Goal: Task Accomplishment & Management: Complete application form

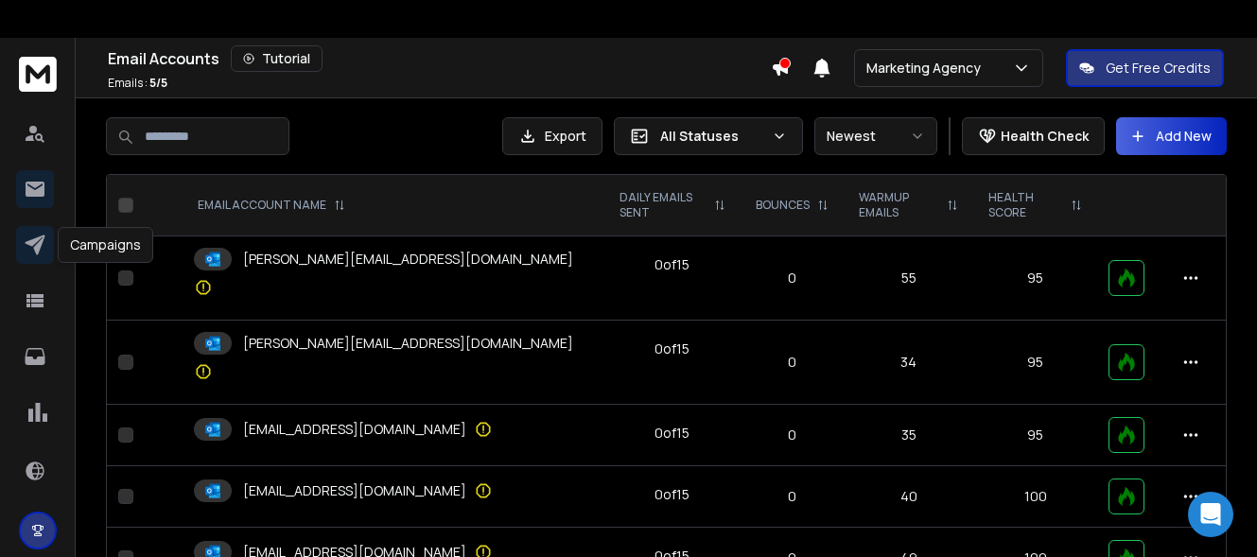
click at [43, 236] on icon at bounding box center [35, 246] width 20 height 20
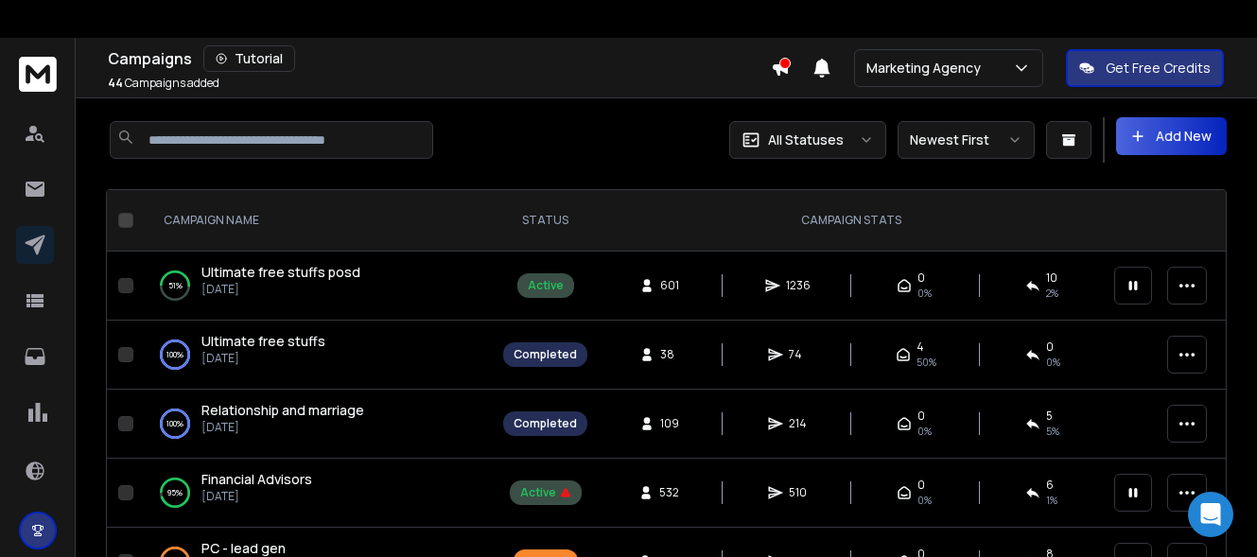
click at [288, 269] on span "Ultimate free stuffs posd" at bounding box center [280, 272] width 159 height 18
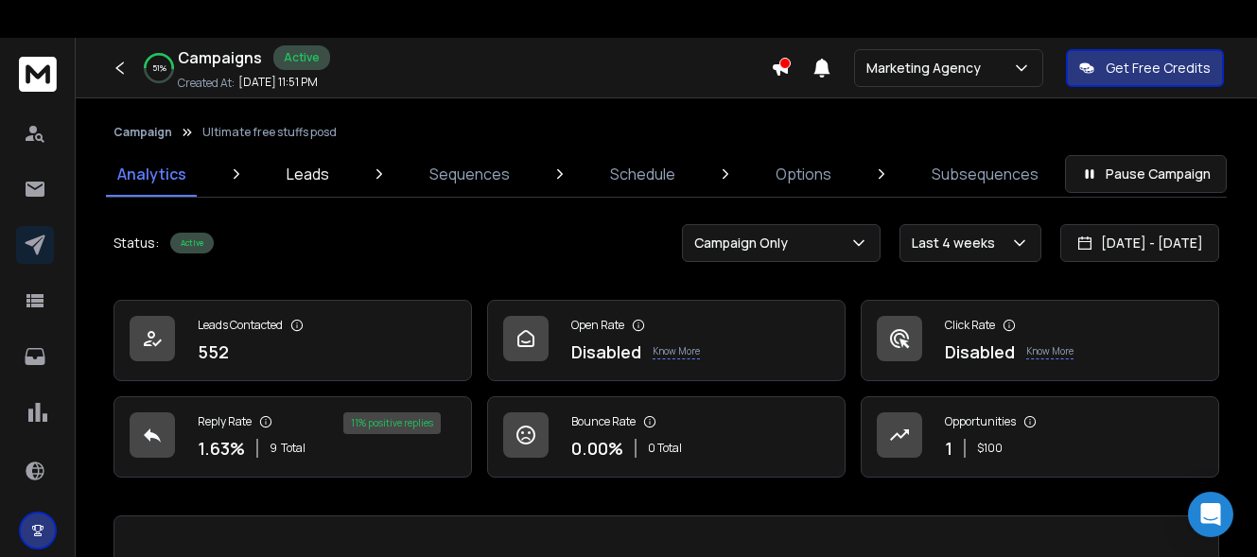
click at [295, 176] on p "Leads" at bounding box center [308, 174] width 43 height 23
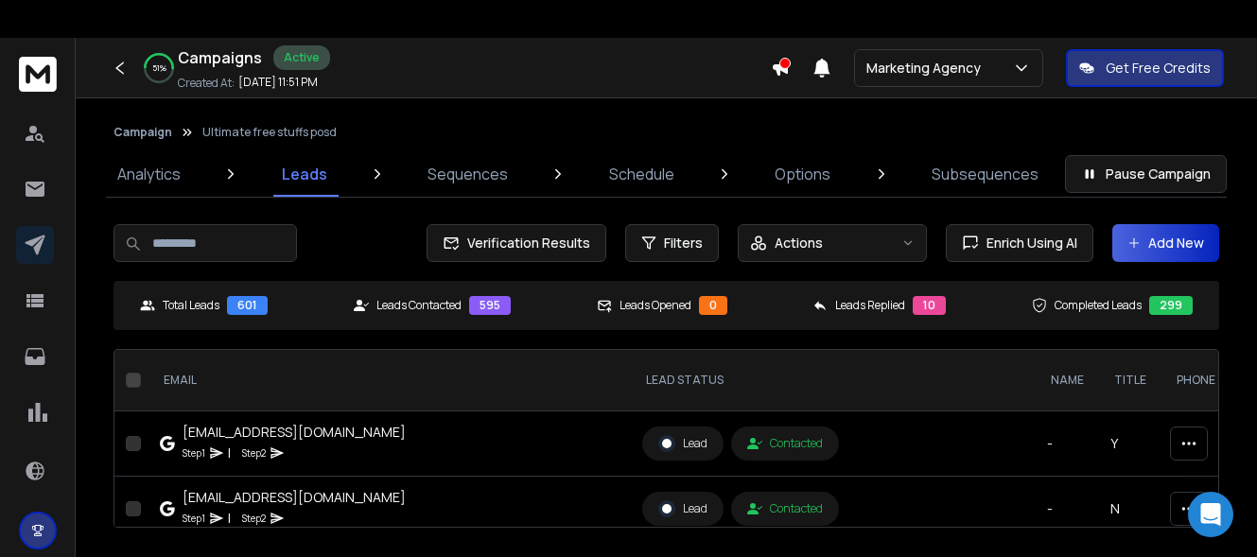
click at [1213, 236] on button "Add New" at bounding box center [1165, 243] width 107 height 38
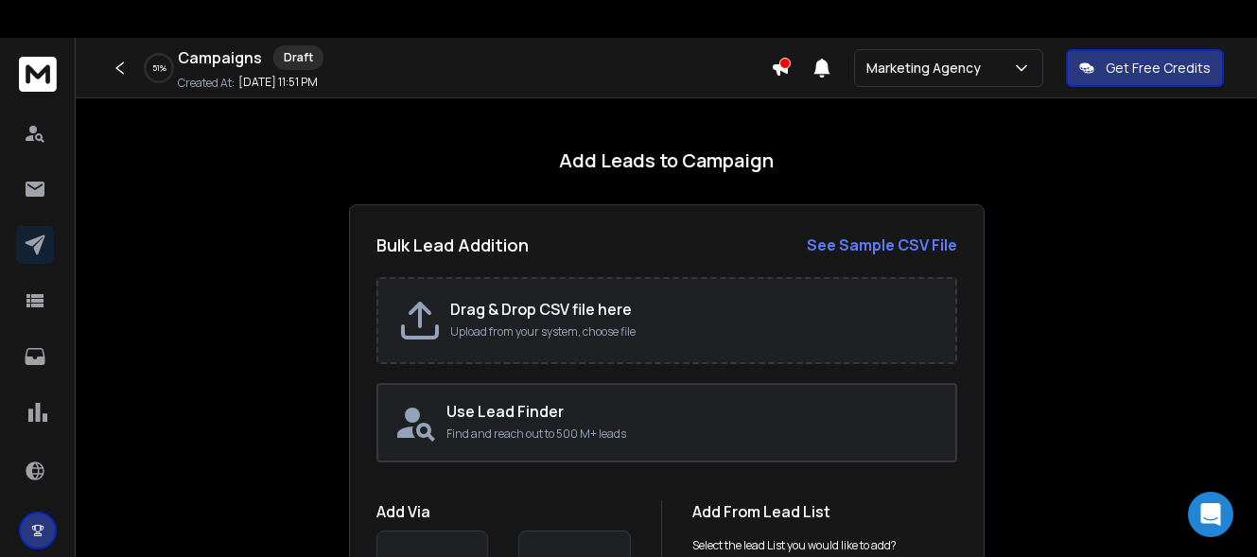
click at [818, 313] on h2 "Drag & Drop CSV file here" at bounding box center [693, 309] width 486 height 23
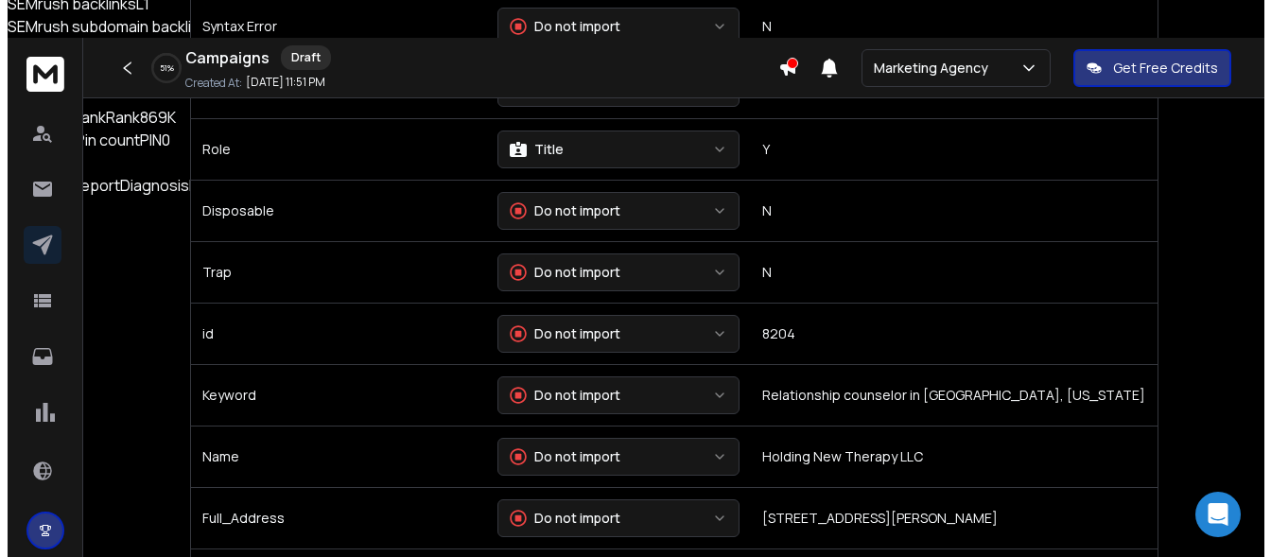
scroll to position [851, 0]
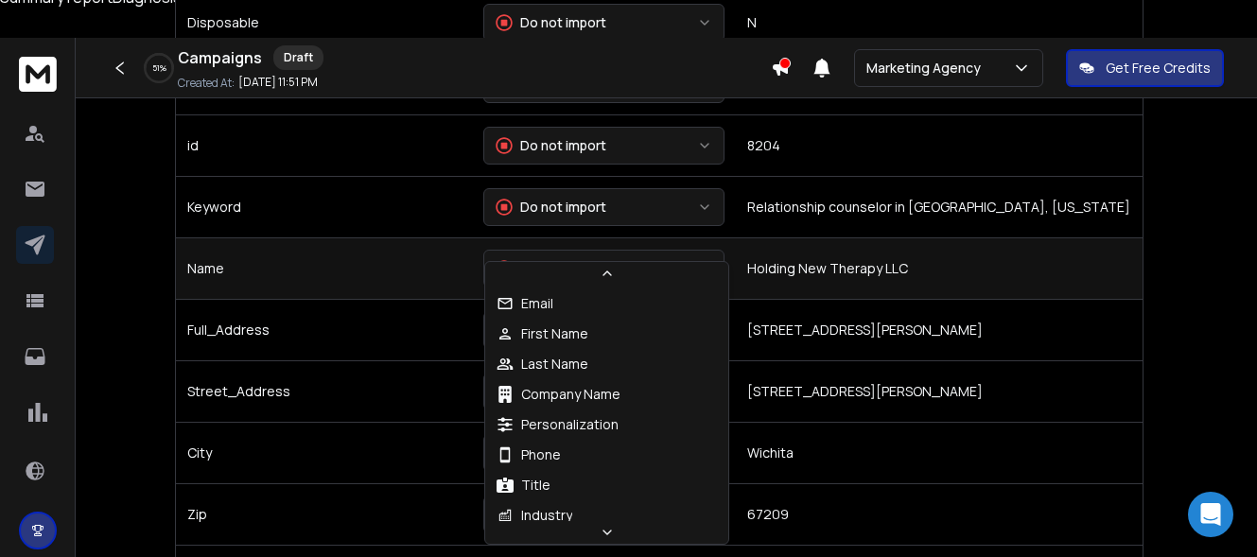
click at [669, 250] on button "Do not import" at bounding box center [603, 269] width 241 height 38
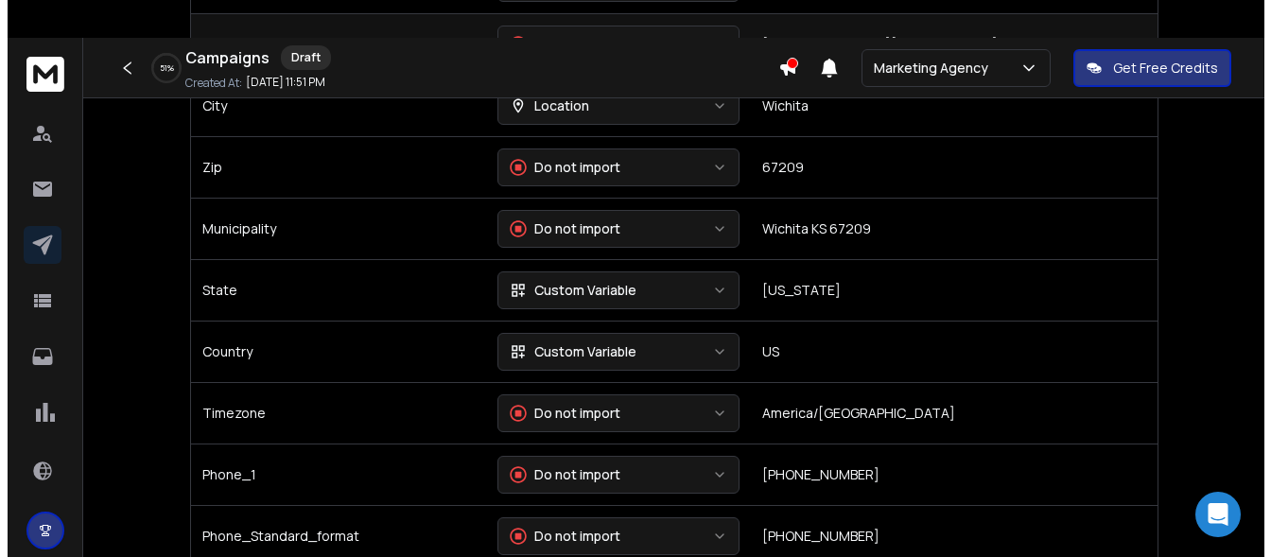
scroll to position [1230, 0]
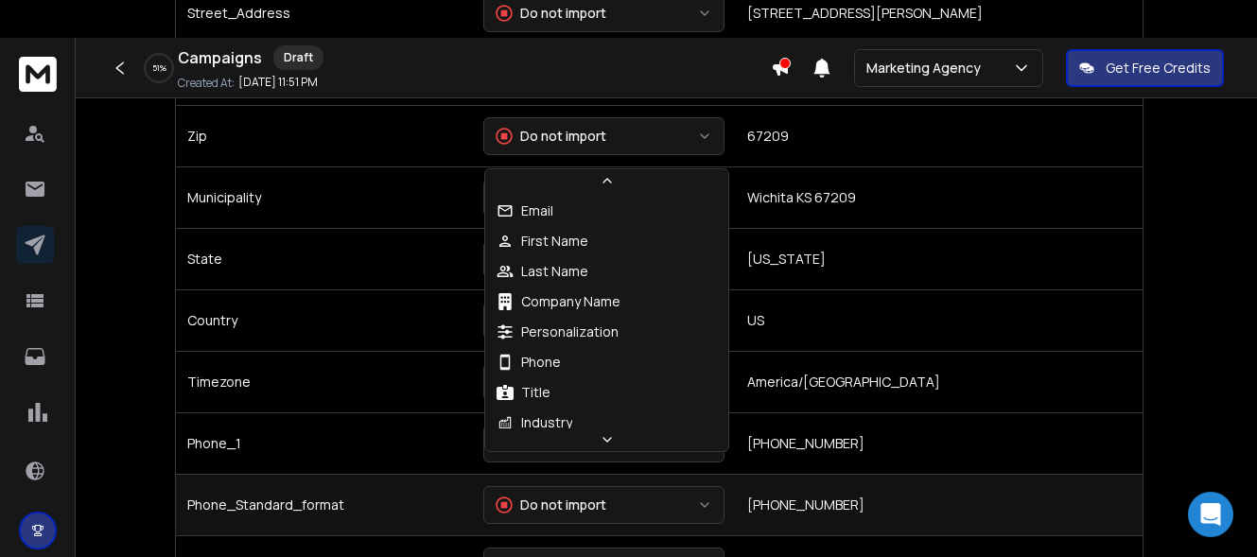
click at [651, 486] on button "Do not import" at bounding box center [603, 505] width 241 height 38
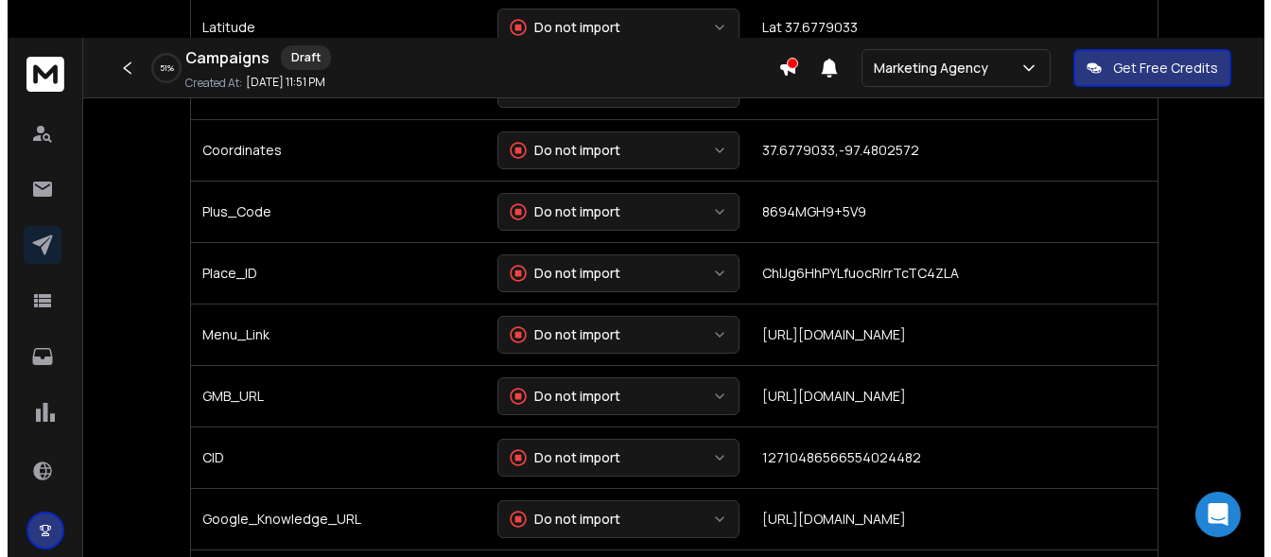
scroll to position [2837, 0]
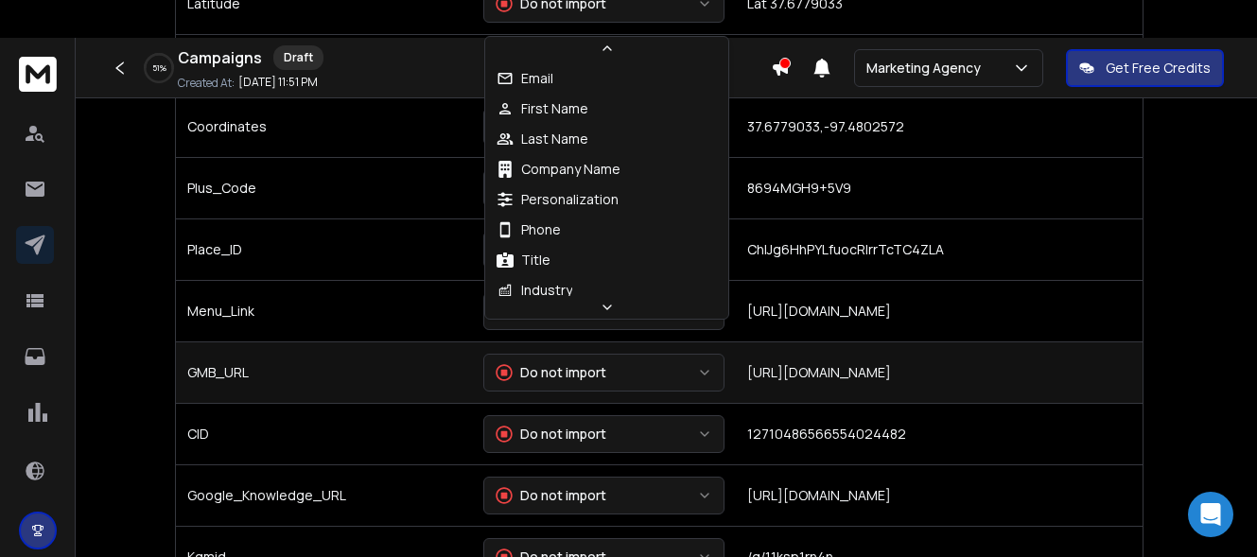
click at [683, 354] on button "Do not import" at bounding box center [603, 373] width 241 height 38
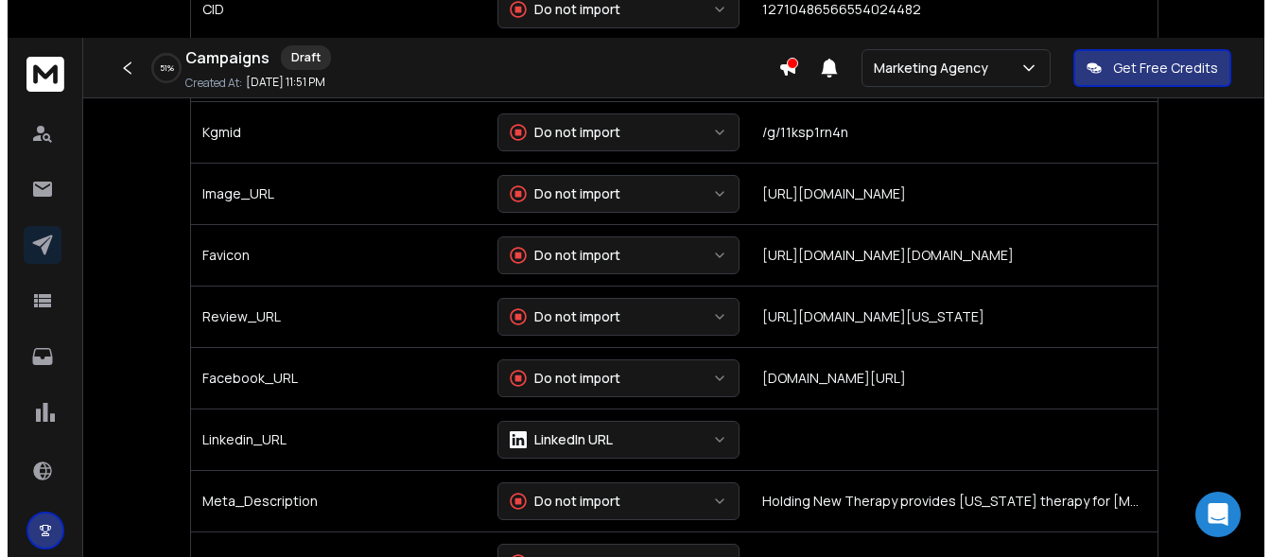
scroll to position [3310, 0]
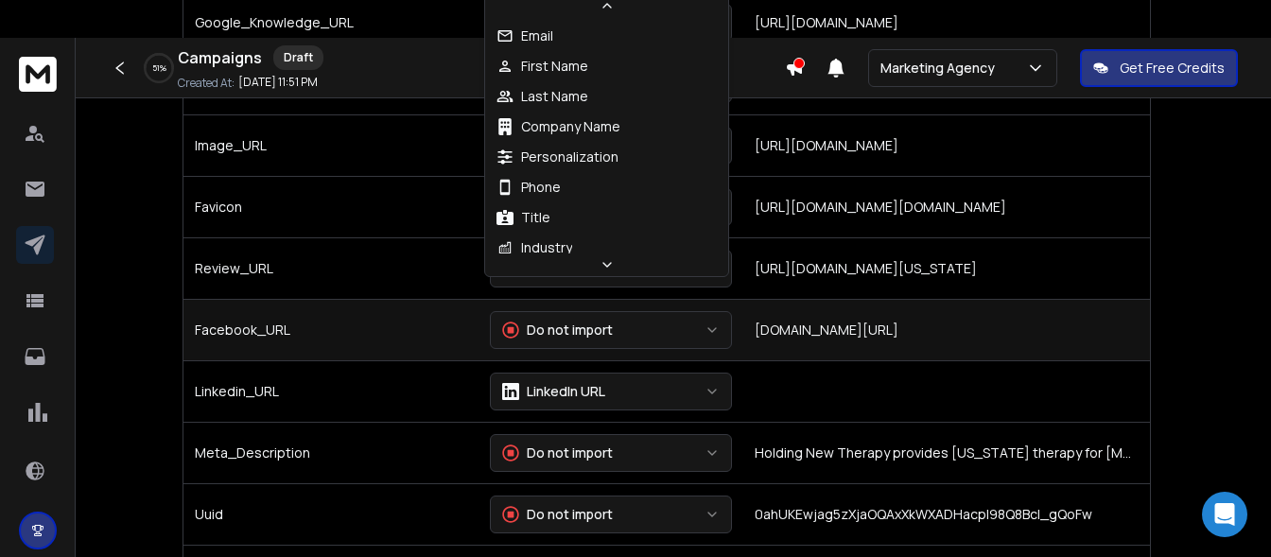
click at [644, 311] on button "Do not import" at bounding box center [610, 330] width 241 height 38
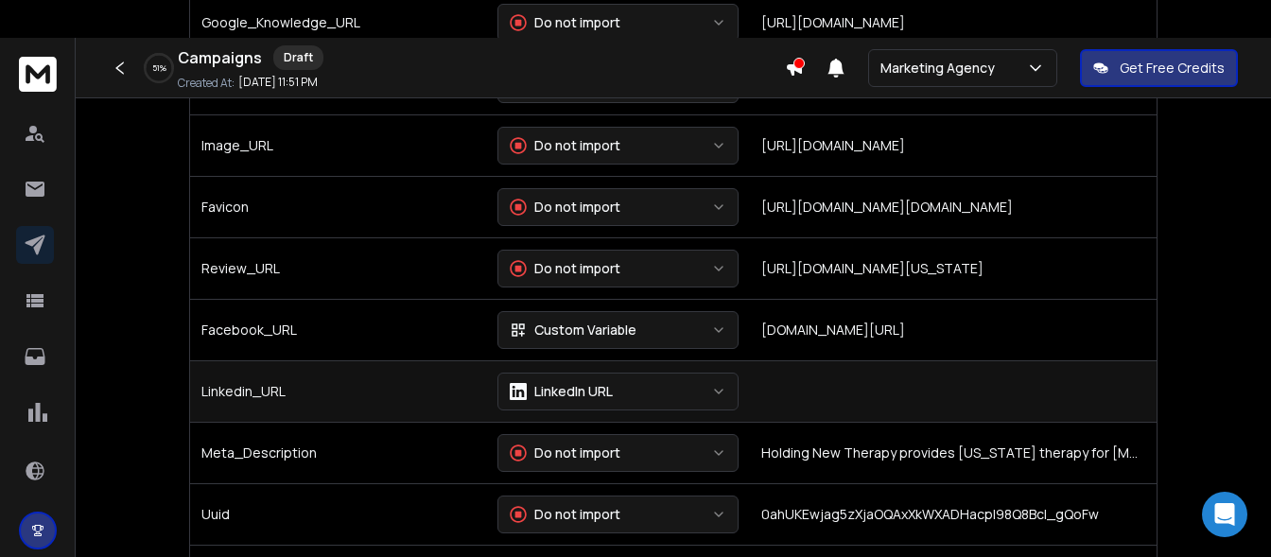
click at [632, 373] on button "LinkedIn URL" at bounding box center [618, 392] width 241 height 38
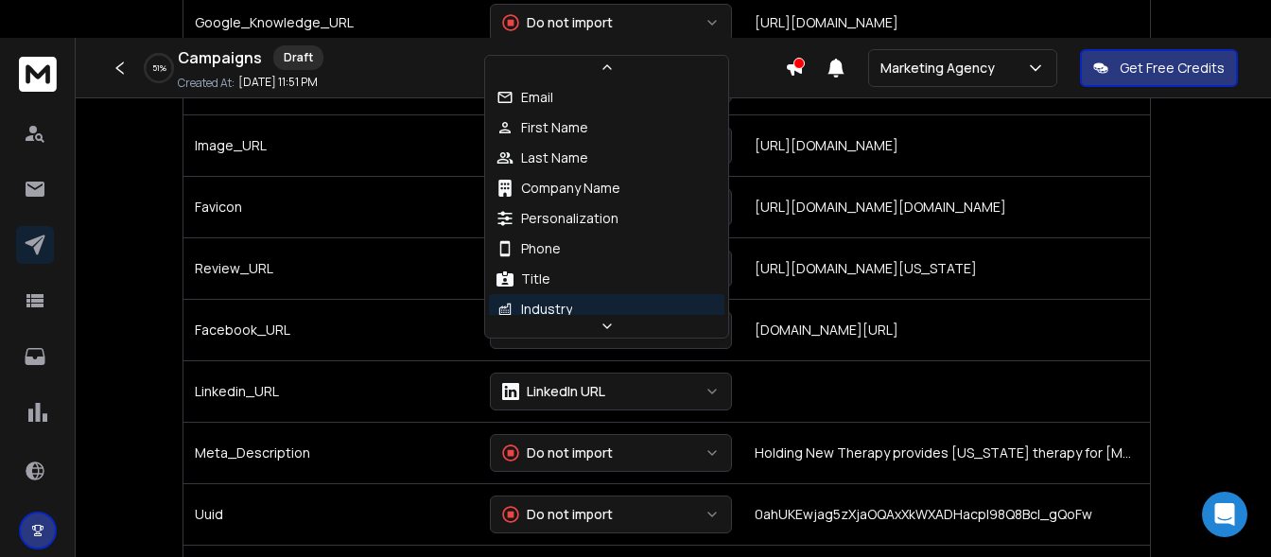
scroll to position [40, 0]
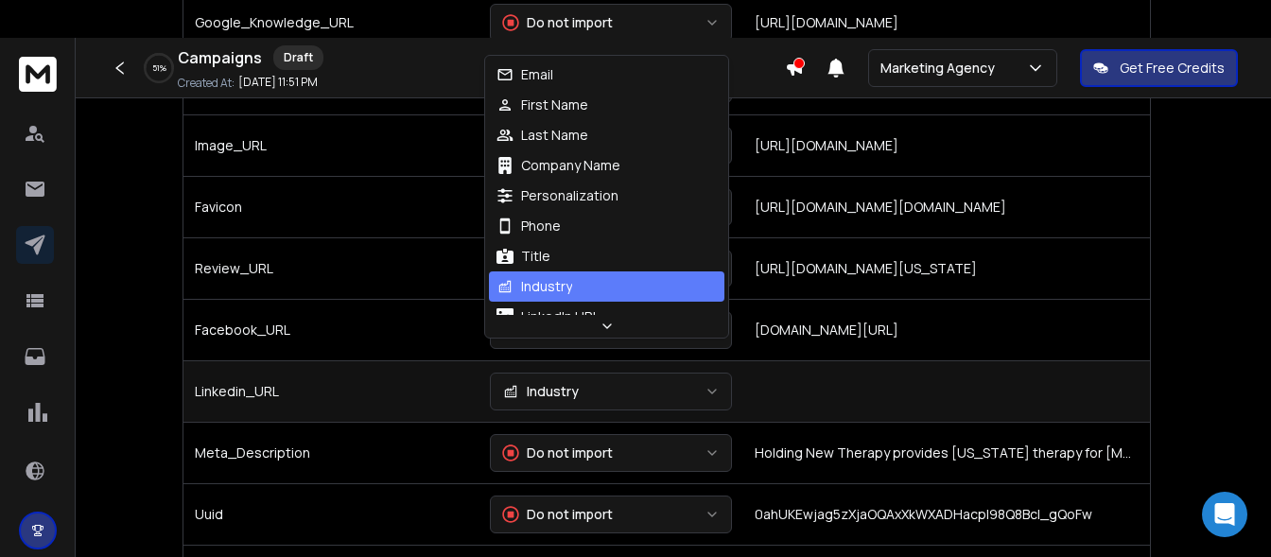
click at [622, 373] on button "Industry" at bounding box center [610, 392] width 241 height 38
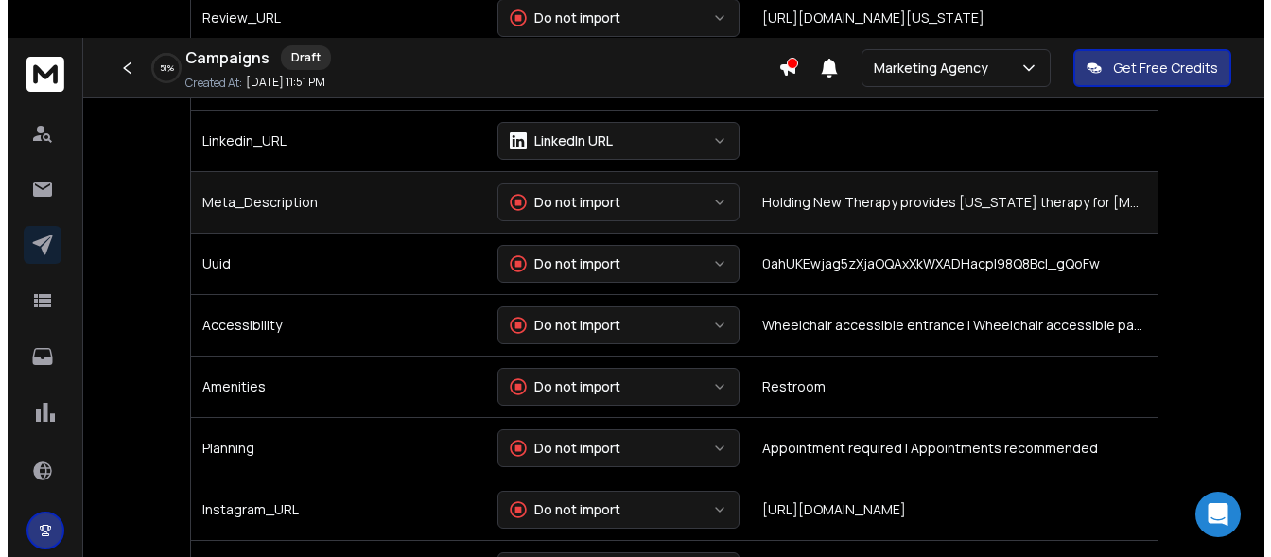
scroll to position [3594, 0]
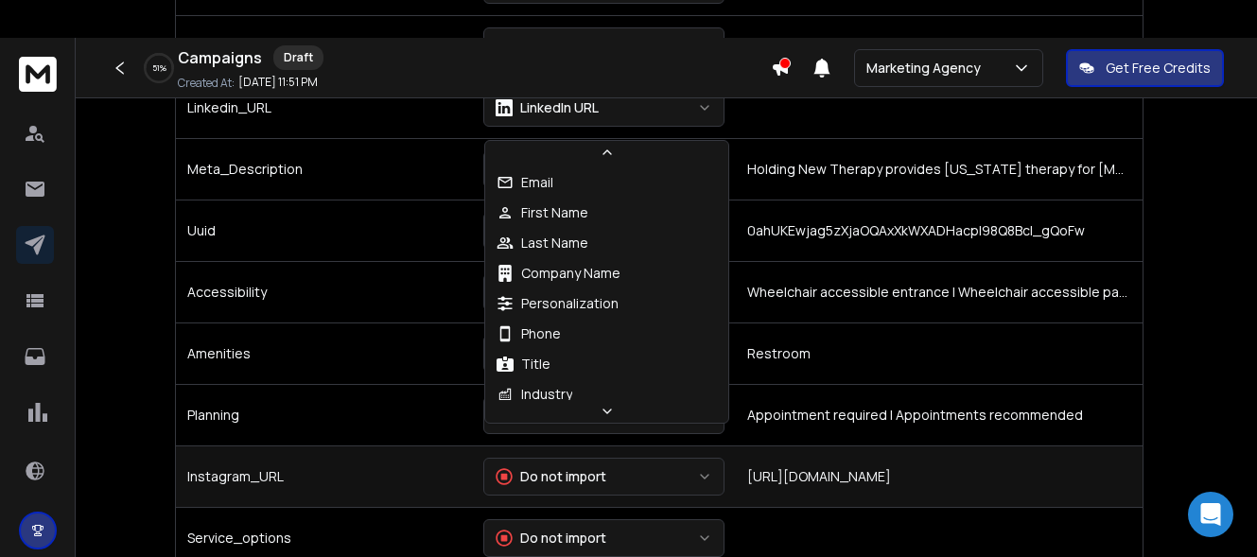
click at [625, 458] on button "Do not import" at bounding box center [603, 477] width 241 height 38
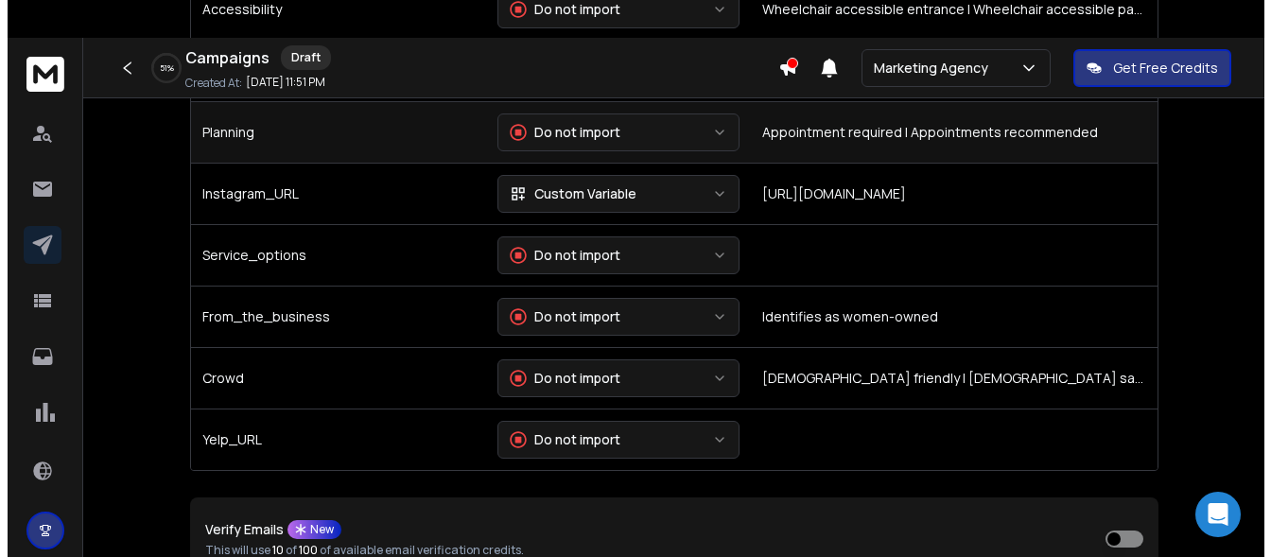
scroll to position [3878, 0]
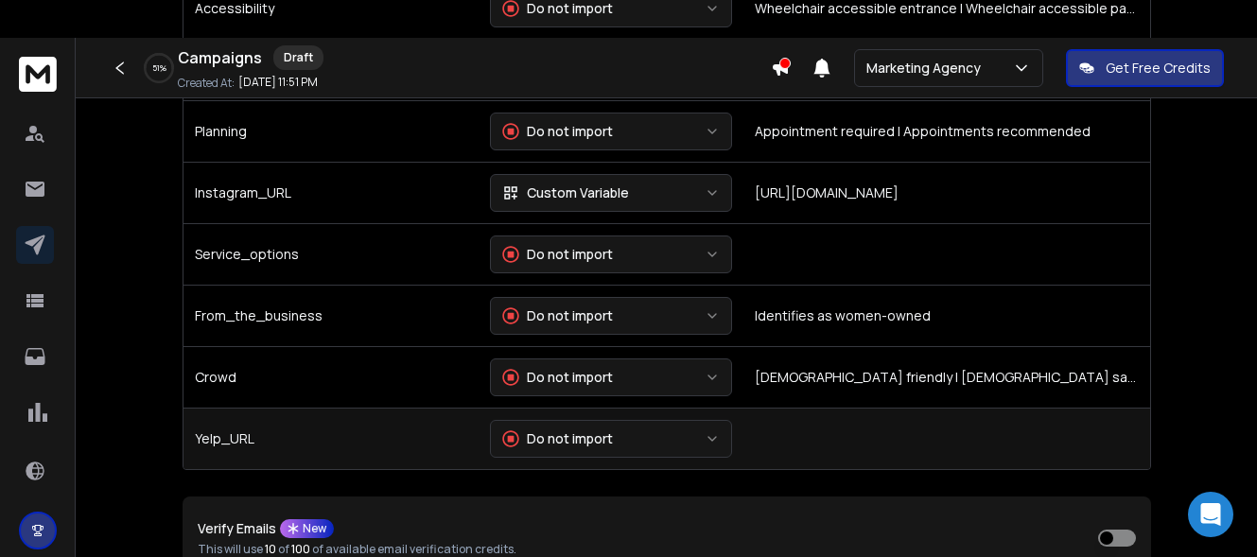
click at [621, 420] on button "Do not import" at bounding box center [610, 439] width 241 height 38
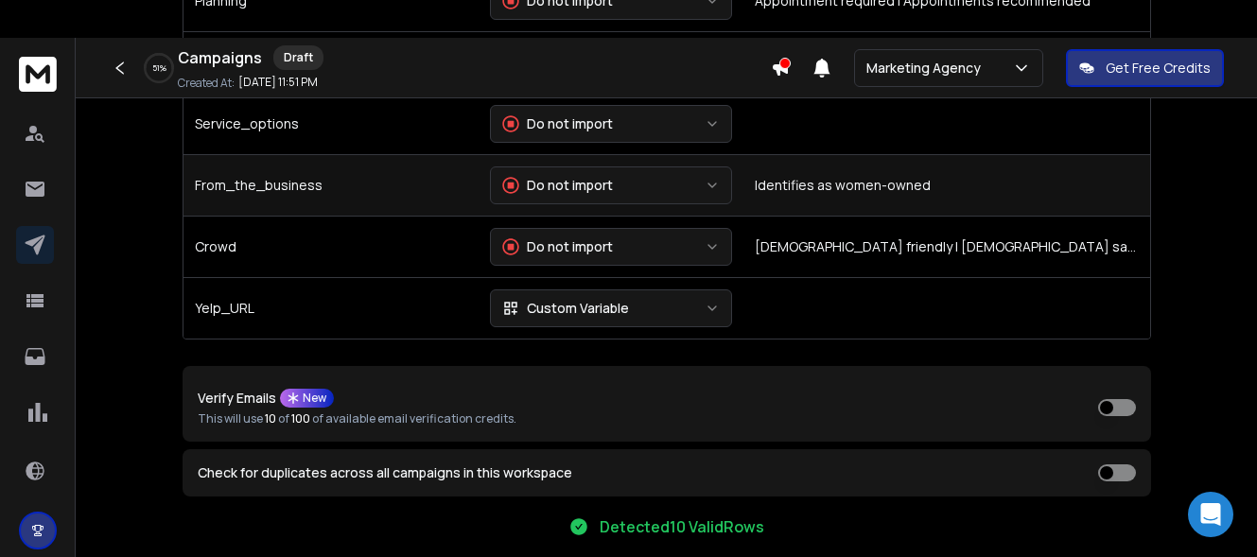
scroll to position [4046, 0]
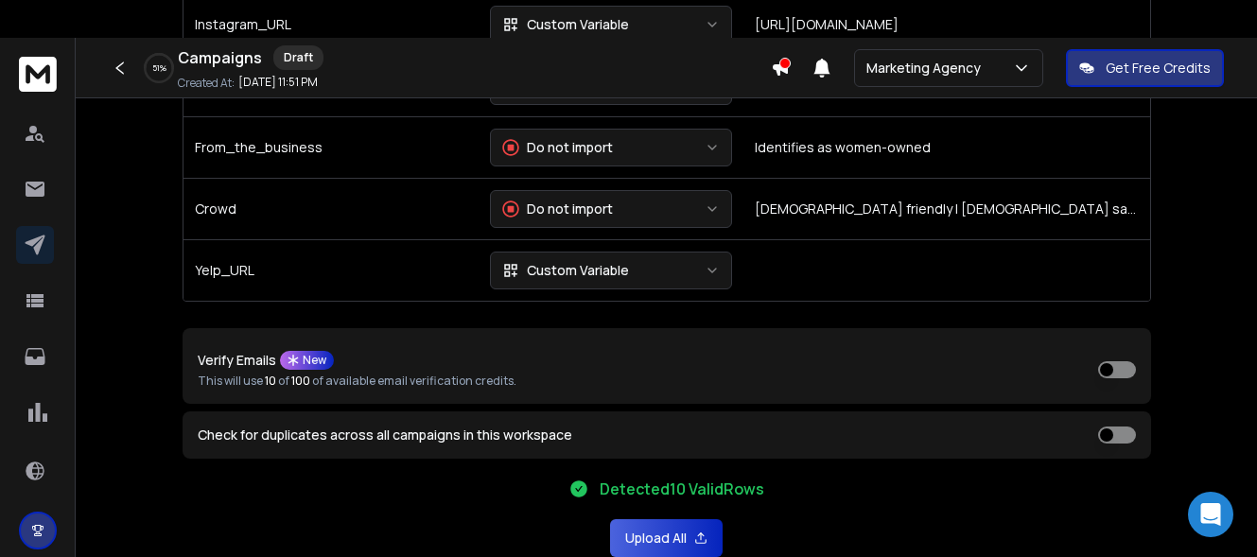
click at [1123, 427] on button "Check for duplicates across all campaigns in this workspace" at bounding box center [1117, 435] width 38 height 17
click at [704, 532] on icon at bounding box center [700, 538] width 13 height 13
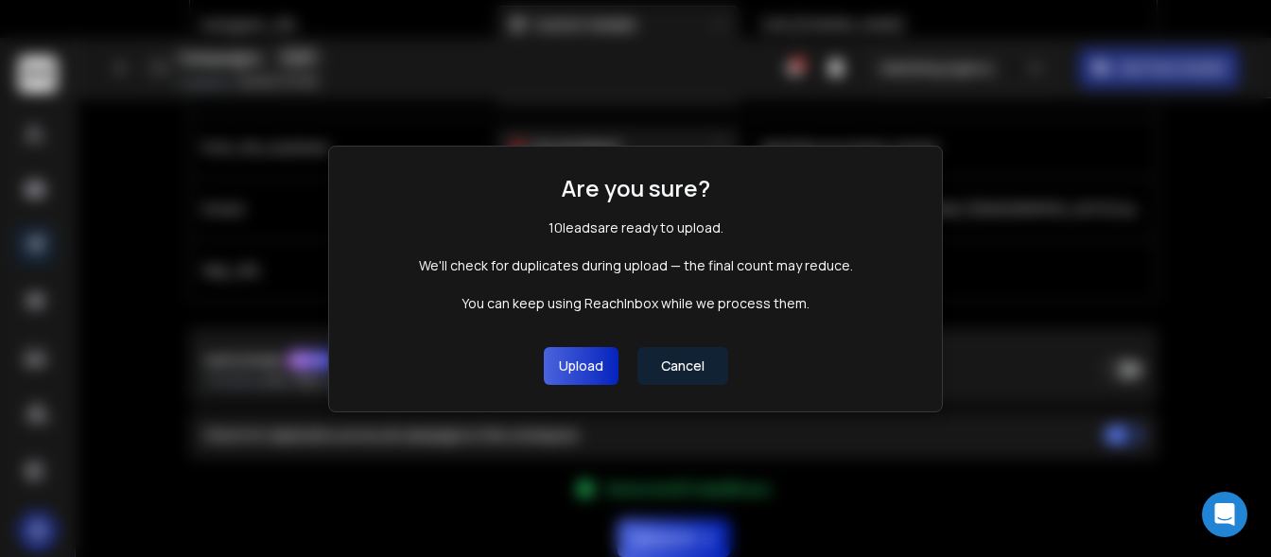
click at [597, 358] on button "Upload" at bounding box center [581, 366] width 75 height 38
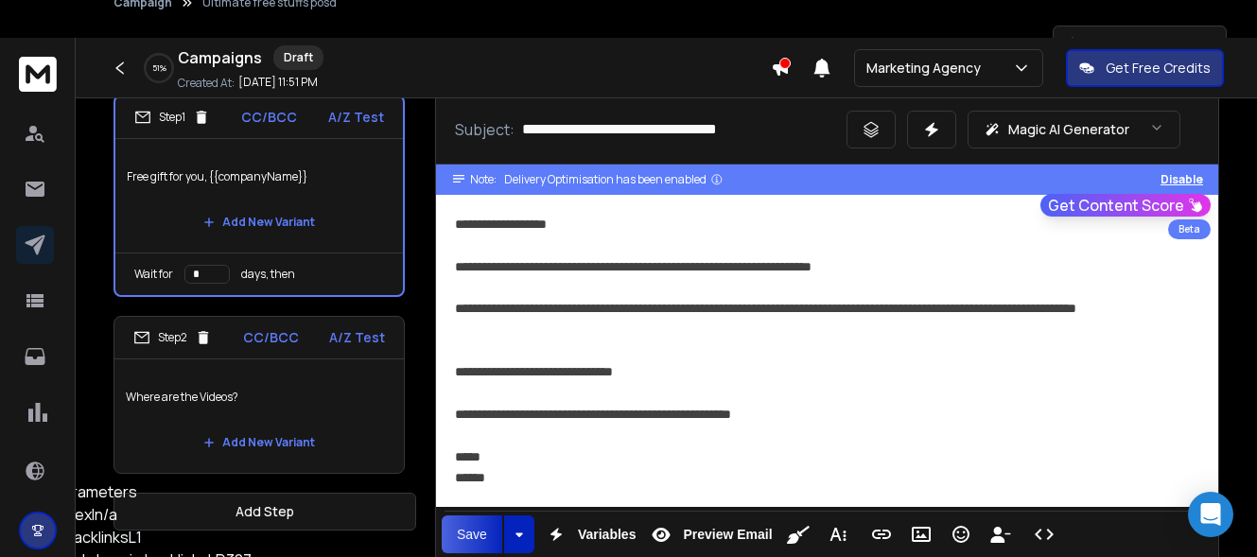
scroll to position [162, 0]
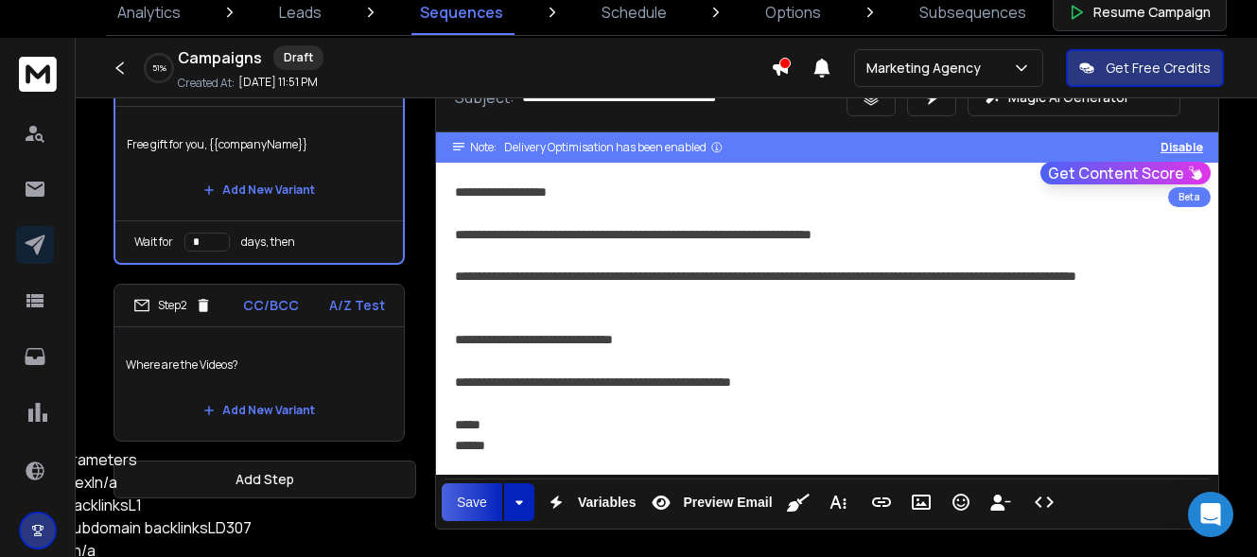
click at [477, 65] on div "51 % Campaigns Draft Created At: [DATE] 11:51 PM Marketing Agency Get Free Cred…" at bounding box center [628, 68] width 1257 height 61
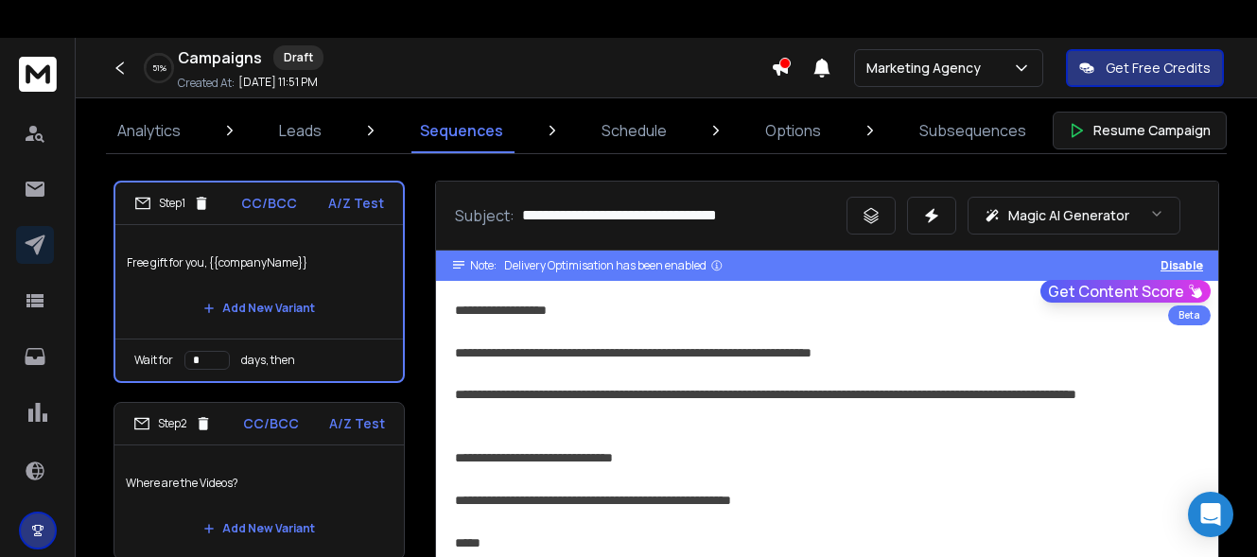
scroll to position [0, 0]
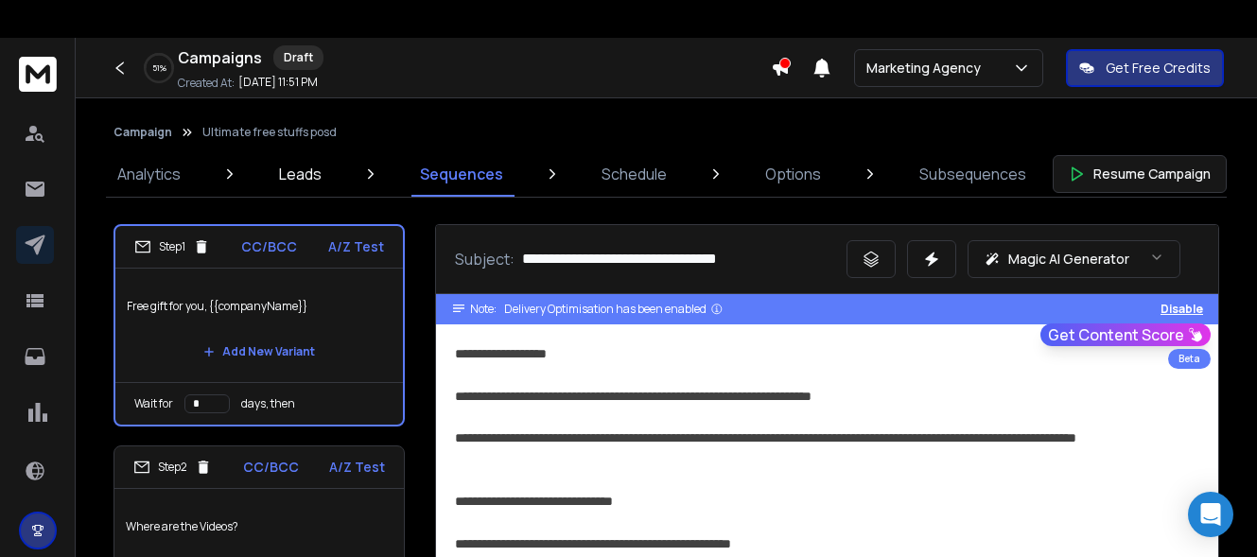
click at [318, 169] on p "Leads" at bounding box center [300, 174] width 43 height 23
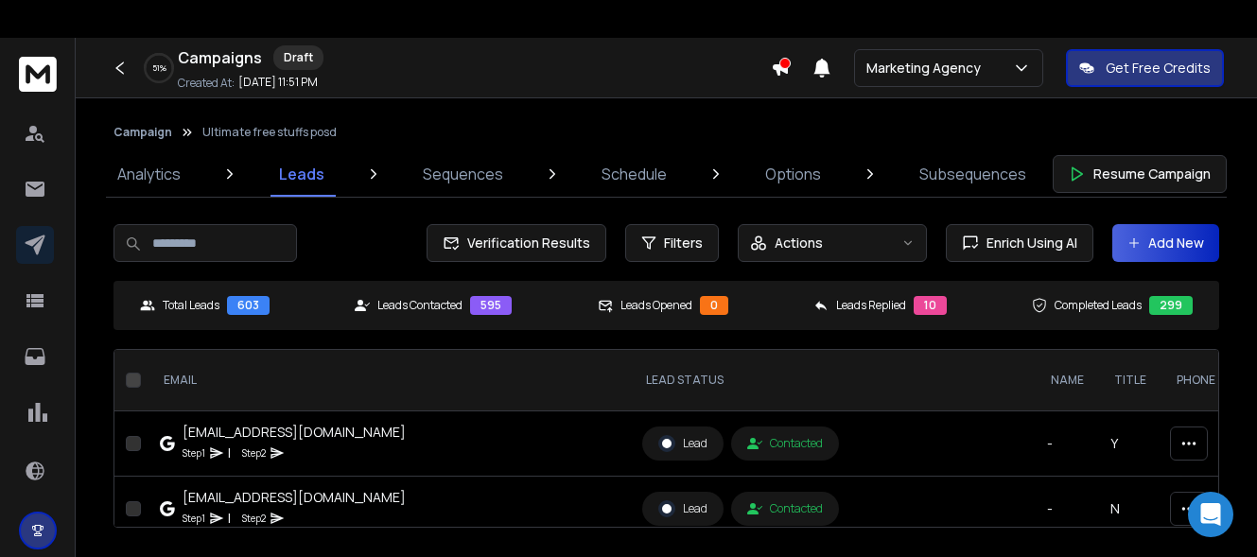
click at [1199, 229] on button "Add New" at bounding box center [1165, 243] width 107 height 38
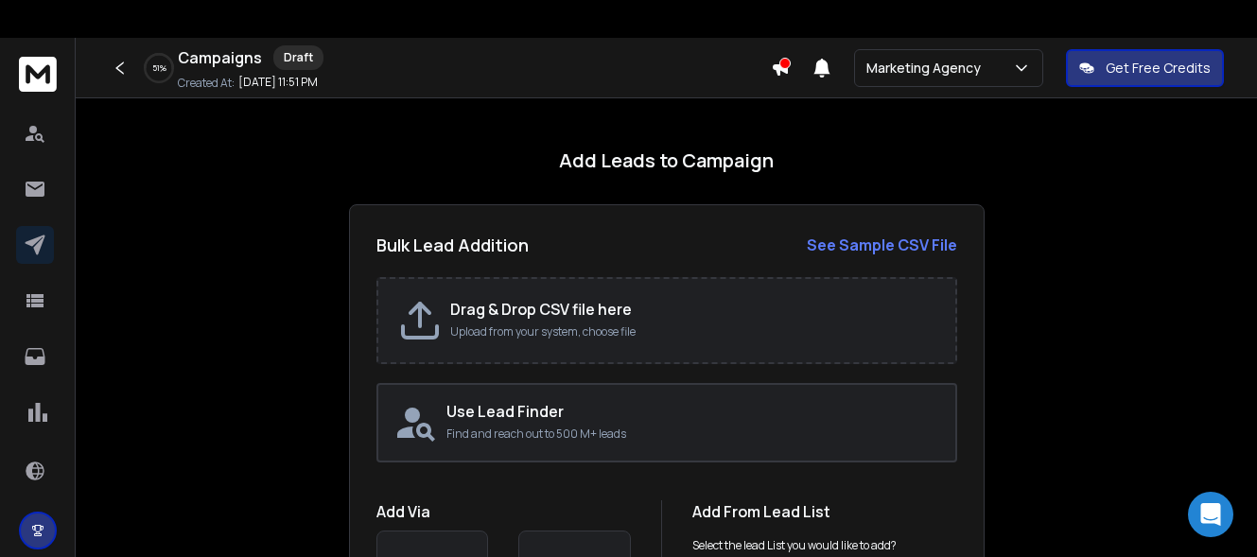
click at [723, 284] on div "Drag & Drop CSV file here Upload from your system, choose file" at bounding box center [666, 320] width 581 height 87
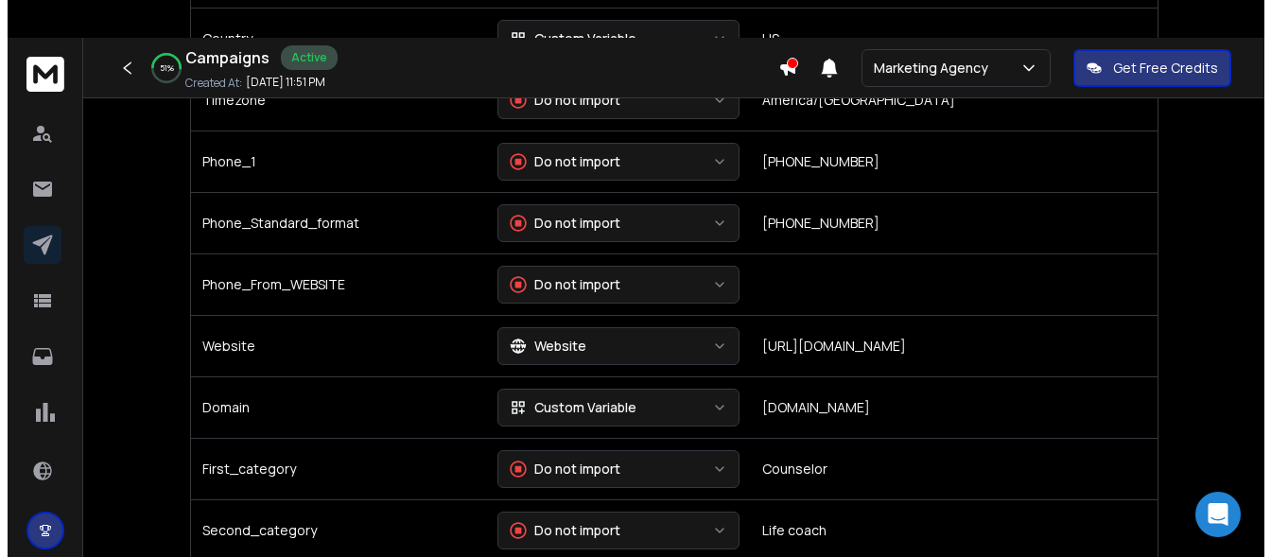
scroll to position [1513, 0]
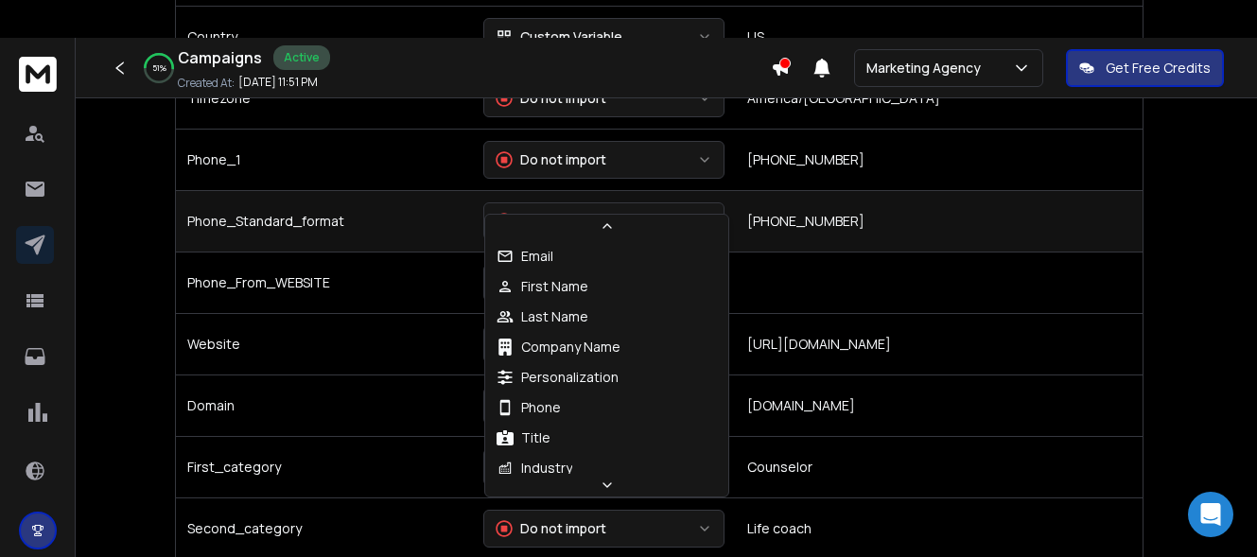
click at [708, 219] on icon "button" at bounding box center [705, 221] width 8 height 4
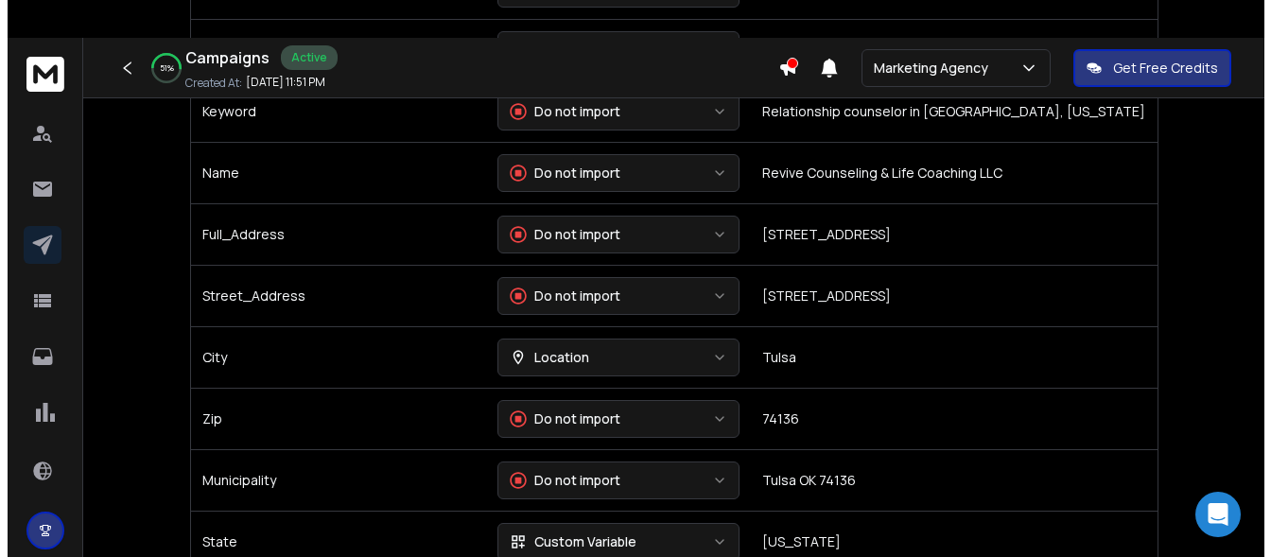
scroll to position [946, 0]
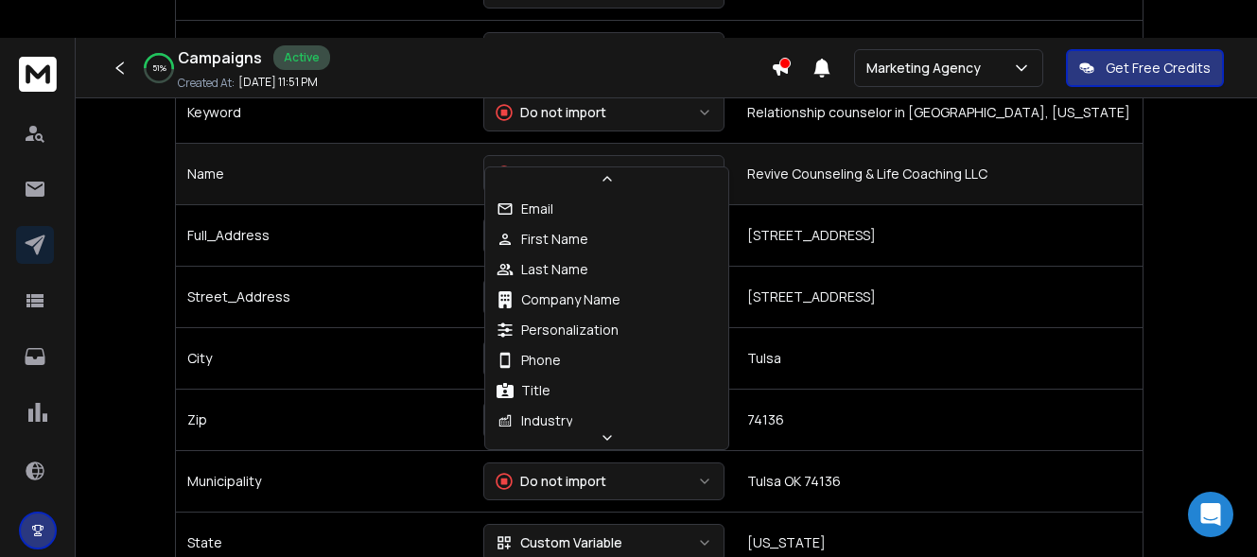
click at [663, 155] on button "Do not import" at bounding box center [603, 174] width 241 height 38
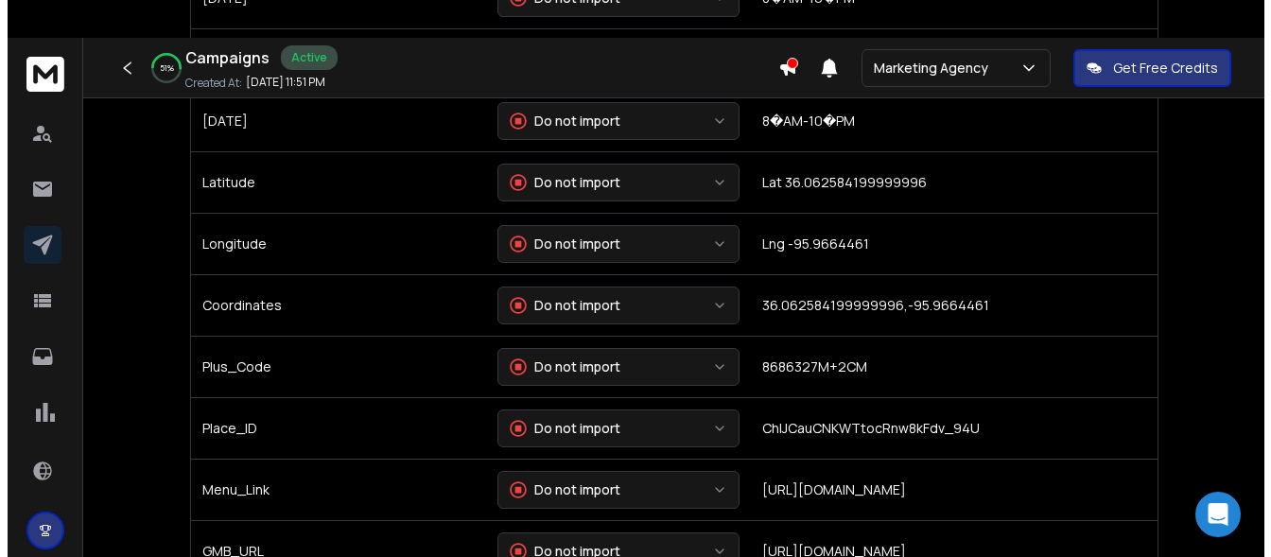
scroll to position [2743, 0]
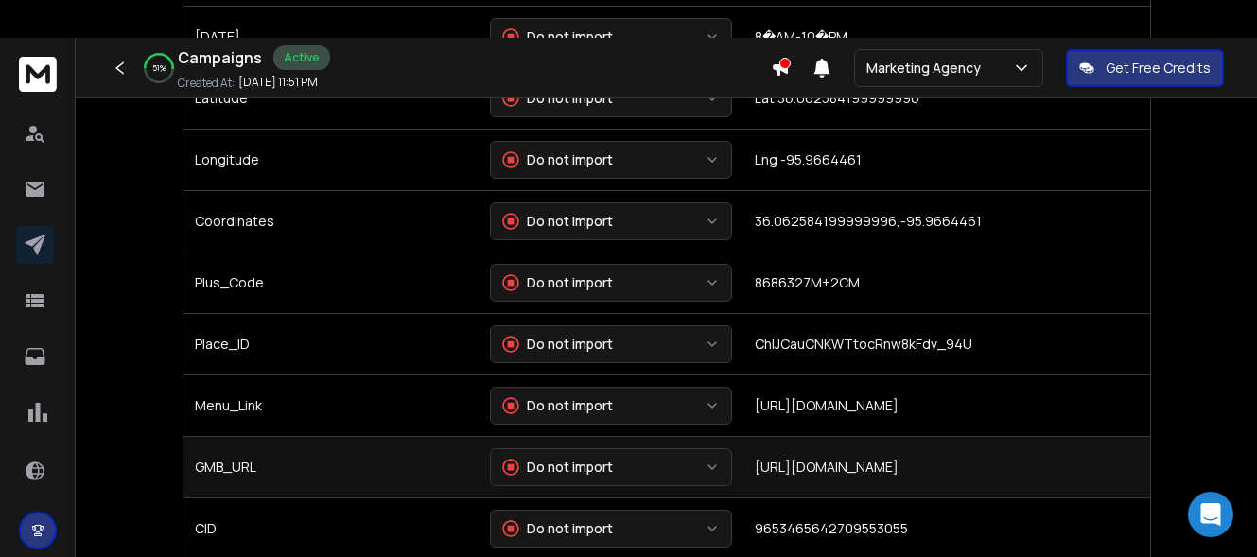
click at [654, 448] on button "Do not import" at bounding box center [610, 467] width 241 height 38
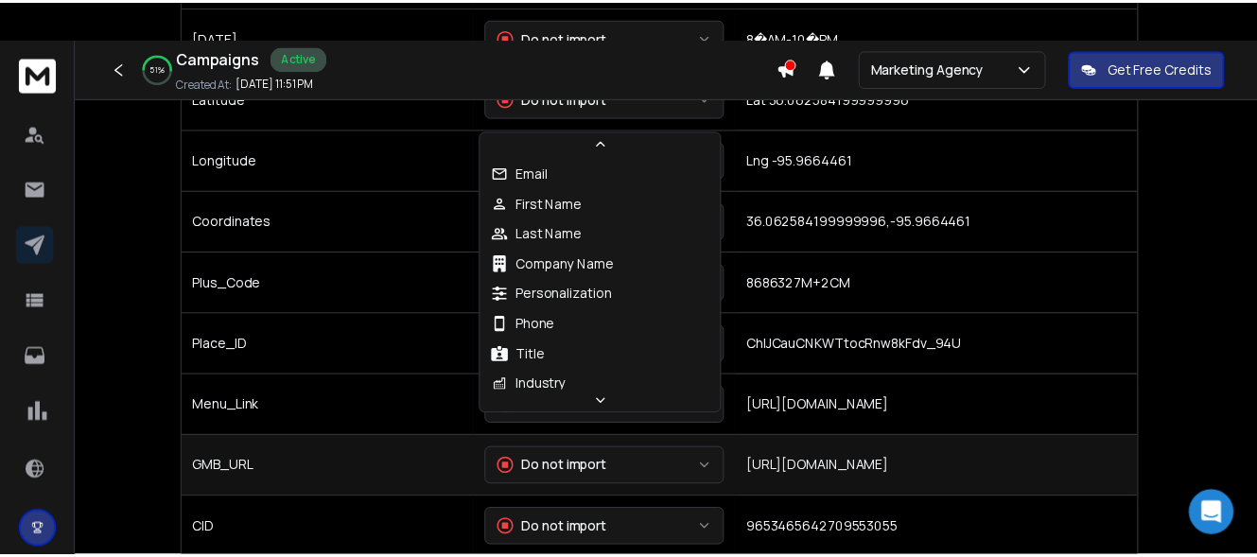
scroll to position [191, 0]
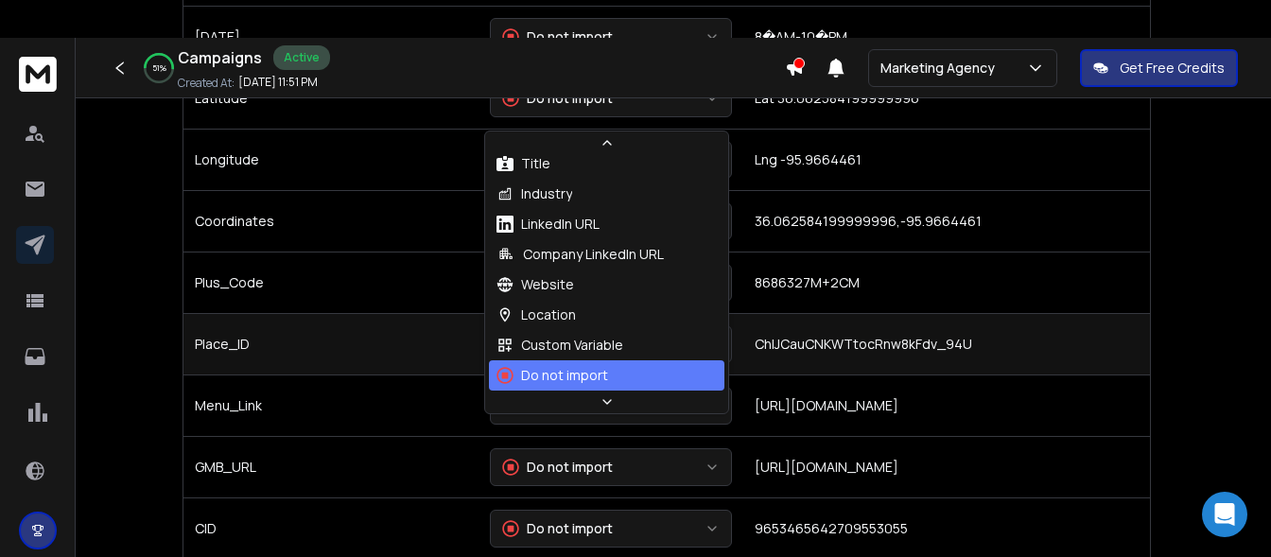
drag, startPoint x: 633, startPoint y: 342, endPoint x: 645, endPoint y: 307, distance: 37.1
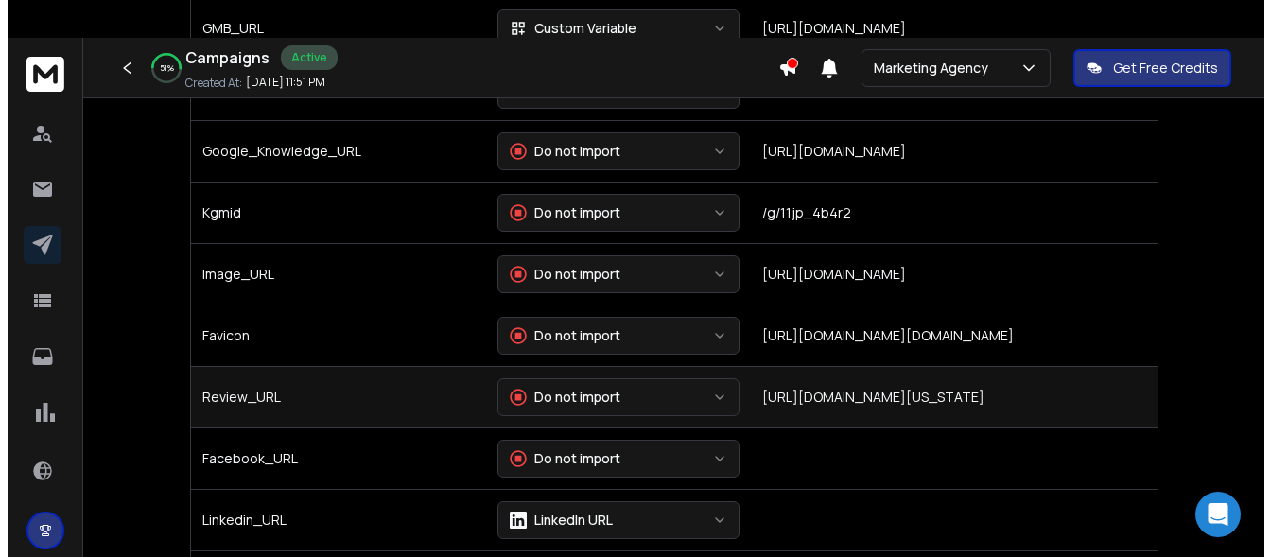
scroll to position [3216, 0]
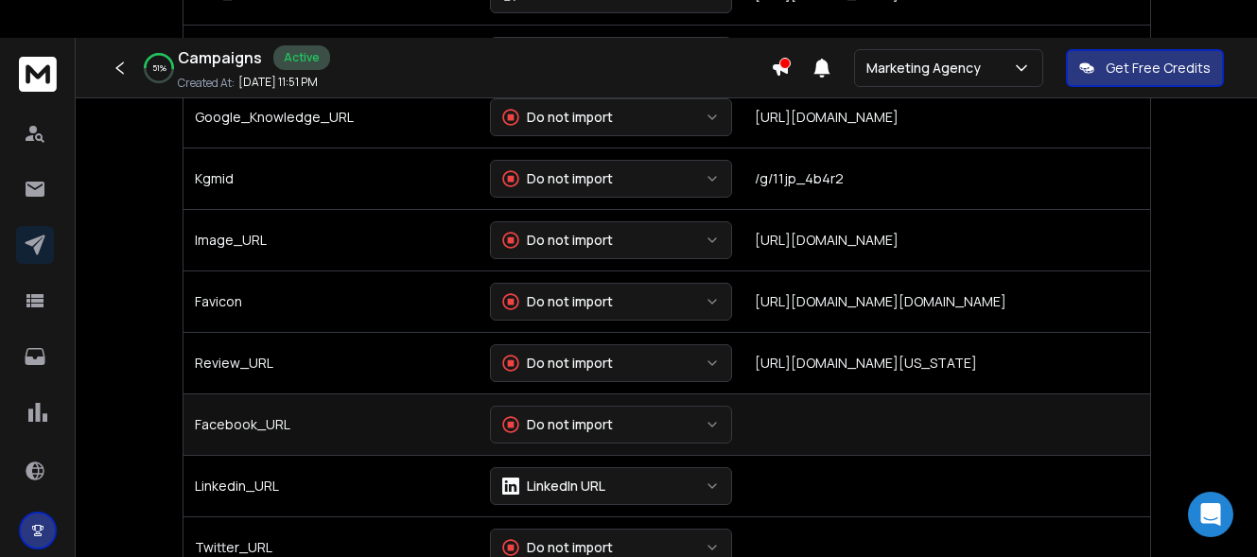
click at [662, 406] on button "Do not import" at bounding box center [610, 425] width 241 height 38
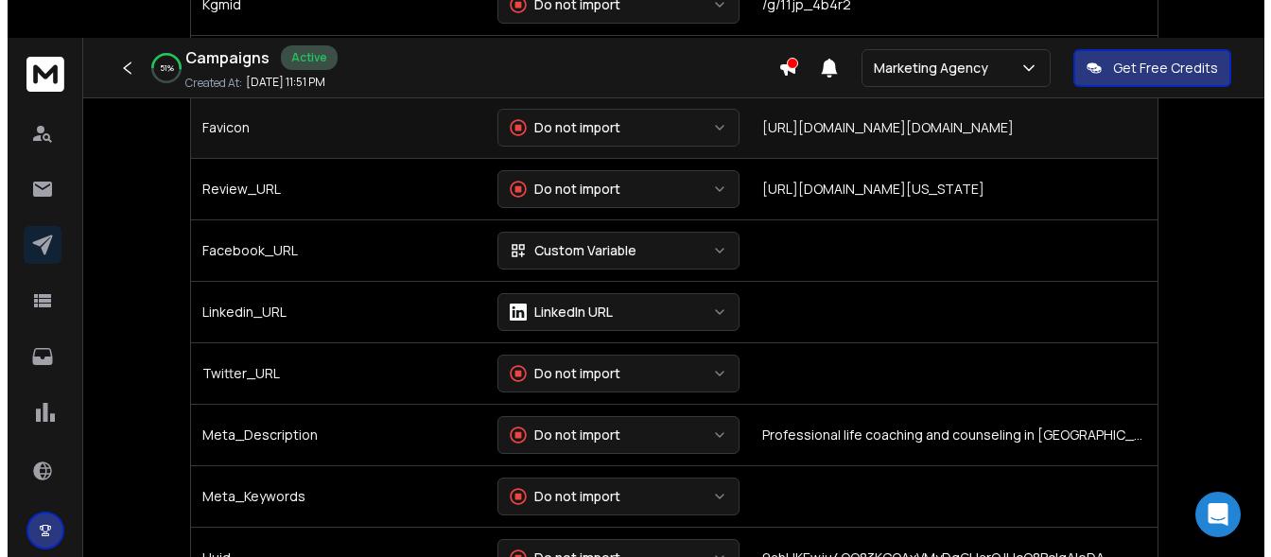
scroll to position [3405, 0]
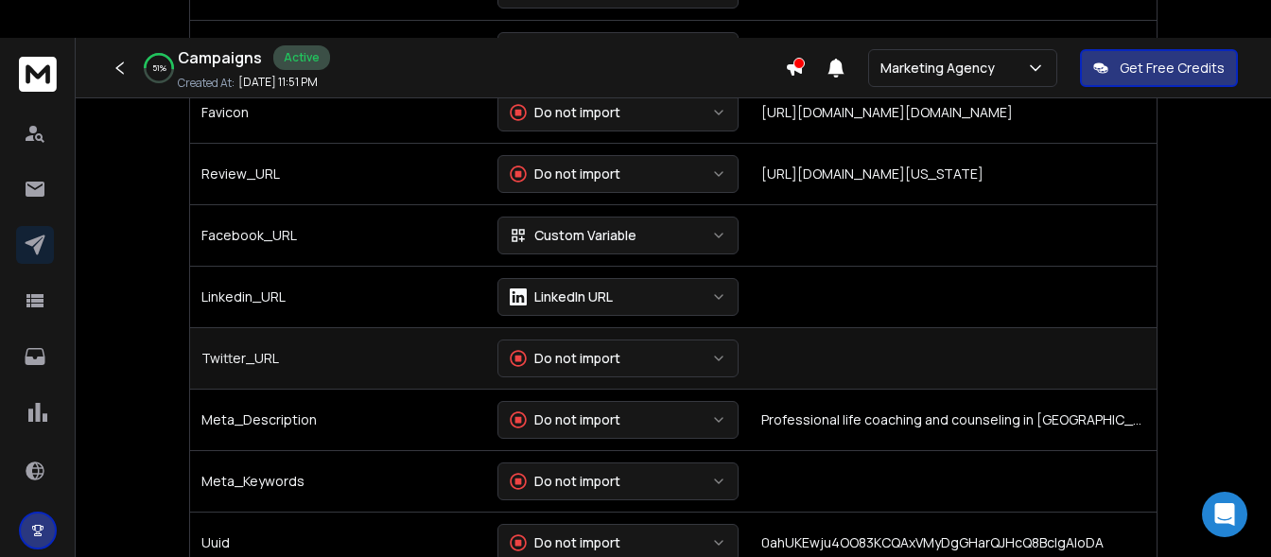
click at [628, 340] on button "Do not import" at bounding box center [618, 359] width 241 height 38
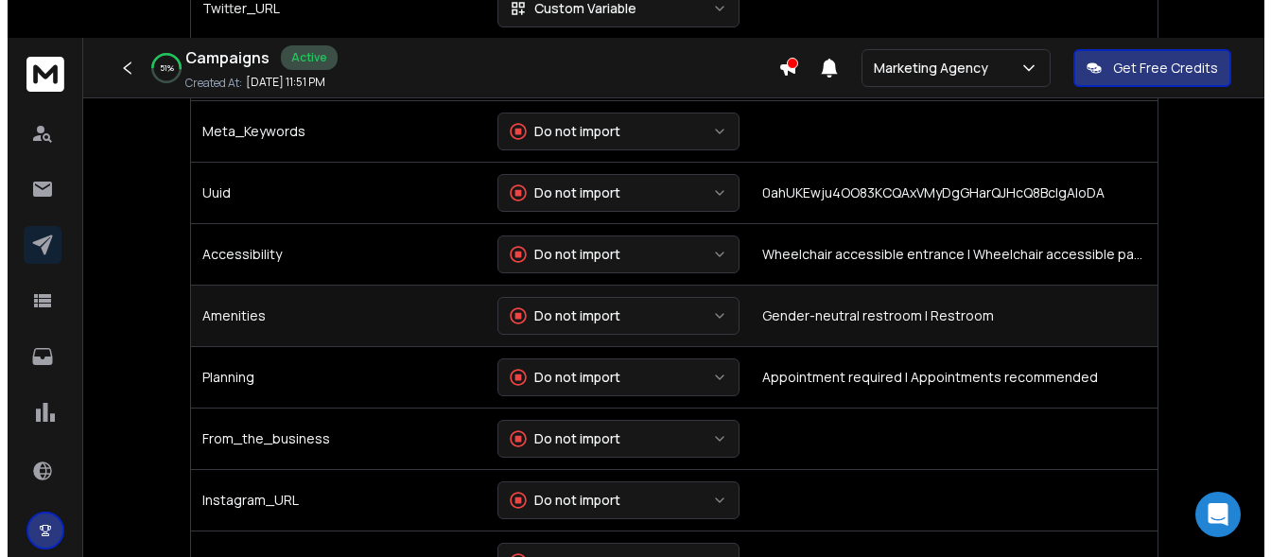
scroll to position [3783, 0]
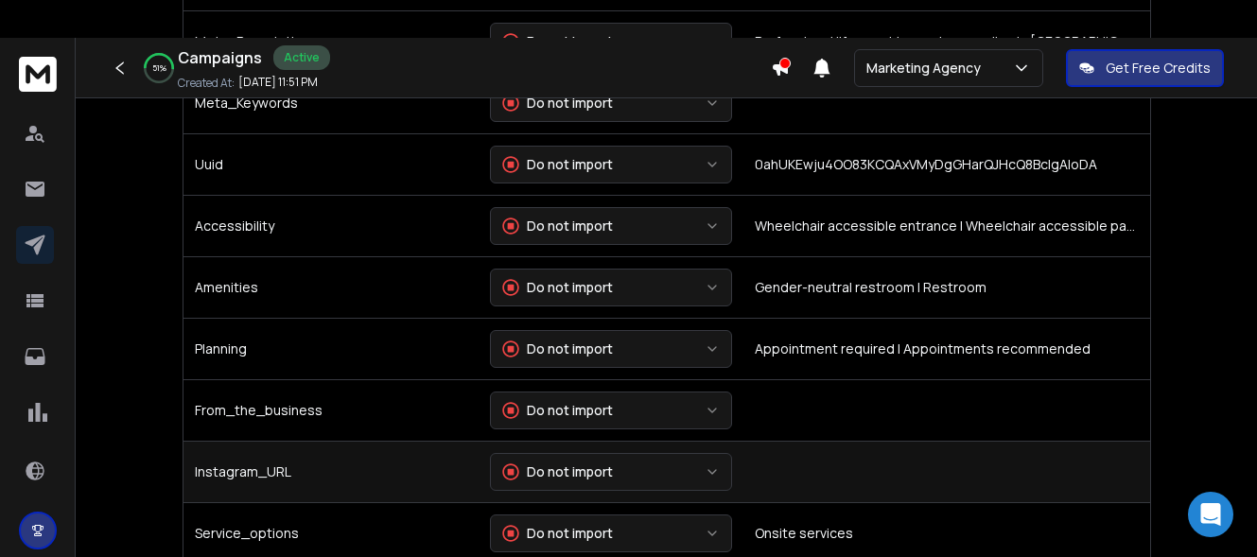
click at [643, 453] on button "Do not import" at bounding box center [610, 472] width 241 height 38
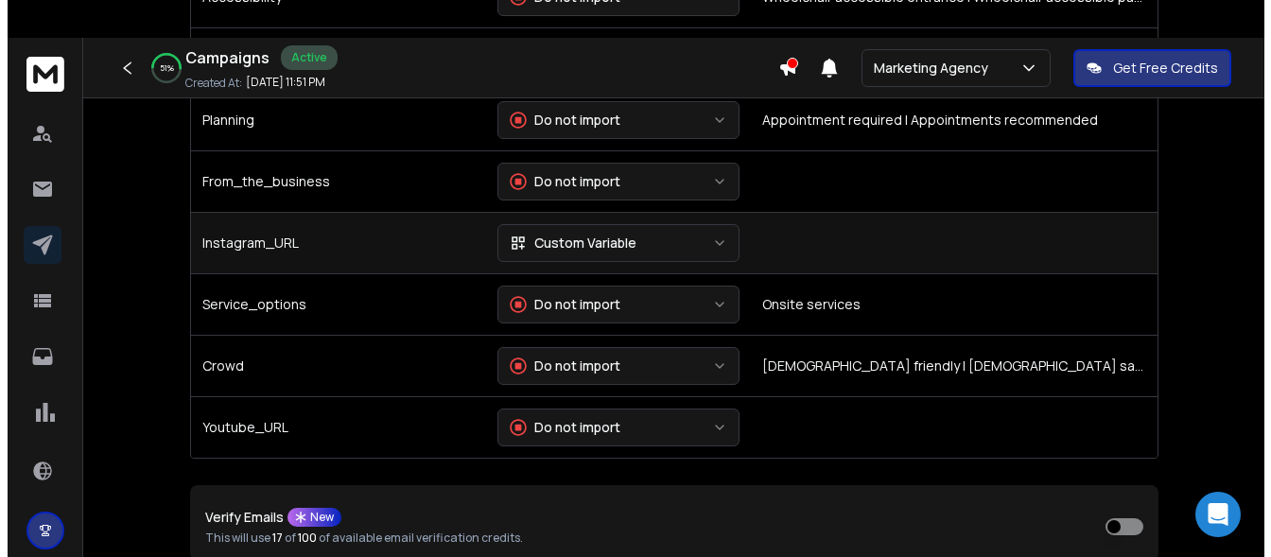
scroll to position [4067, 0]
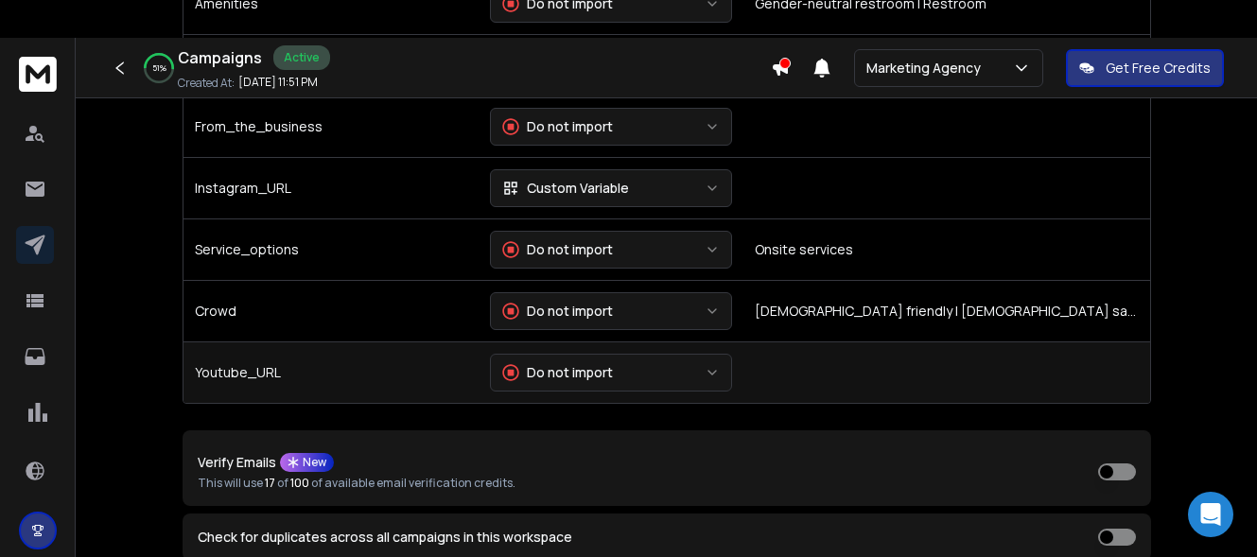
click at [623, 341] on td "Do not import" at bounding box center [611, 371] width 264 height 61
click at [623, 354] on button "Do not import" at bounding box center [610, 373] width 241 height 38
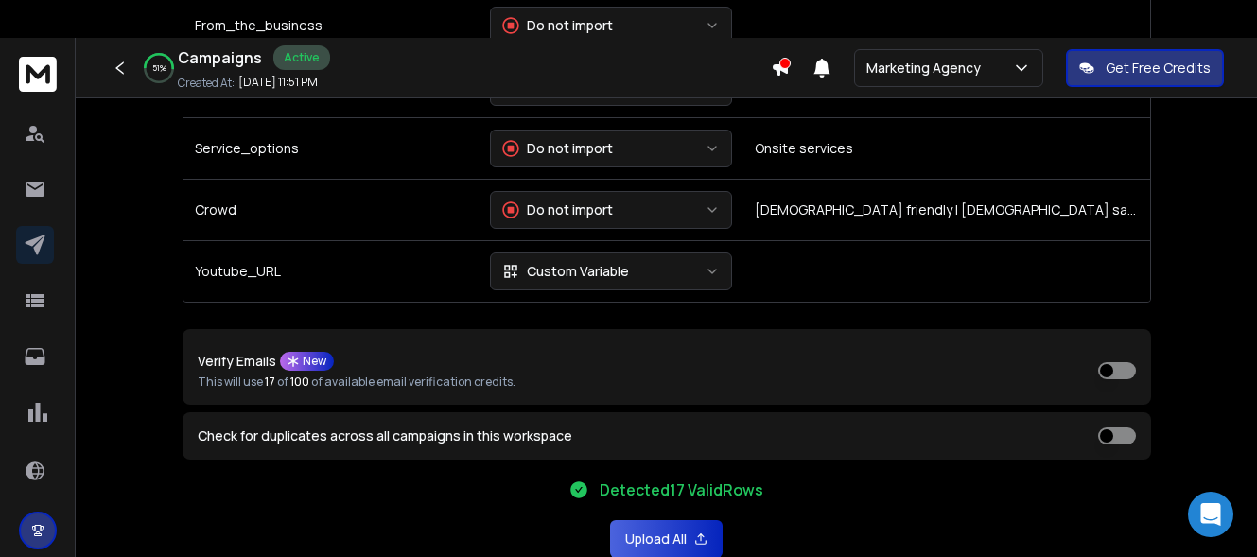
scroll to position [4169, 0]
click at [1123, 427] on button "Check for duplicates across all campaigns in this workspace" at bounding box center [1117, 435] width 38 height 17
click at [686, 519] on button "Upload All" at bounding box center [666, 538] width 113 height 38
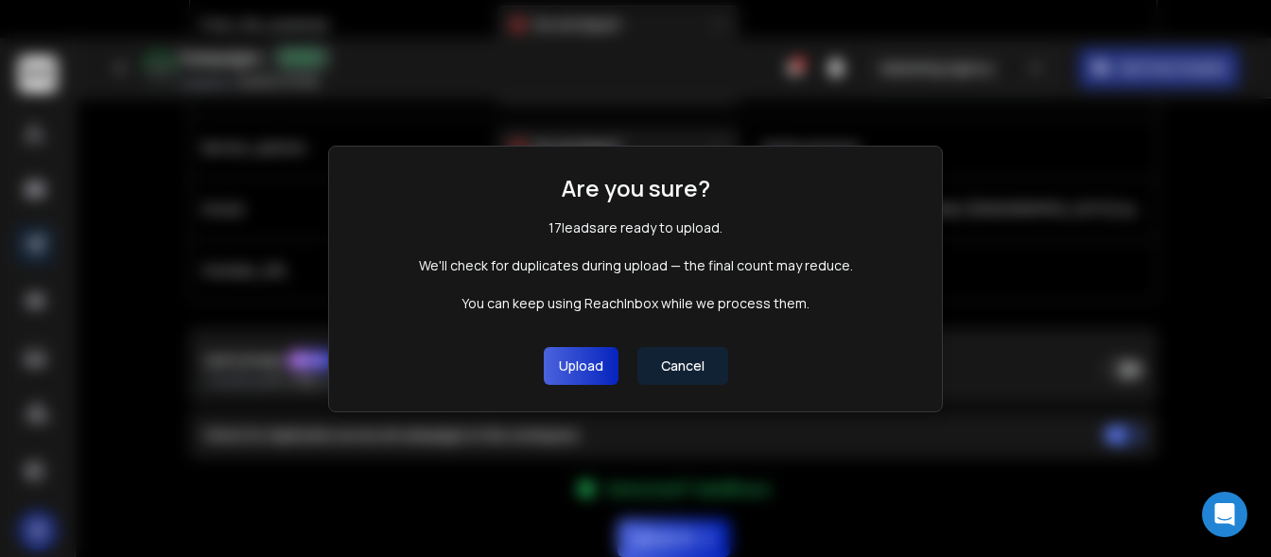
click at [593, 366] on button "Upload" at bounding box center [581, 366] width 75 height 38
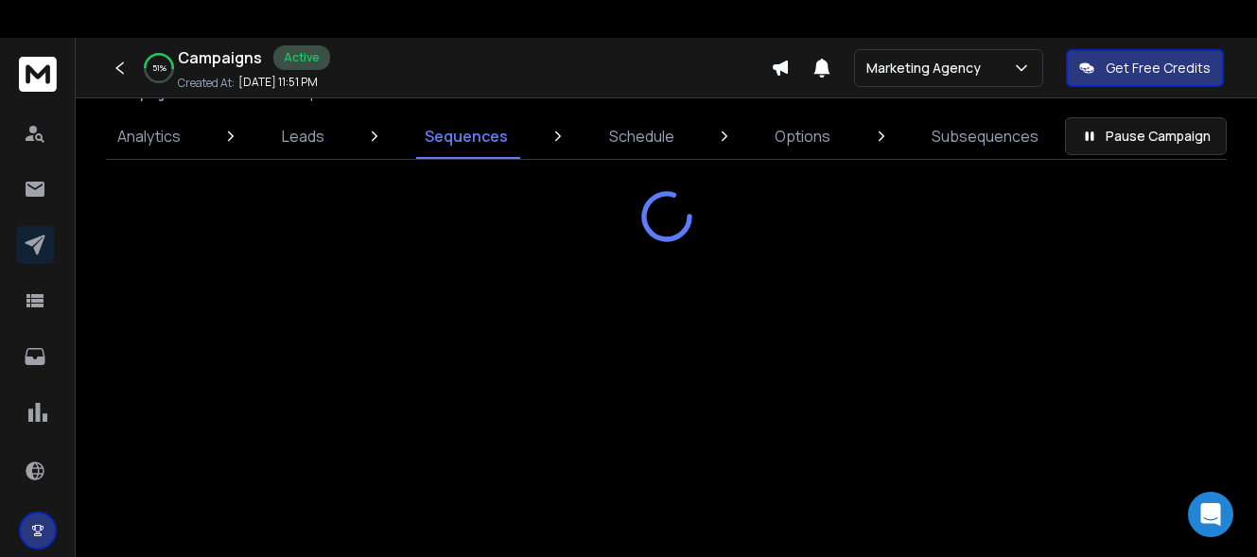
scroll to position [162, 0]
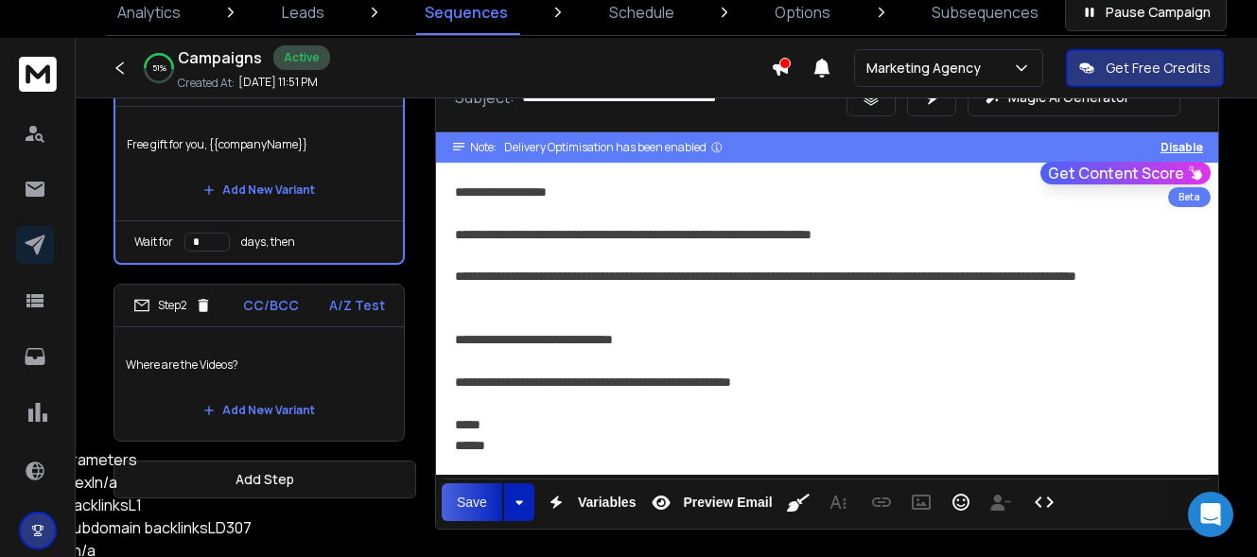
click at [1237, 264] on div "**********" at bounding box center [666, 247] width 1181 height 620
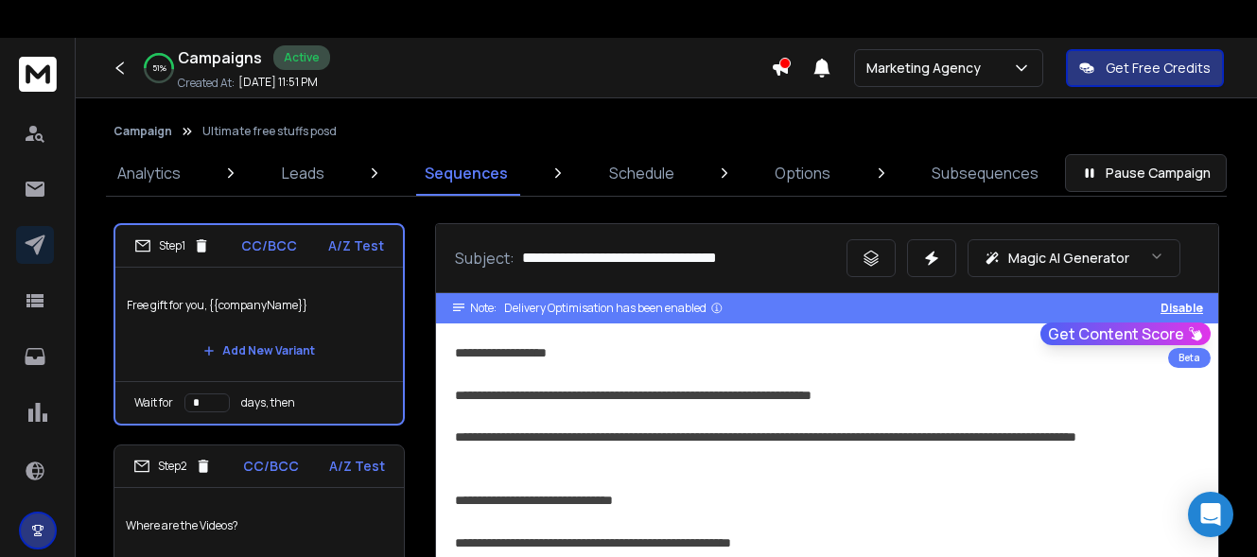
scroll to position [0, 0]
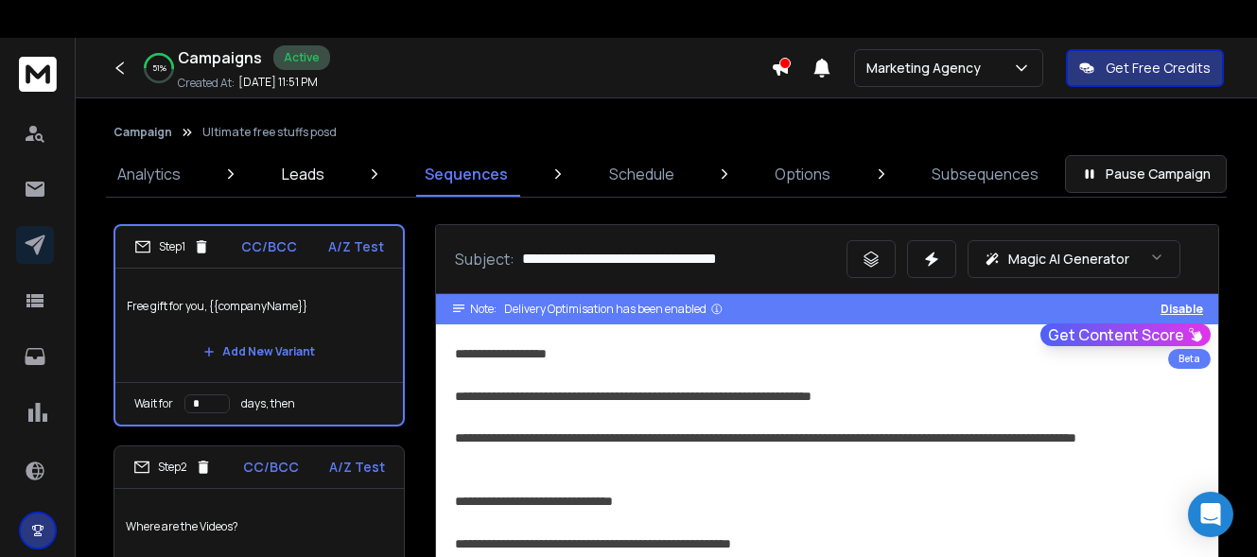
click at [312, 172] on p "Leads" at bounding box center [303, 174] width 43 height 23
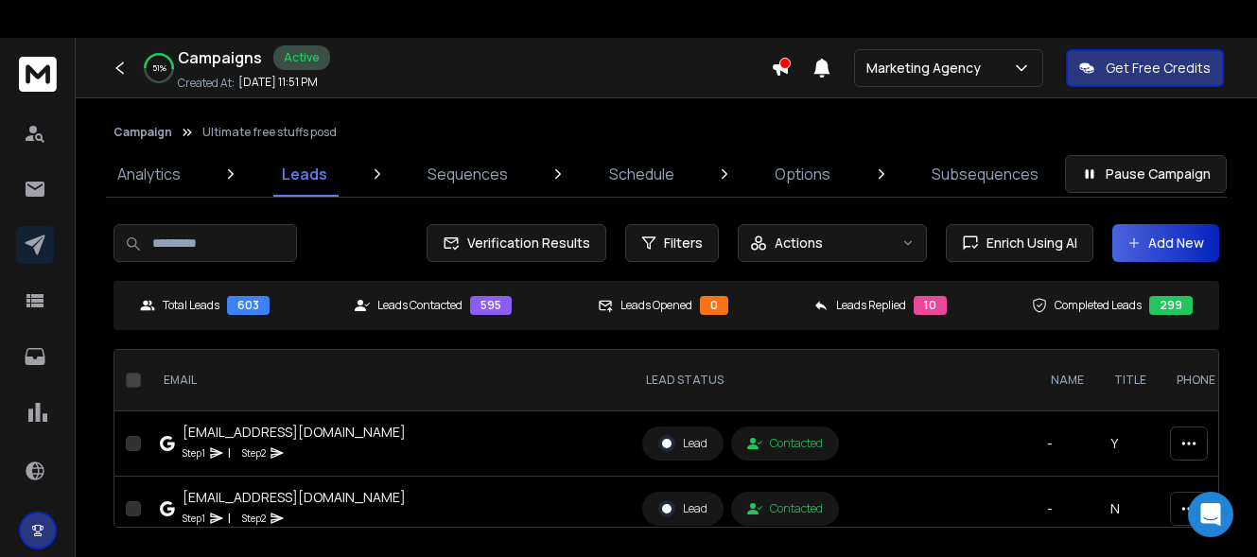
click at [1206, 231] on button "Add New" at bounding box center [1165, 243] width 107 height 38
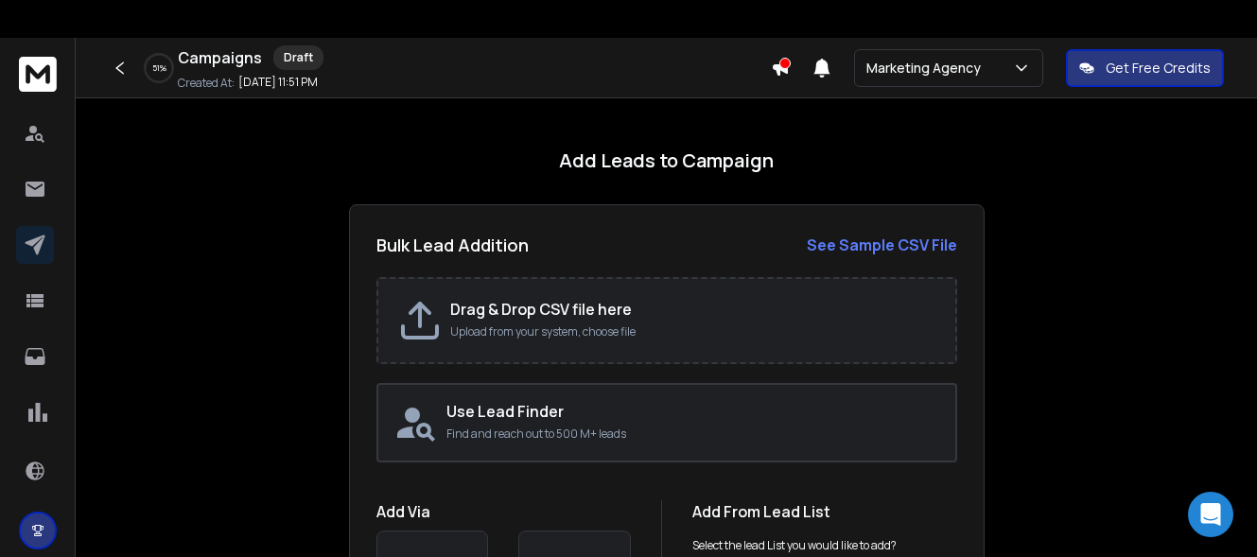
click at [759, 306] on h2 "Drag & Drop CSV file here" at bounding box center [693, 309] width 486 height 23
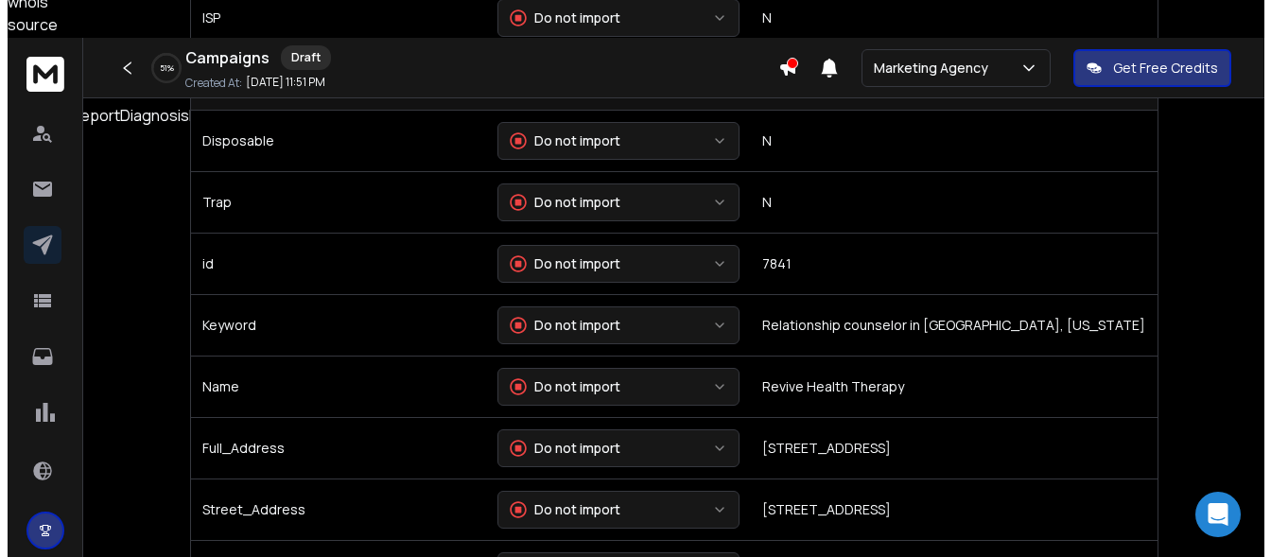
scroll to position [757, 0]
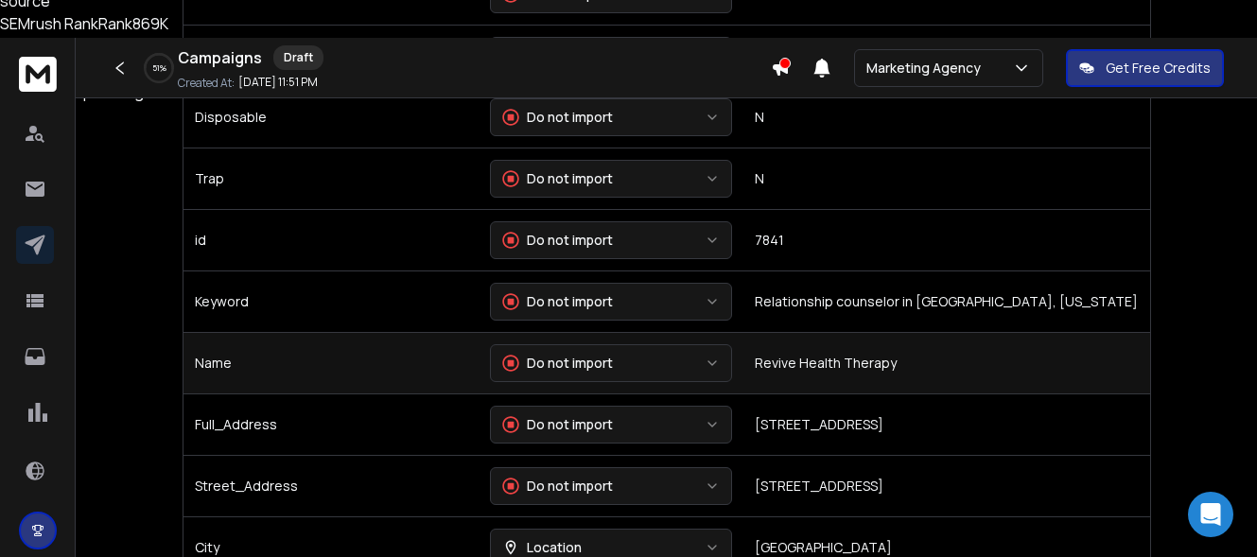
click at [690, 344] on button "Do not import" at bounding box center [610, 363] width 241 height 38
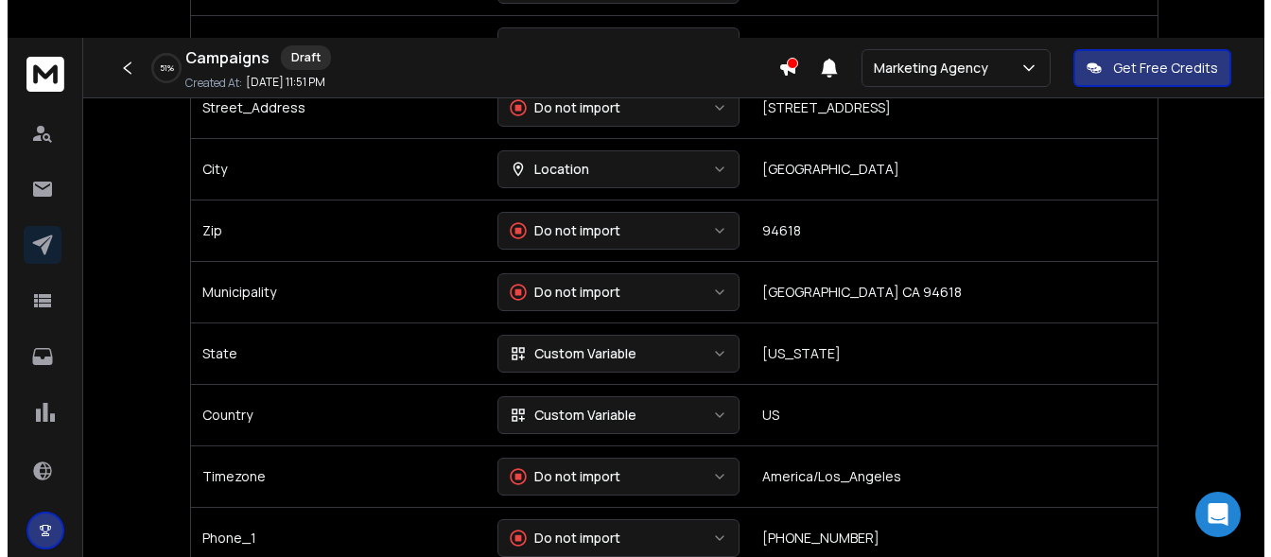
scroll to position [1230, 0]
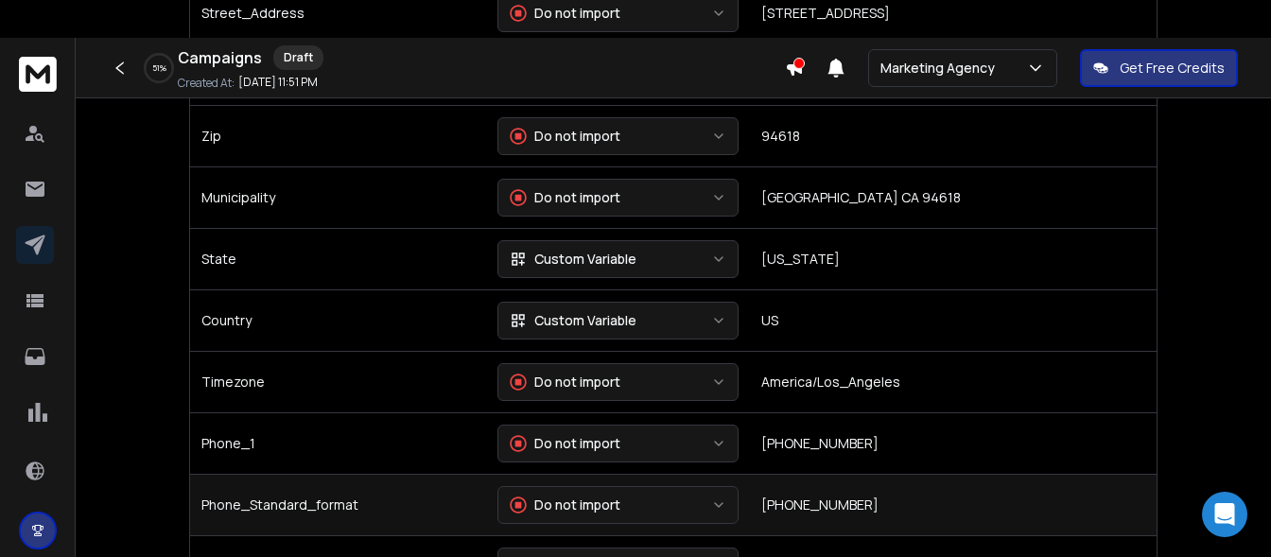
click at [611, 486] on button "Do not import" at bounding box center [618, 505] width 241 height 38
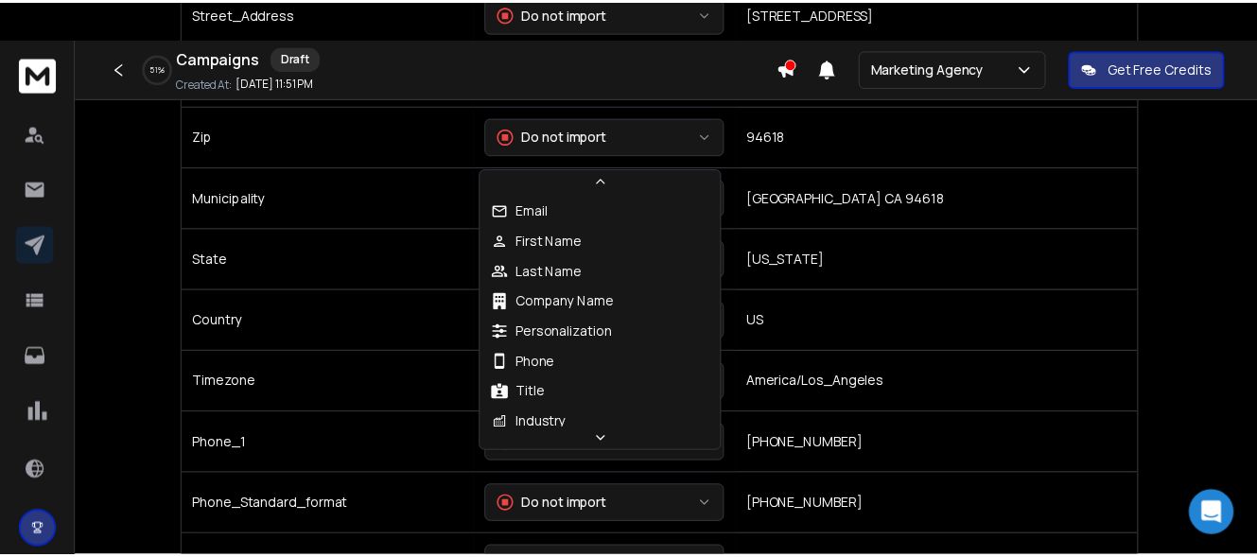
scroll to position [191, 0]
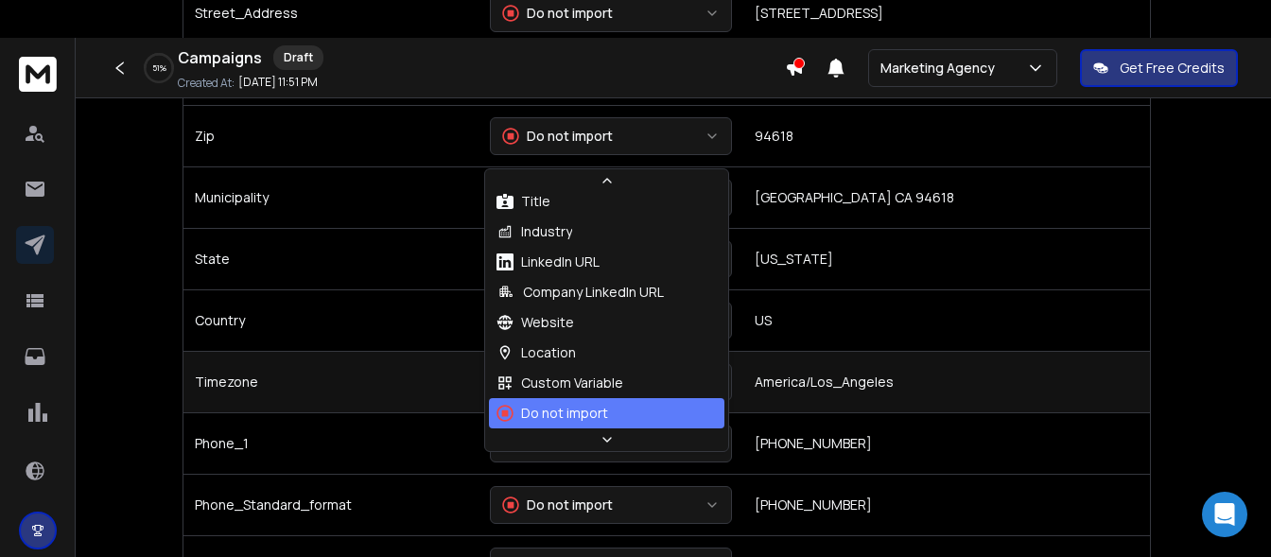
drag, startPoint x: 602, startPoint y: 389, endPoint x: 607, endPoint y: 373, distance: 17.1
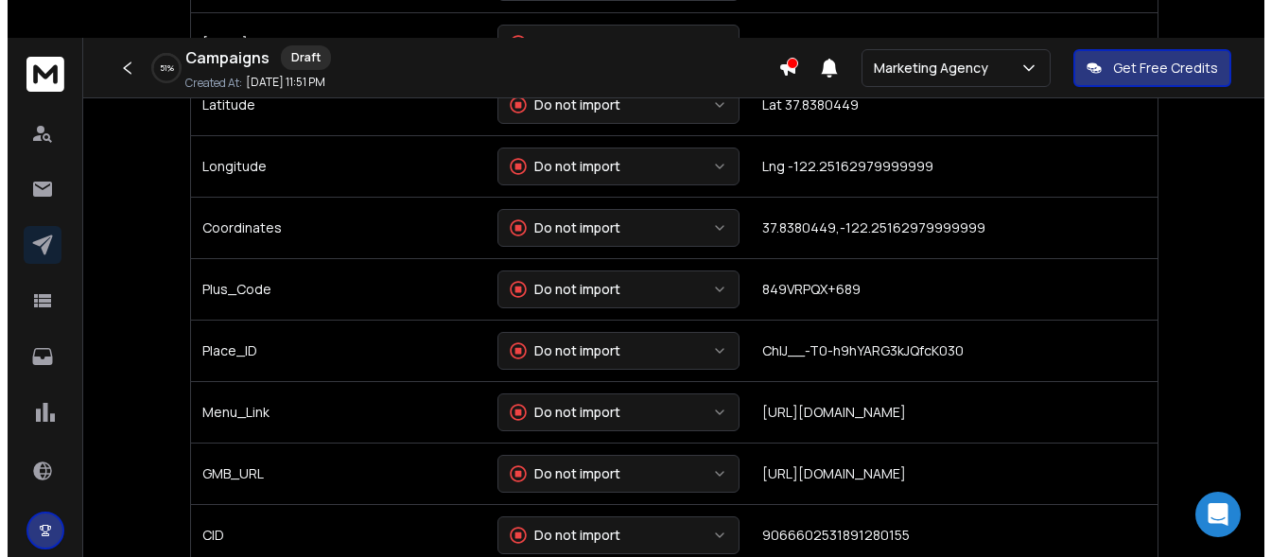
scroll to position [2743, 0]
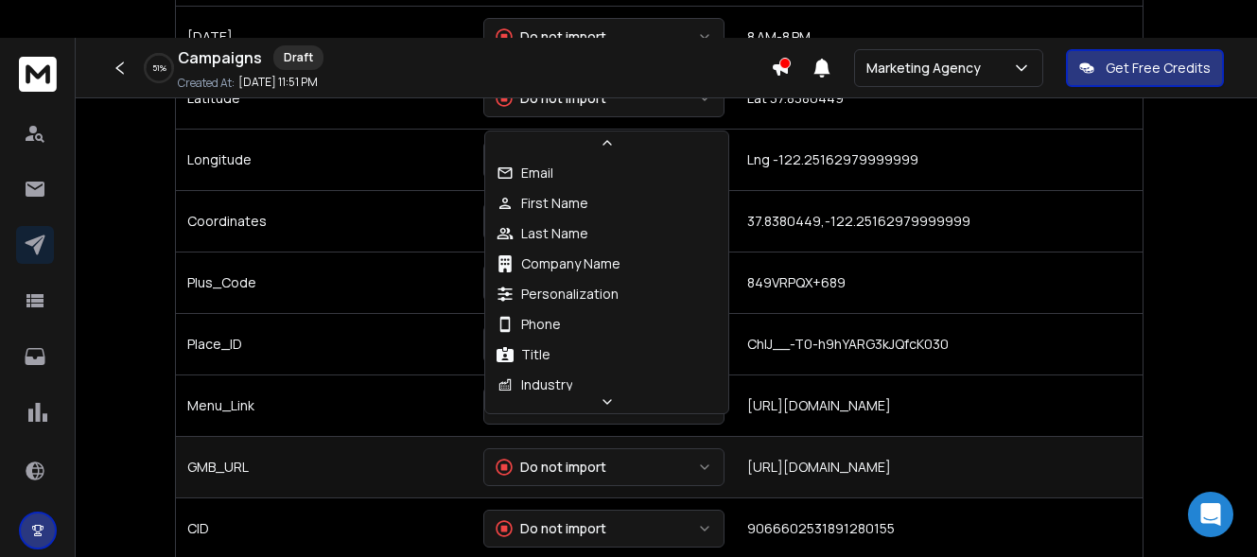
click at [586, 458] on div "Do not import" at bounding box center [551, 467] width 111 height 19
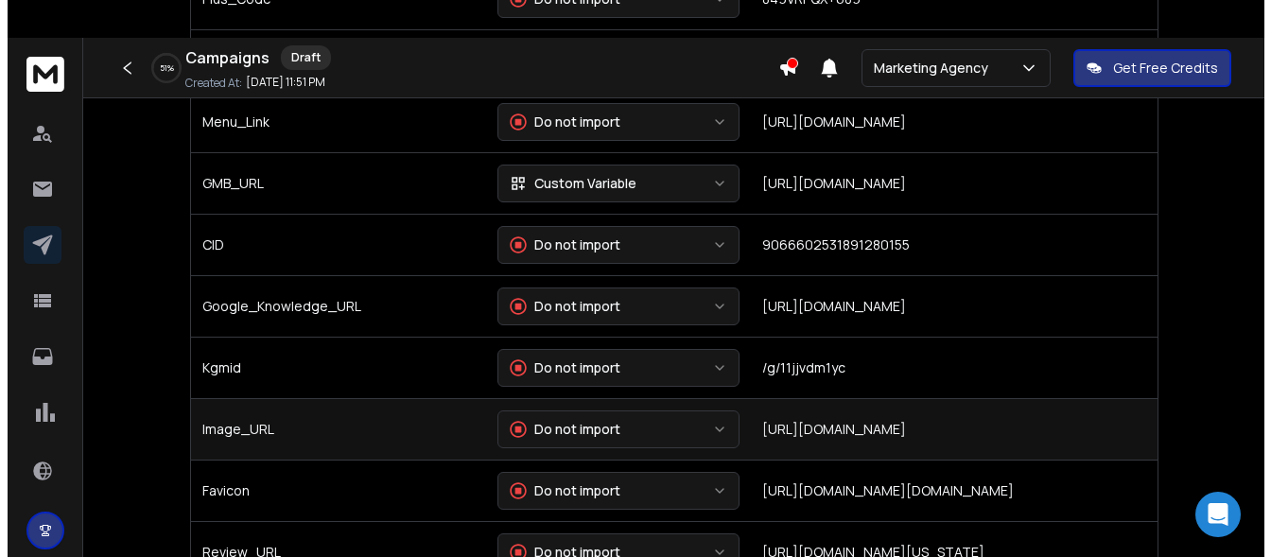
scroll to position [3121, 0]
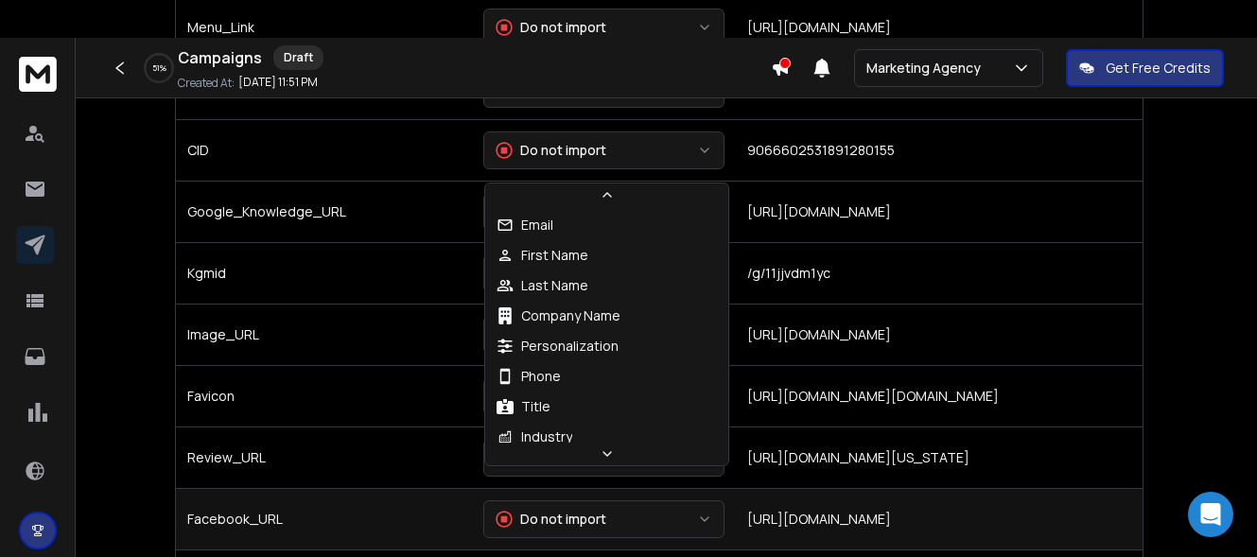
click at [653, 500] on button "Do not import" at bounding box center [603, 519] width 241 height 38
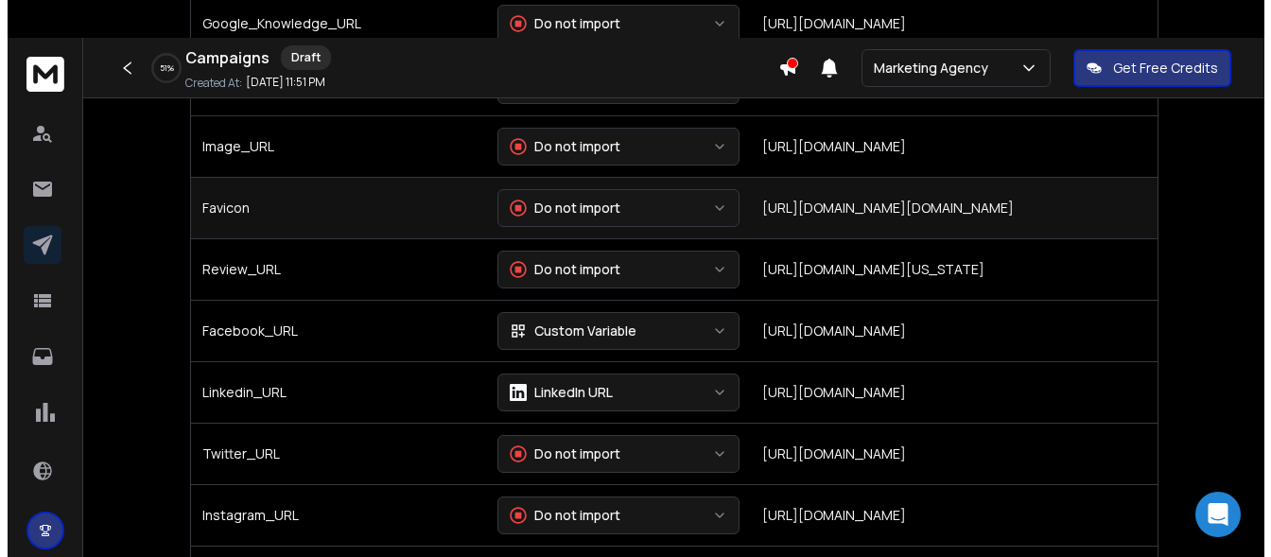
scroll to position [3310, 0]
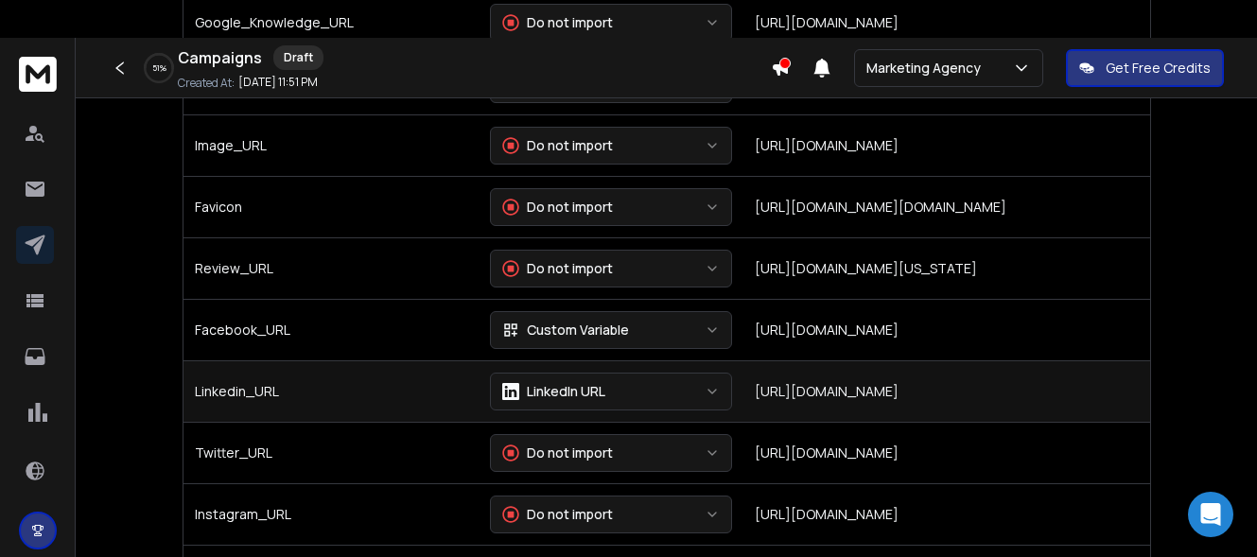
click at [635, 373] on button "LinkedIn URL" at bounding box center [610, 392] width 241 height 38
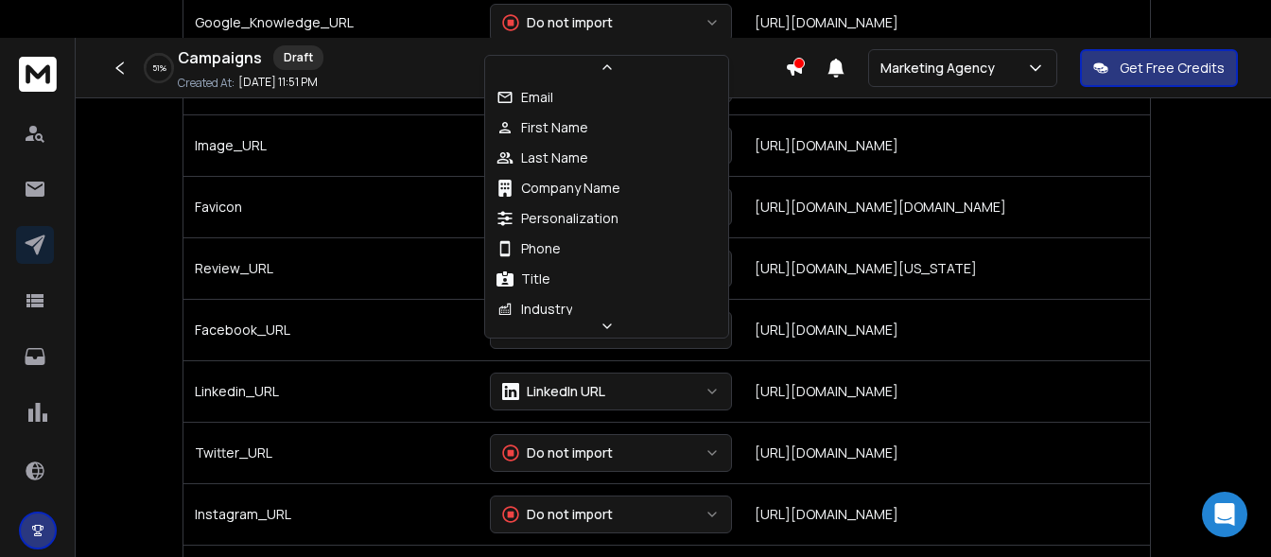
scroll to position [40, 0]
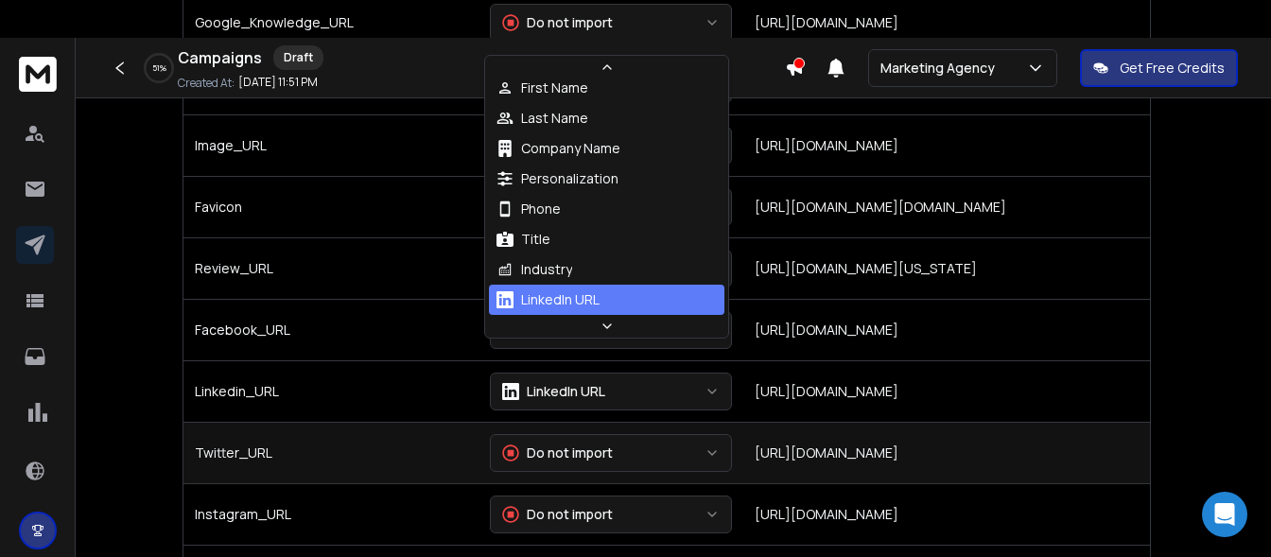
click at [631, 434] on button "Do not import" at bounding box center [610, 453] width 241 height 38
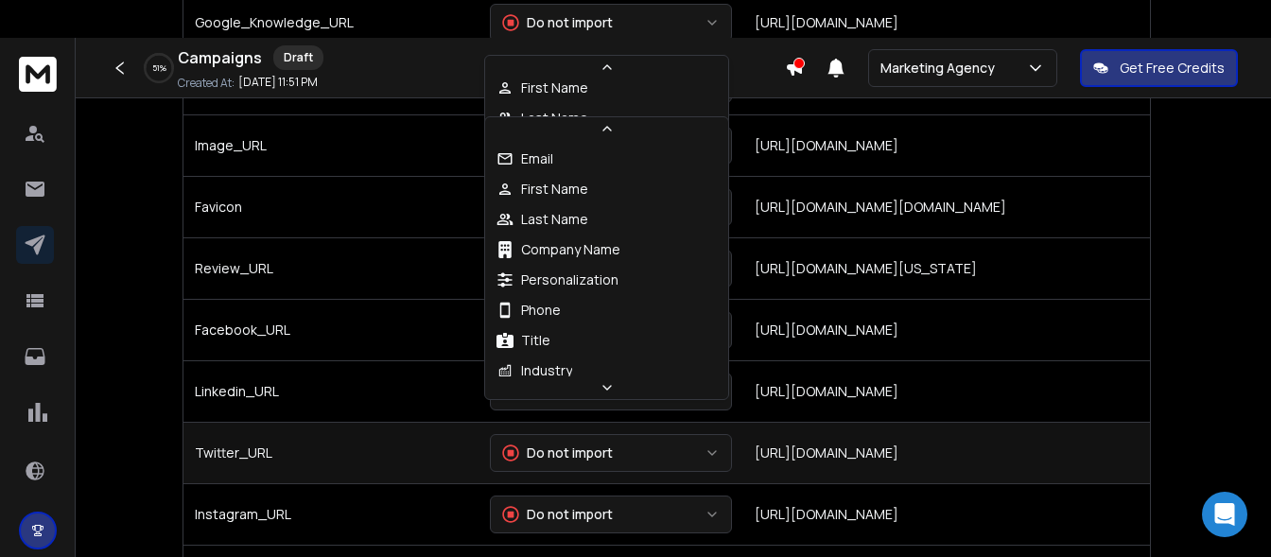
scroll to position [191, 0]
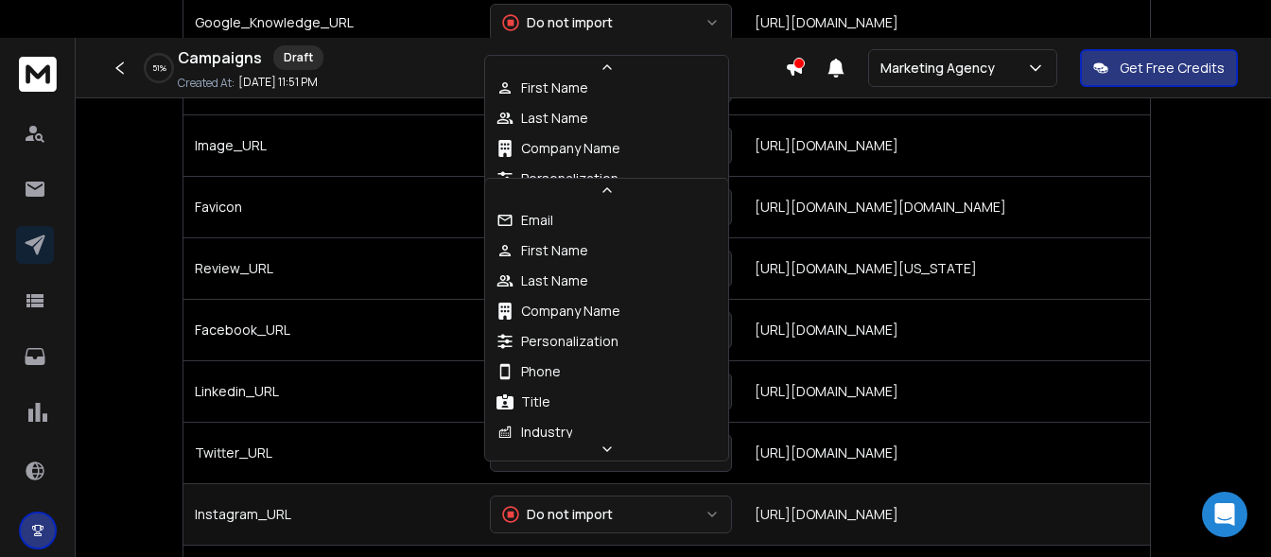
click at [610, 496] on button "Do not import" at bounding box center [610, 515] width 241 height 38
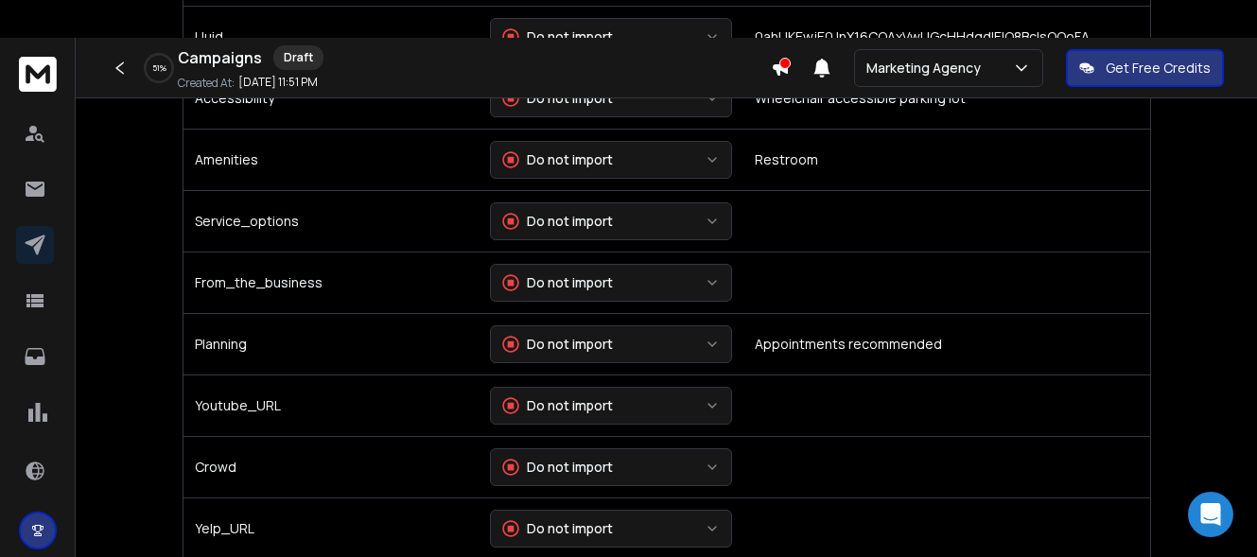
scroll to position [4231, 0]
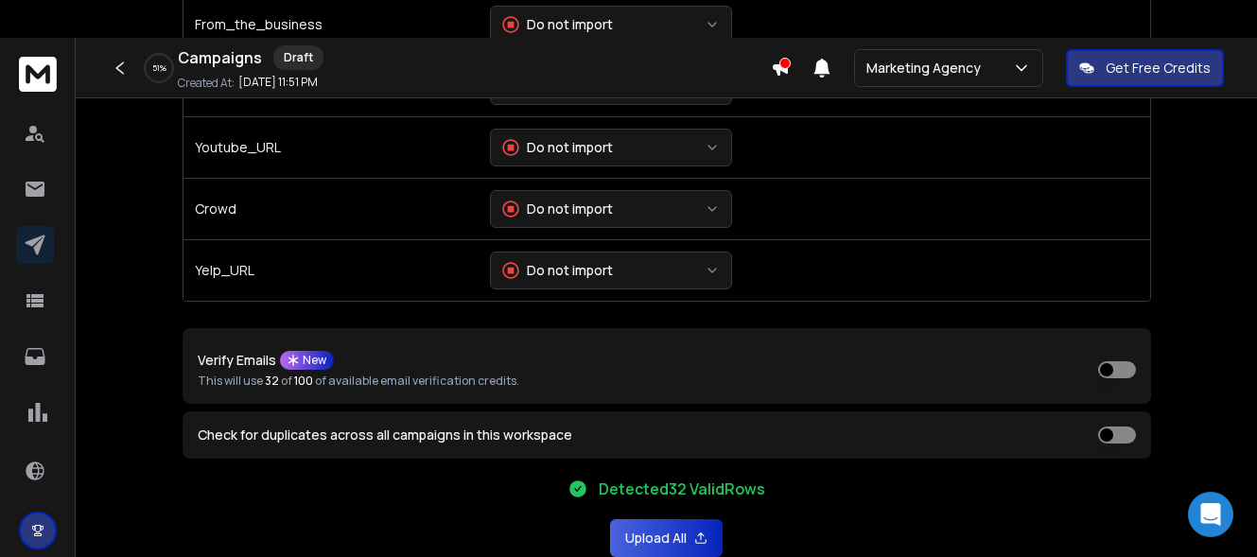
click at [1118, 427] on button "Check for duplicates across all campaigns in this workspace" at bounding box center [1117, 435] width 38 height 17
click at [686, 519] on button "Upload All" at bounding box center [666, 538] width 113 height 38
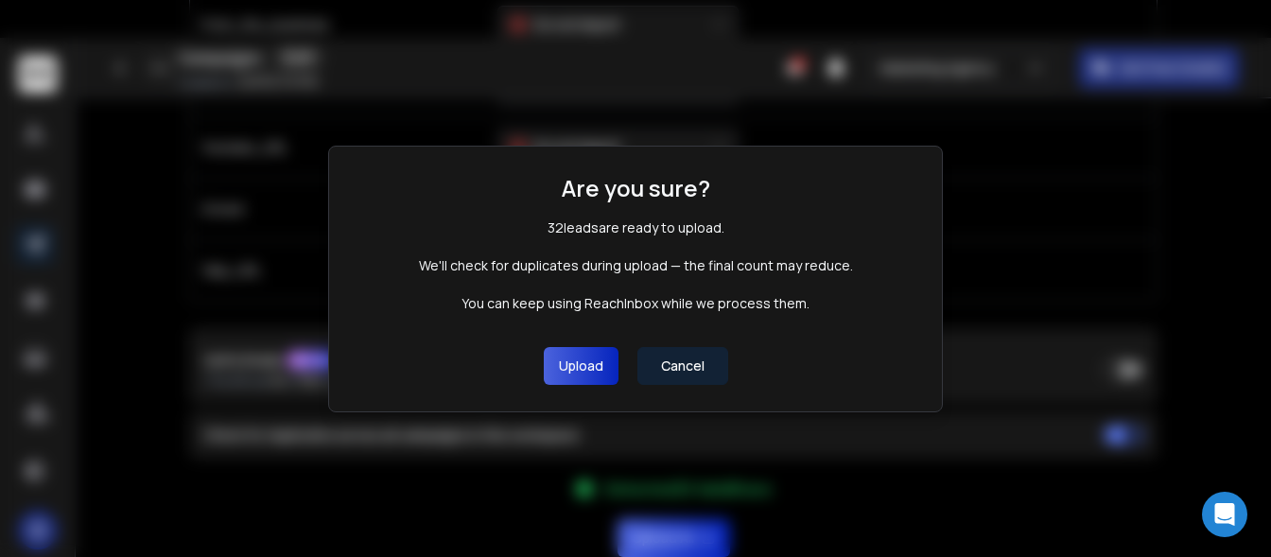
click at [599, 368] on button "Upload" at bounding box center [581, 366] width 75 height 38
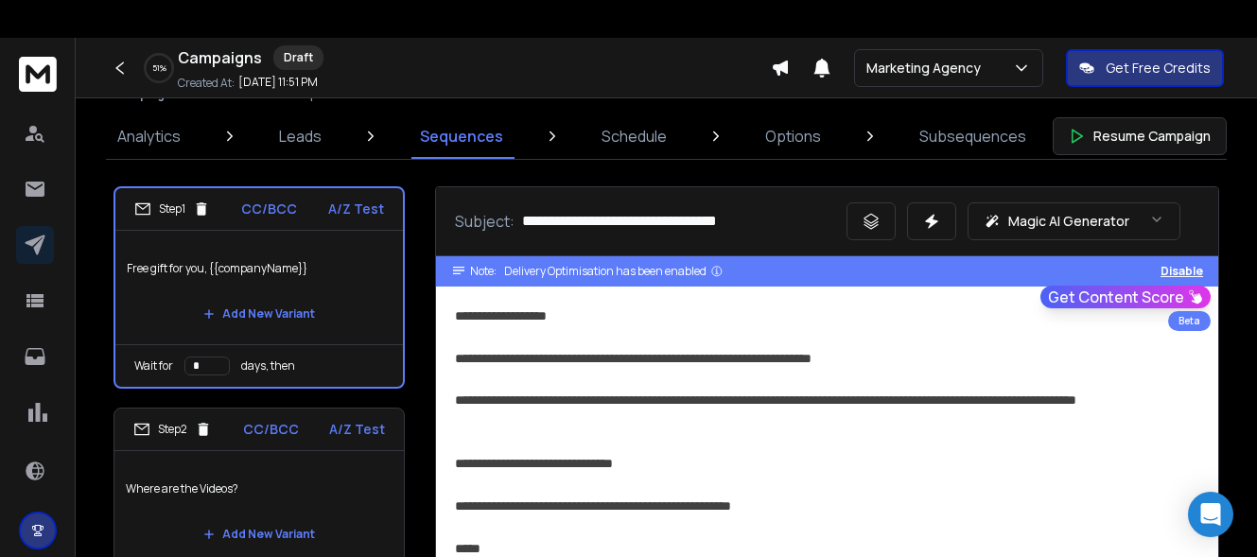
scroll to position [162, 0]
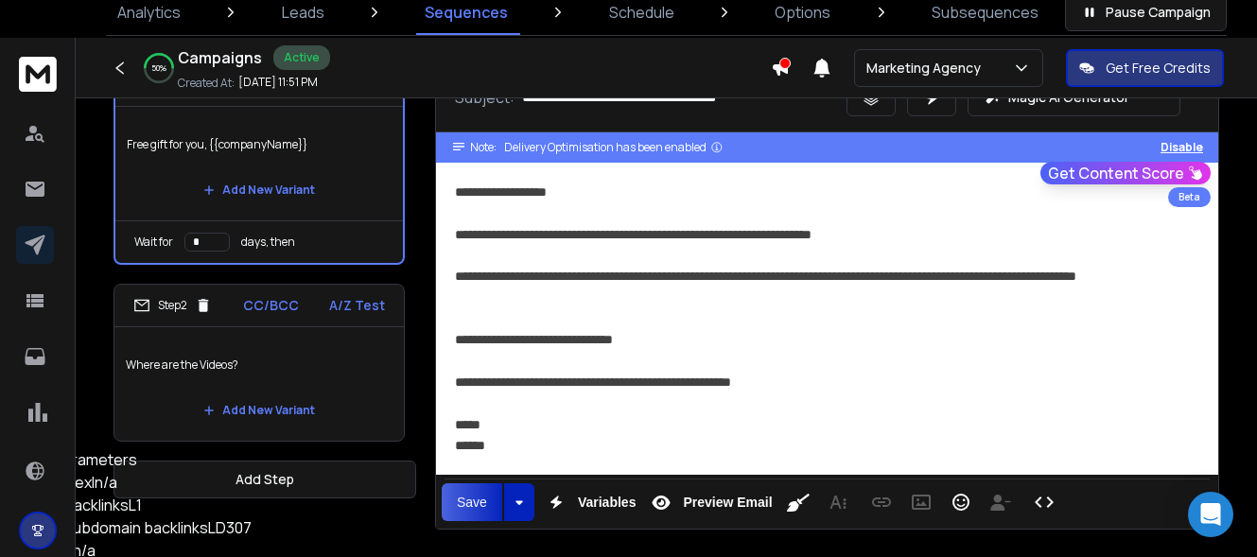
click at [1242, 171] on div "**********" at bounding box center [666, 247] width 1181 height 620
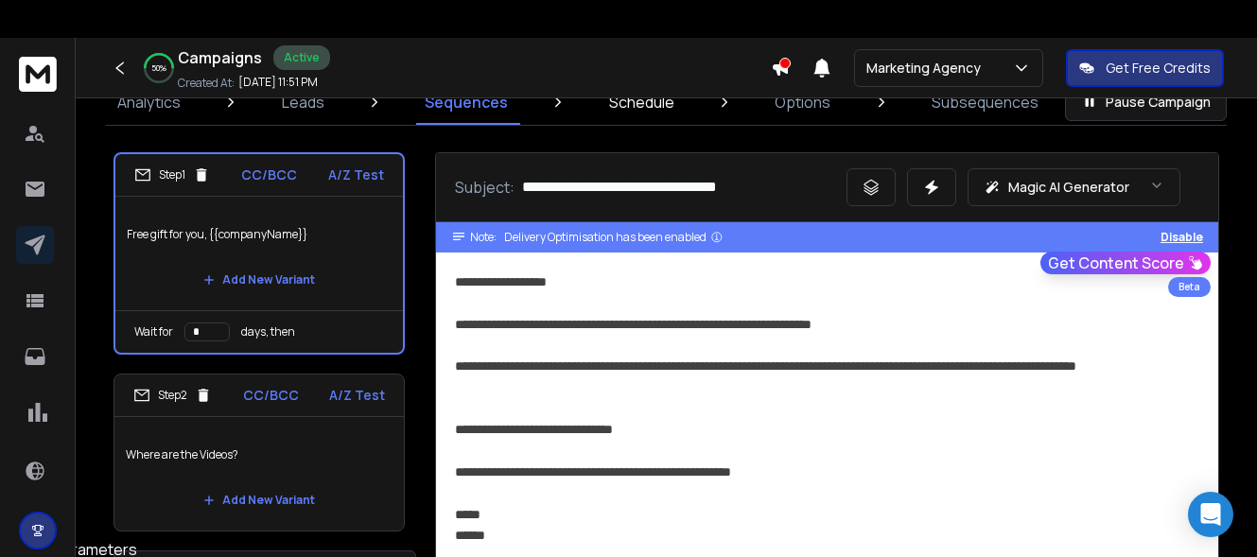
scroll to position [0, 0]
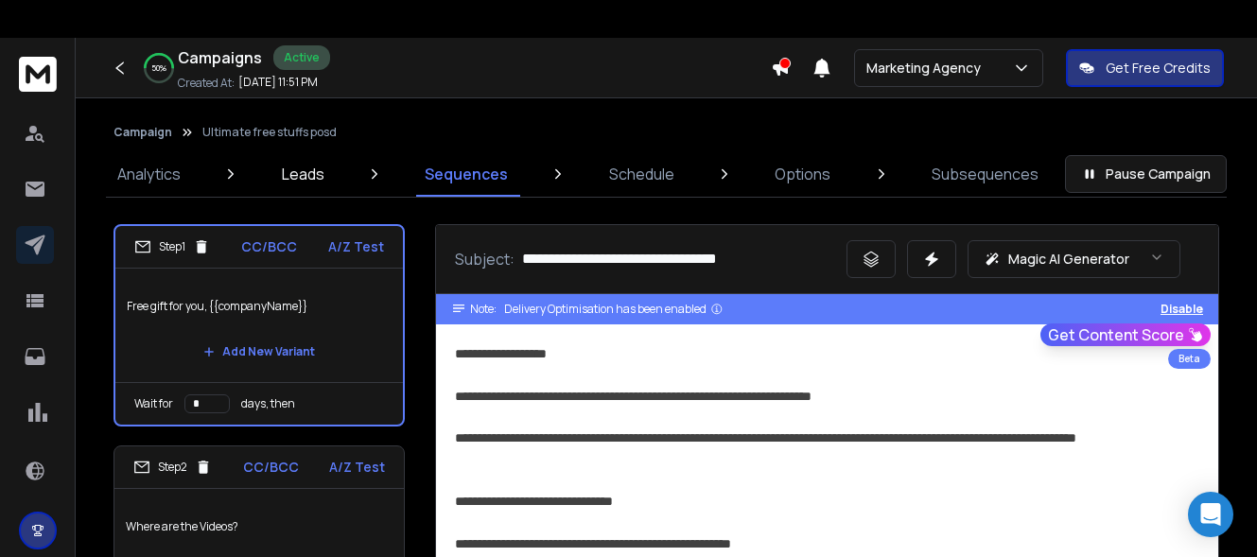
click at [309, 171] on p "Leads" at bounding box center [303, 174] width 43 height 23
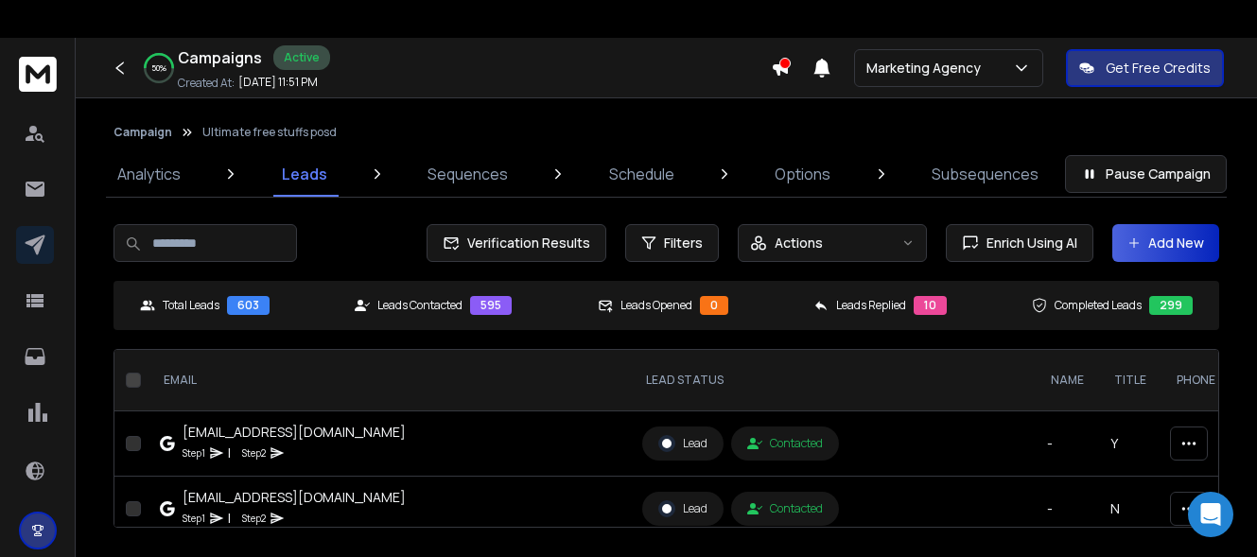
click at [1210, 239] on button "Add New" at bounding box center [1165, 243] width 107 height 38
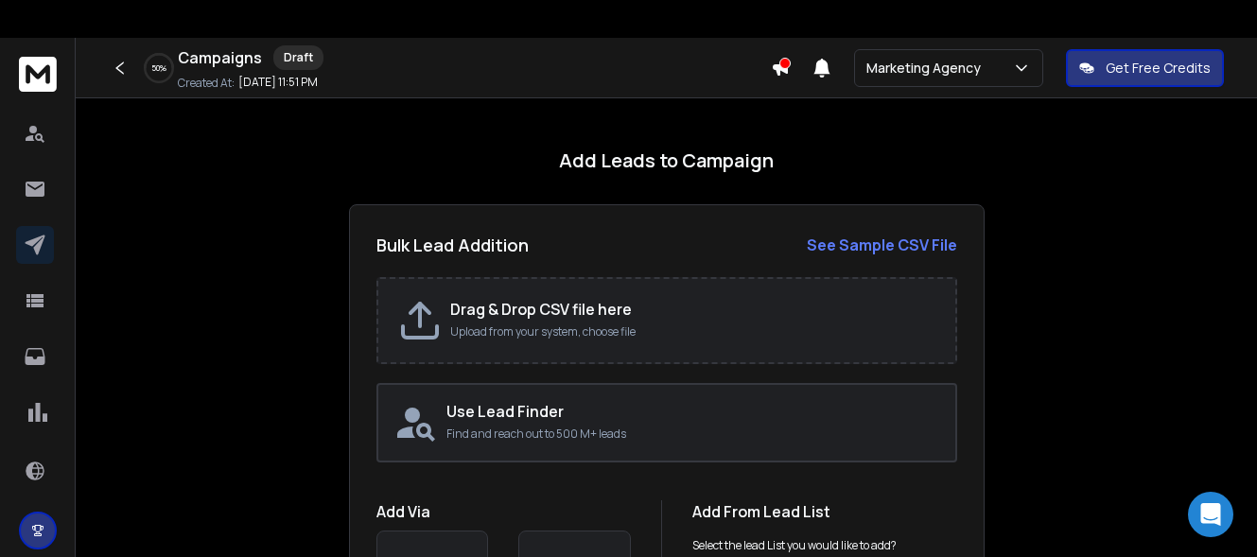
click at [758, 312] on h2 "Drag & Drop CSV file here" at bounding box center [693, 309] width 486 height 23
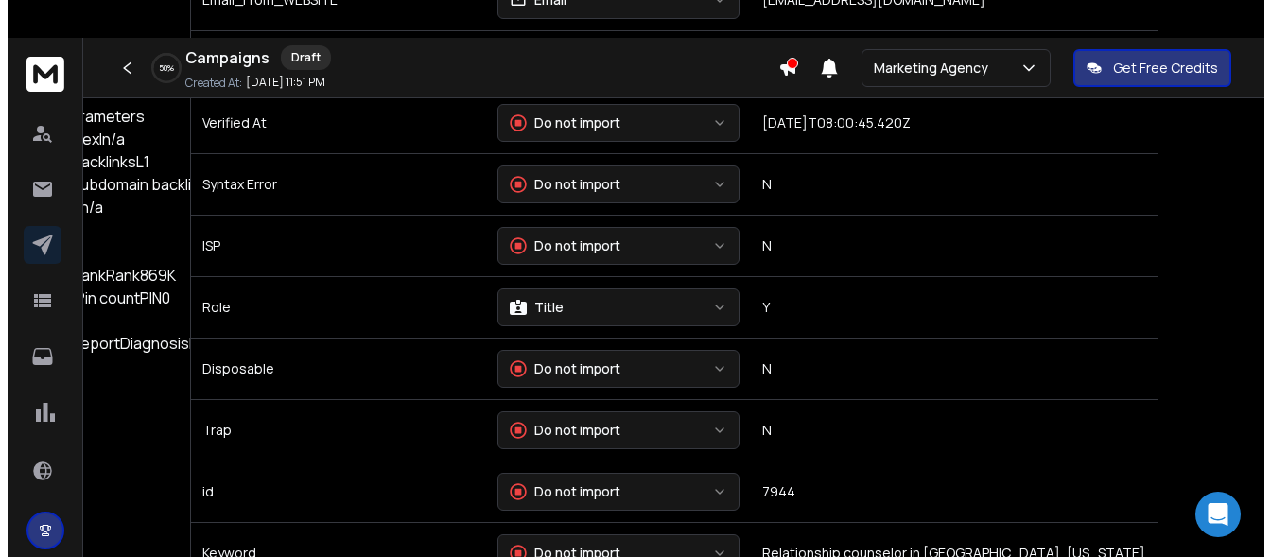
scroll to position [567, 0]
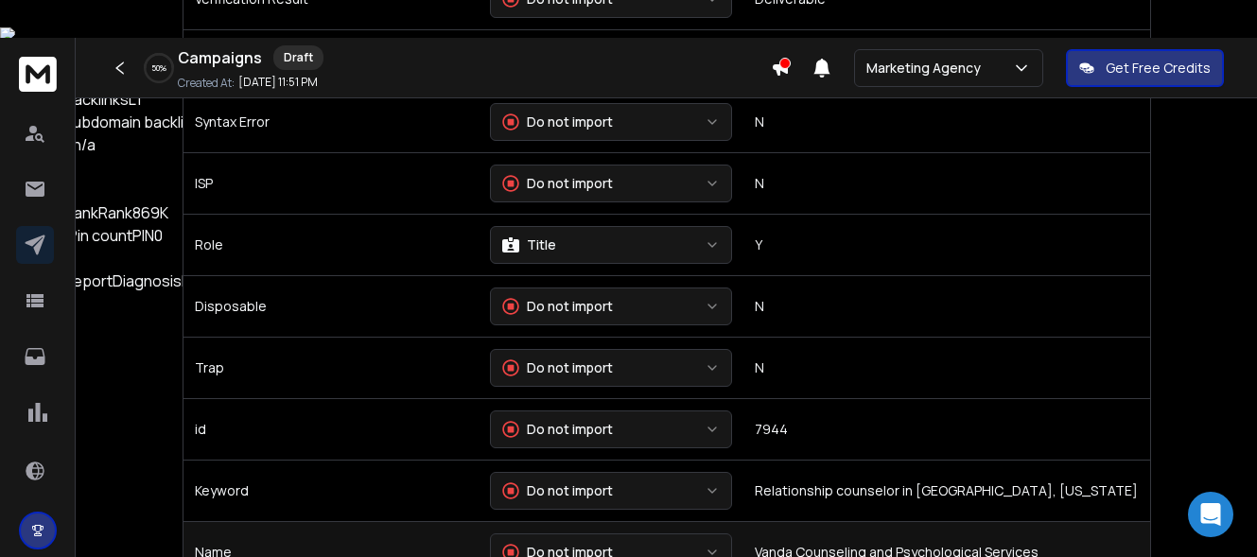
click at [694, 533] on button "Do not import" at bounding box center [610, 552] width 241 height 38
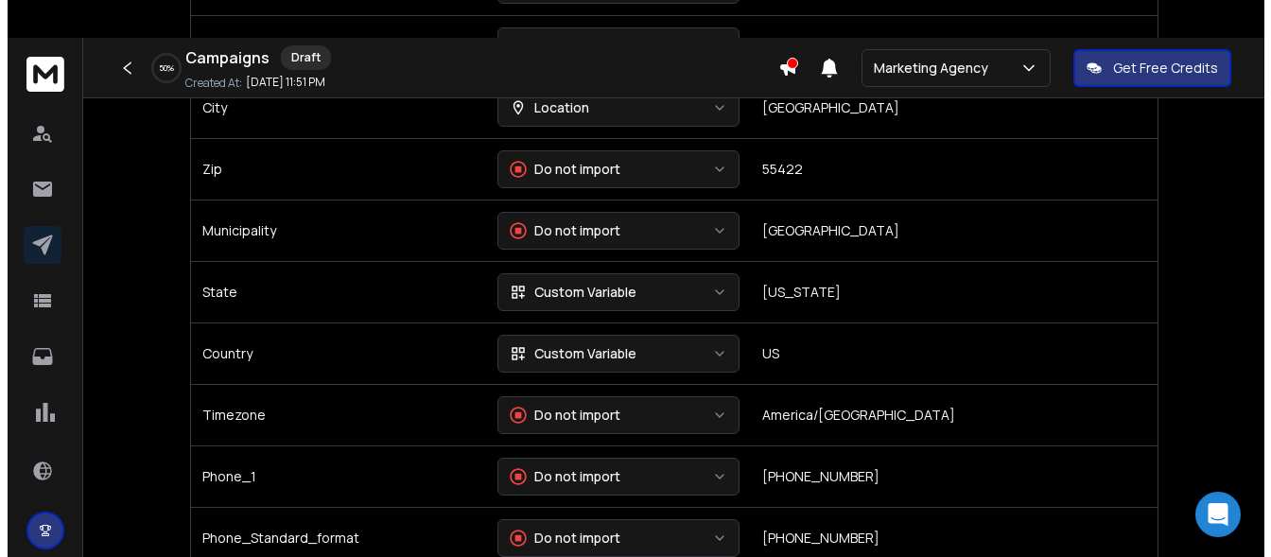
scroll to position [1230, 0]
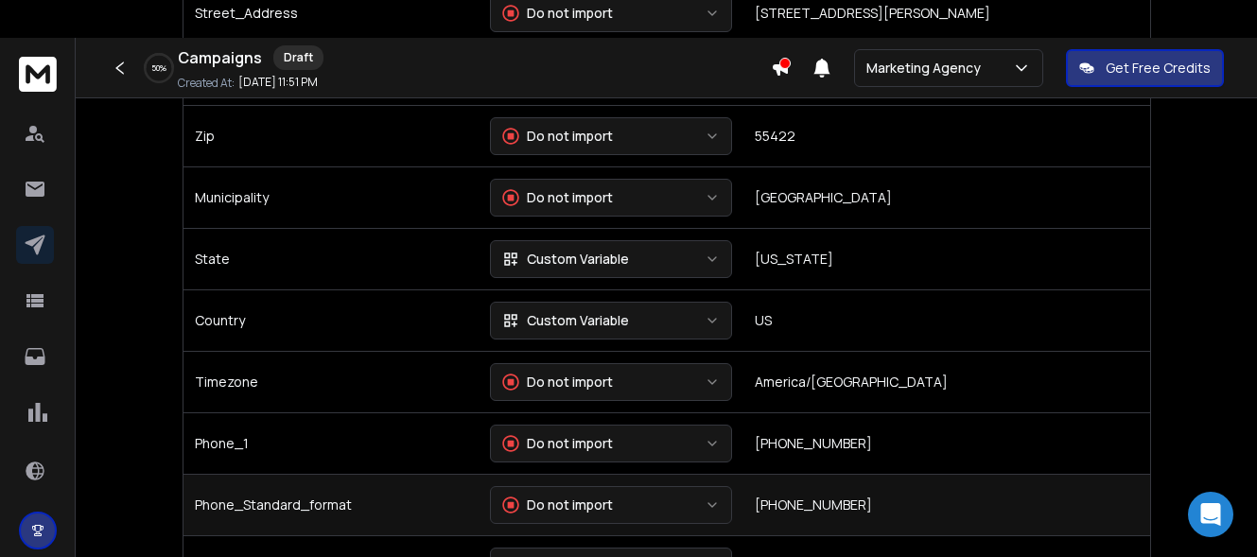
click at [682, 486] on button "Do not import" at bounding box center [610, 505] width 241 height 38
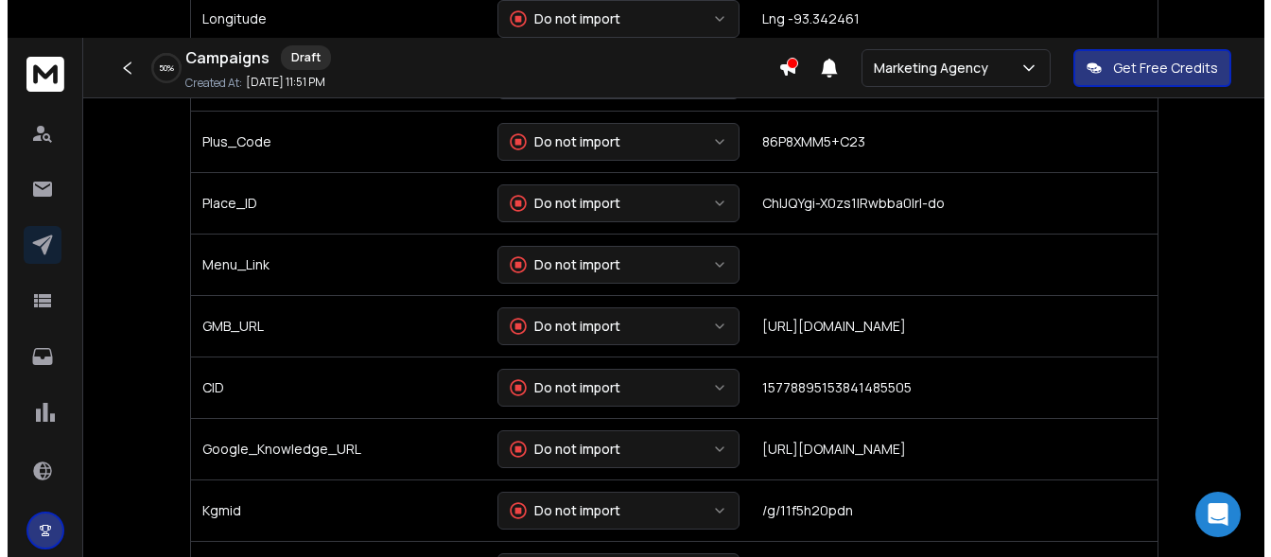
scroll to position [2932, 0]
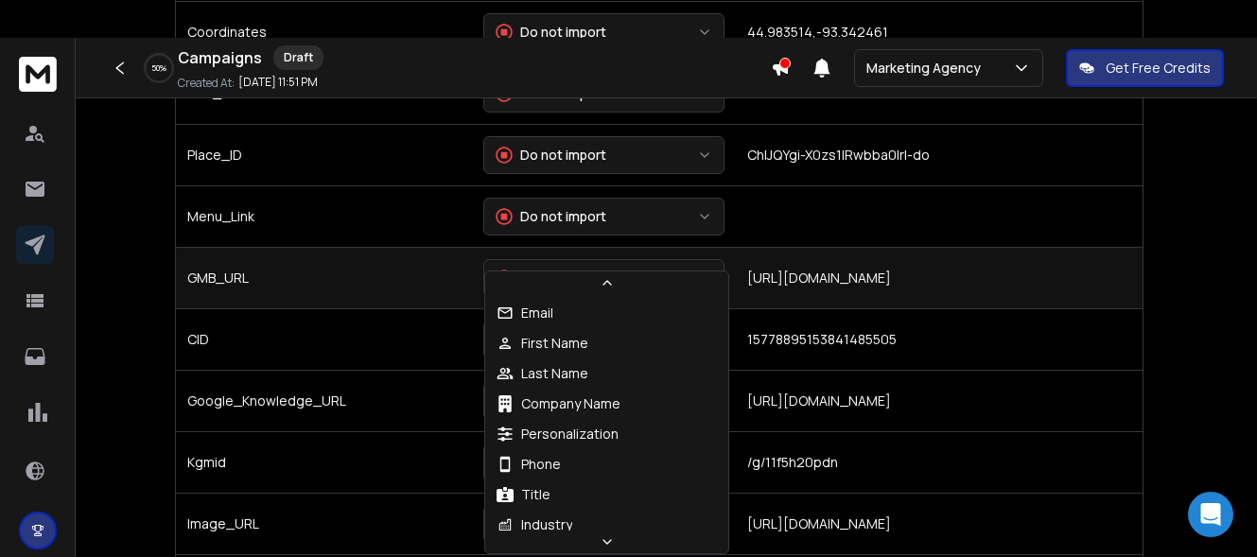
click at [640, 259] on button "Do not import" at bounding box center [603, 278] width 241 height 38
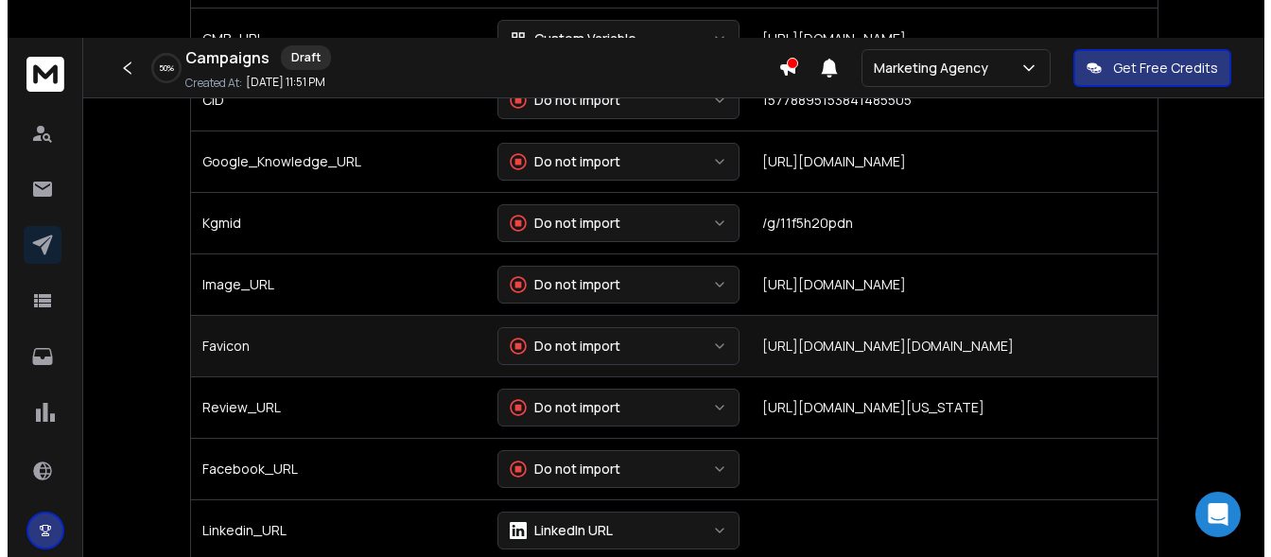
scroll to position [3216, 0]
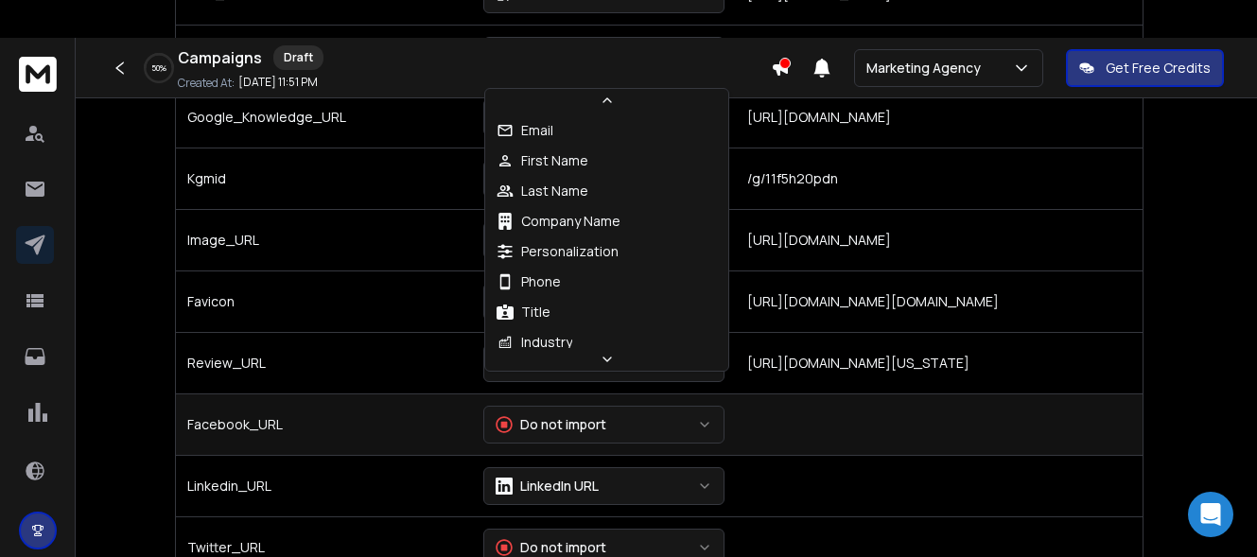
click at [656, 406] on button "Do not import" at bounding box center [603, 425] width 241 height 38
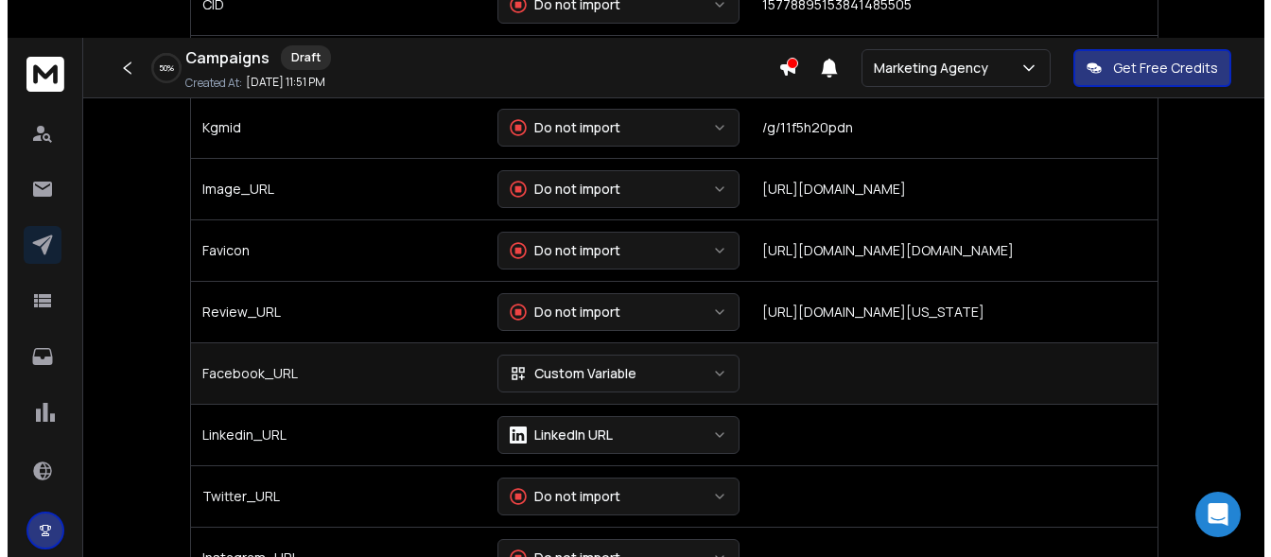
scroll to position [3310, 0]
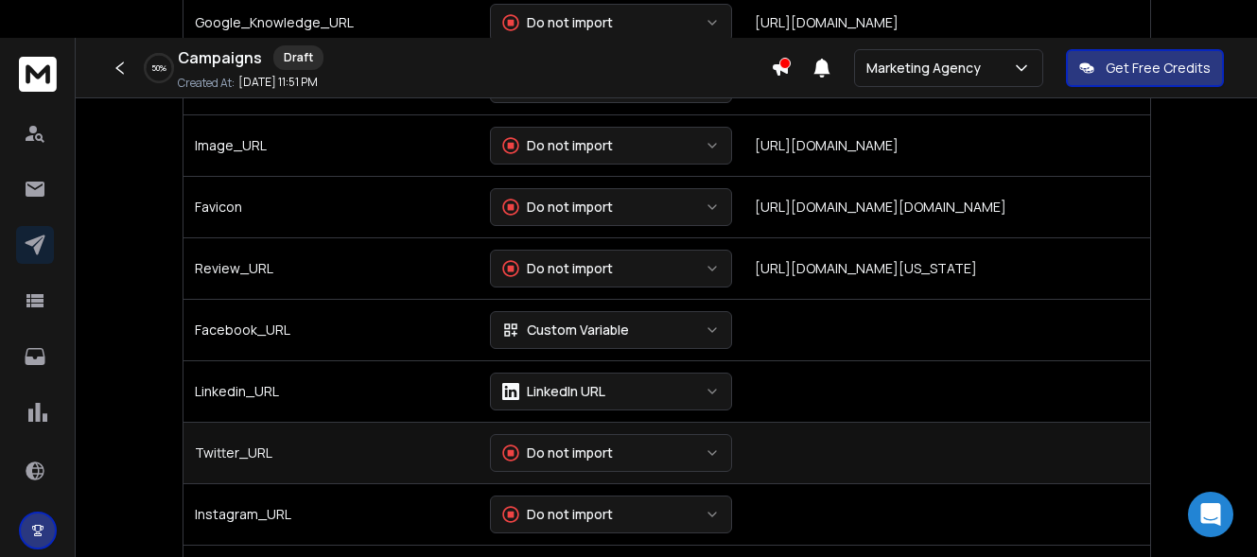
click at [650, 434] on button "Do not import" at bounding box center [610, 453] width 241 height 38
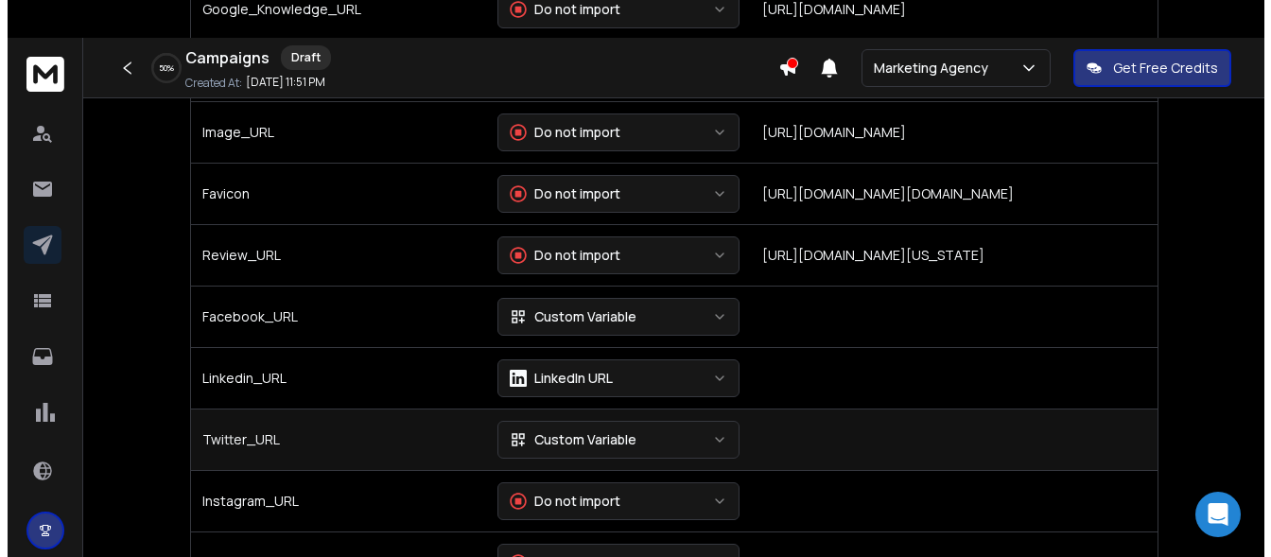
scroll to position [3405, 0]
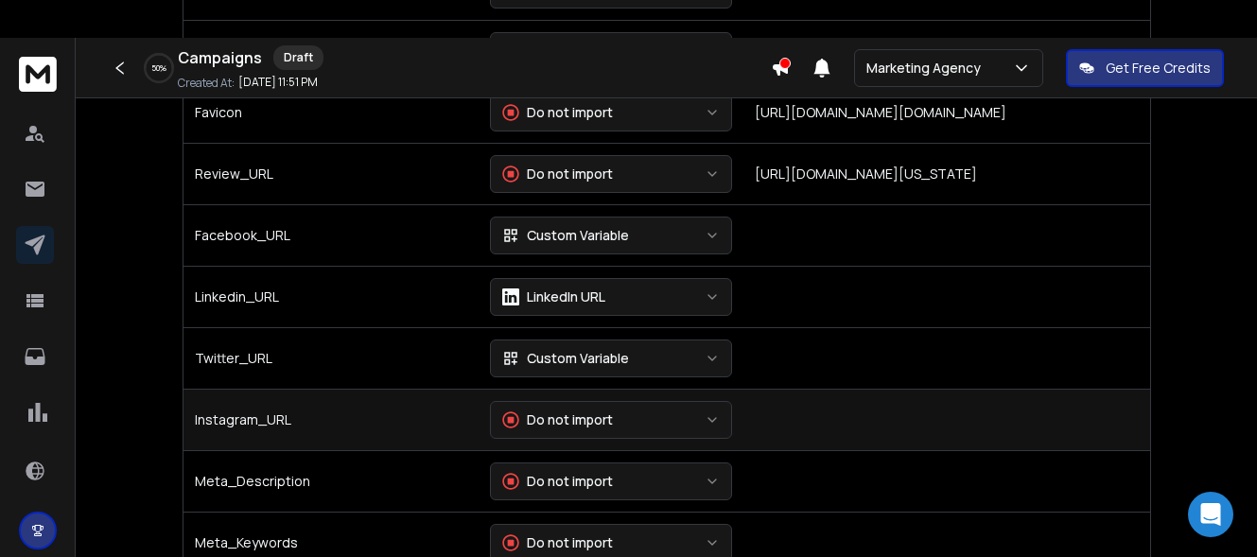
click at [657, 401] on button "Do not import" at bounding box center [610, 420] width 241 height 38
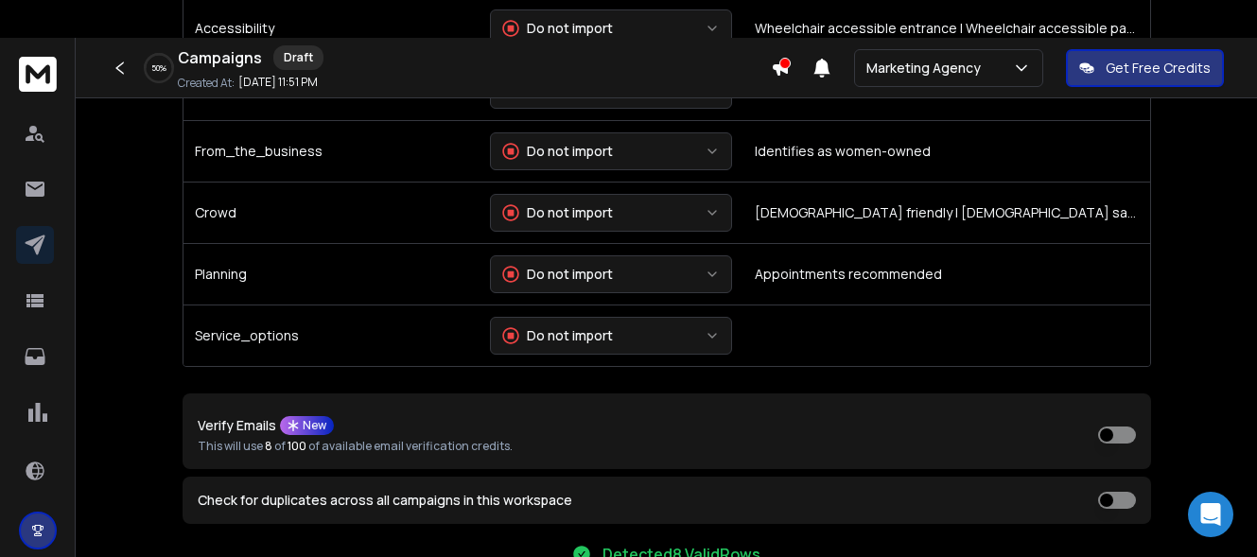
scroll to position [4108, 0]
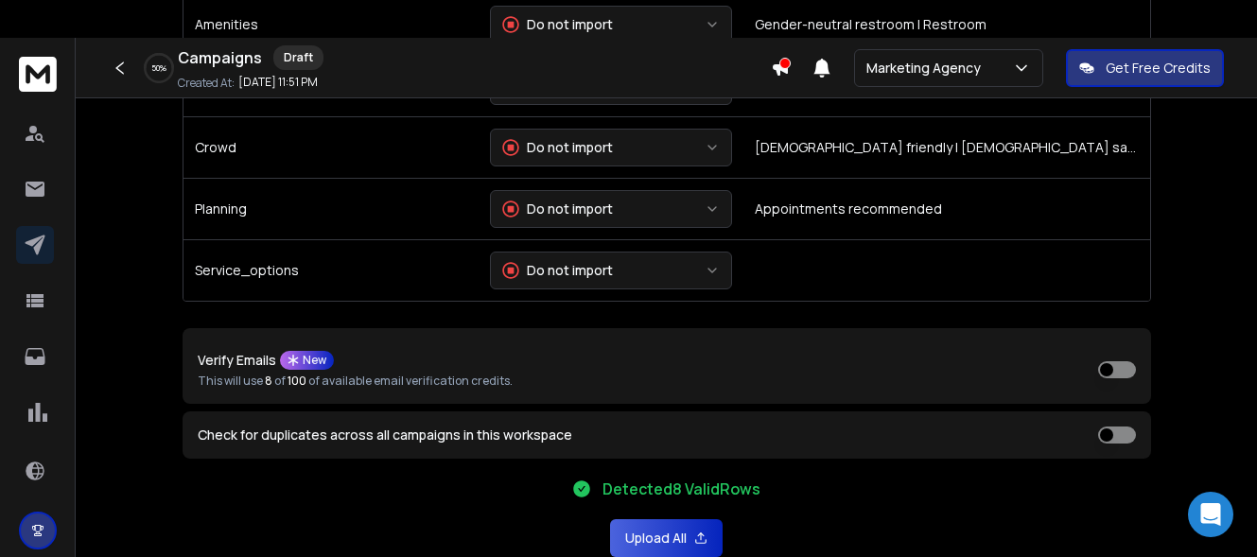
click at [1129, 427] on button "Check for duplicates across all campaigns in this workspace" at bounding box center [1117, 435] width 38 height 17
click at [675, 519] on button "Upload All" at bounding box center [666, 538] width 113 height 38
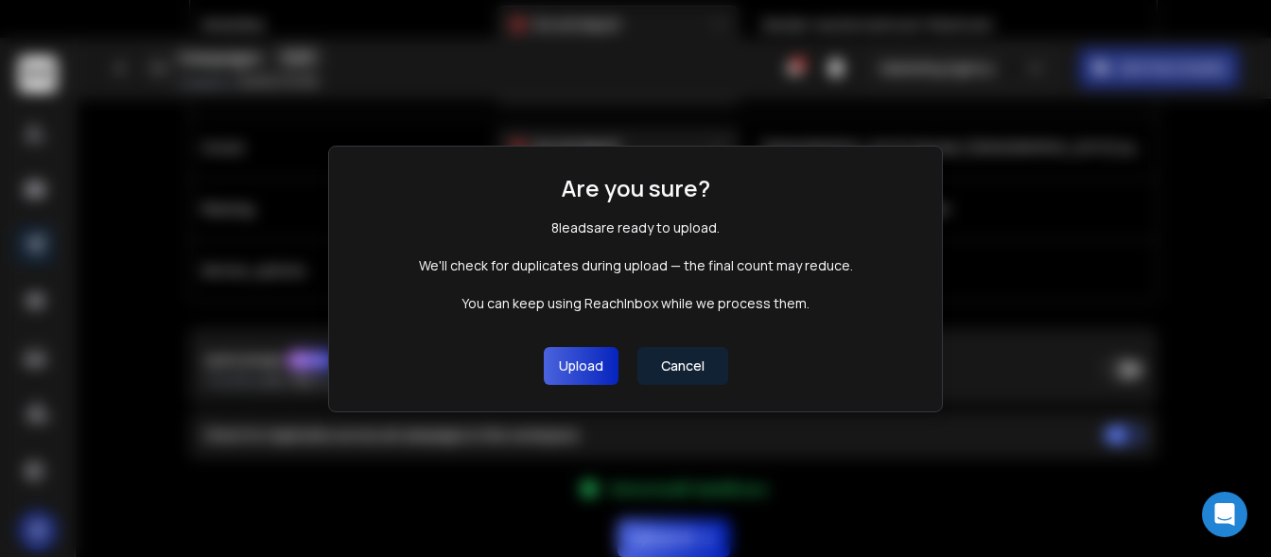
click at [591, 364] on button "Upload" at bounding box center [581, 366] width 75 height 38
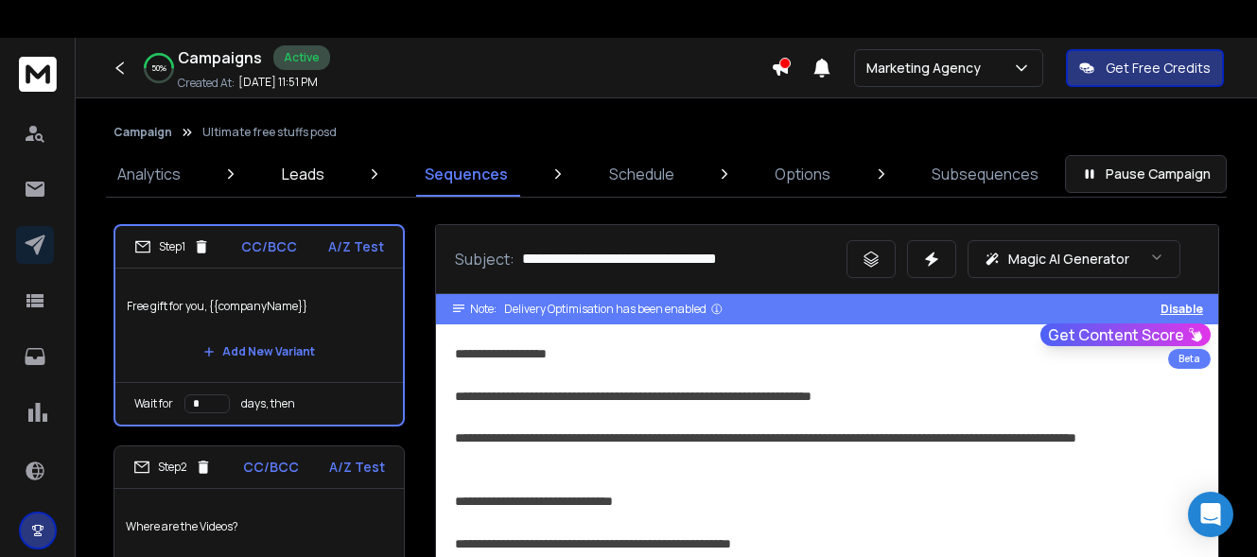
click at [312, 171] on p "Leads" at bounding box center [303, 174] width 43 height 23
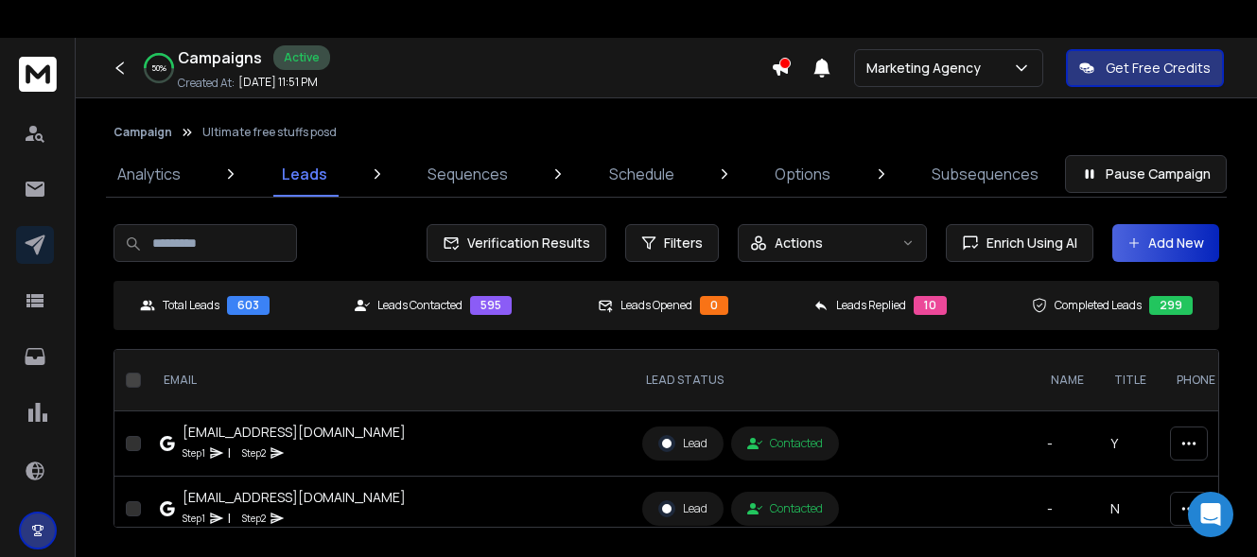
click at [1216, 232] on button "Add New" at bounding box center [1165, 243] width 107 height 38
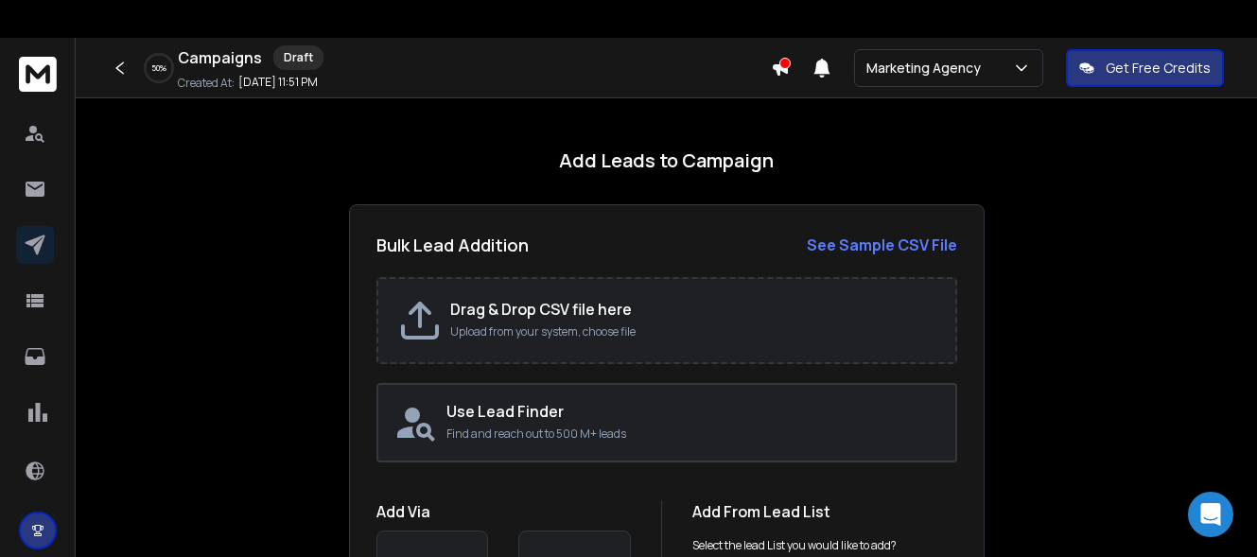
click at [840, 306] on h2 "Drag & Drop CSV file here" at bounding box center [693, 309] width 486 height 23
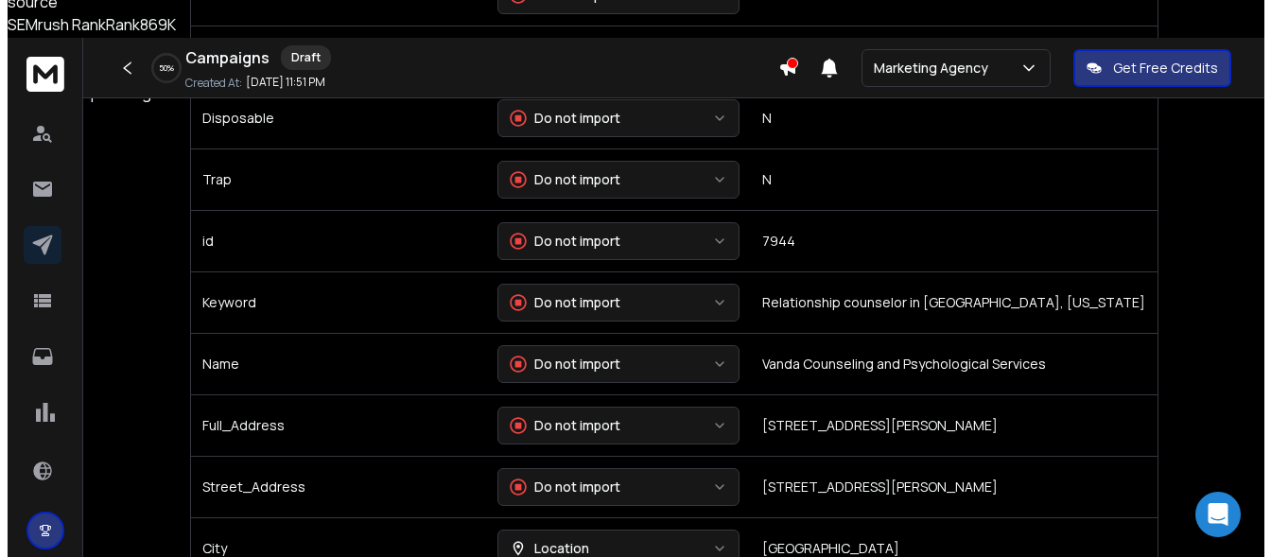
scroll to position [757, 0]
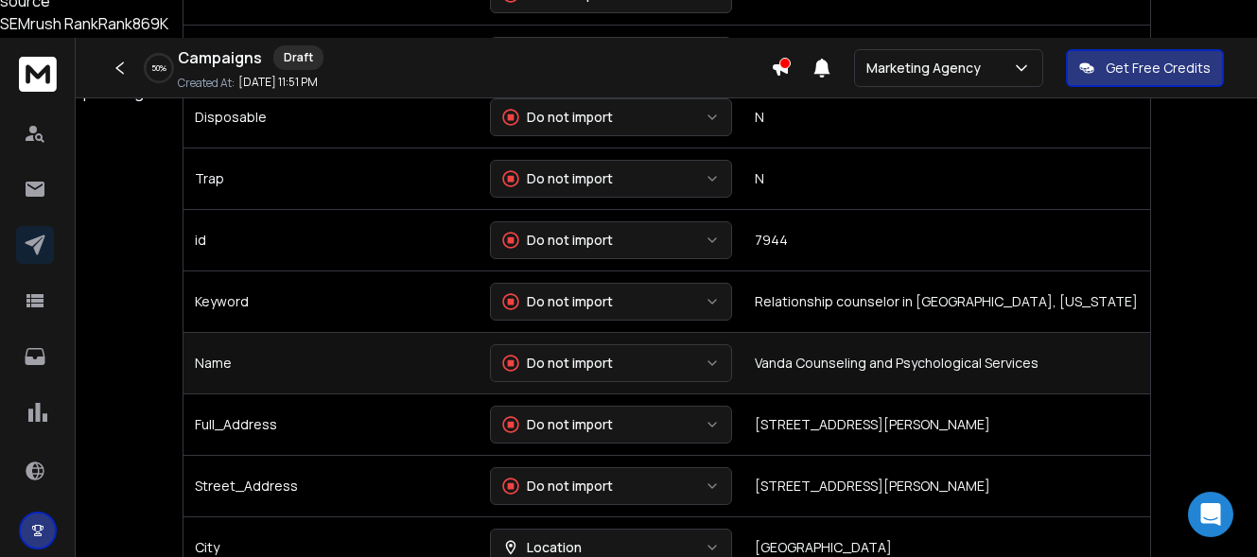
click at [676, 352] on td "Do not import" at bounding box center [611, 362] width 264 height 61
click at [675, 344] on button "Do not import" at bounding box center [610, 363] width 241 height 38
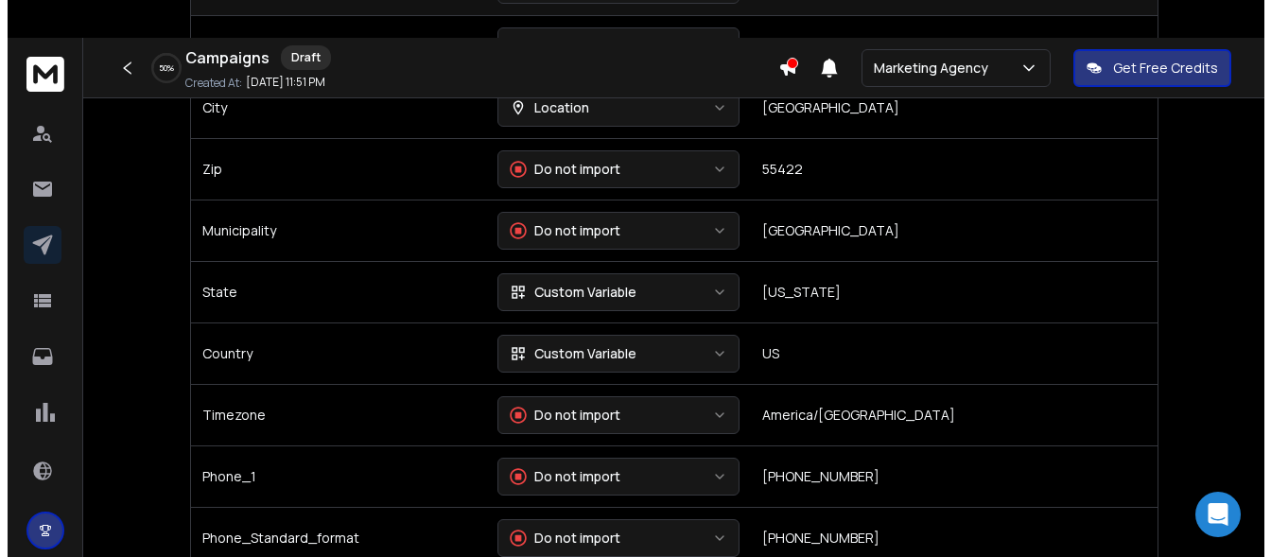
scroll to position [1230, 0]
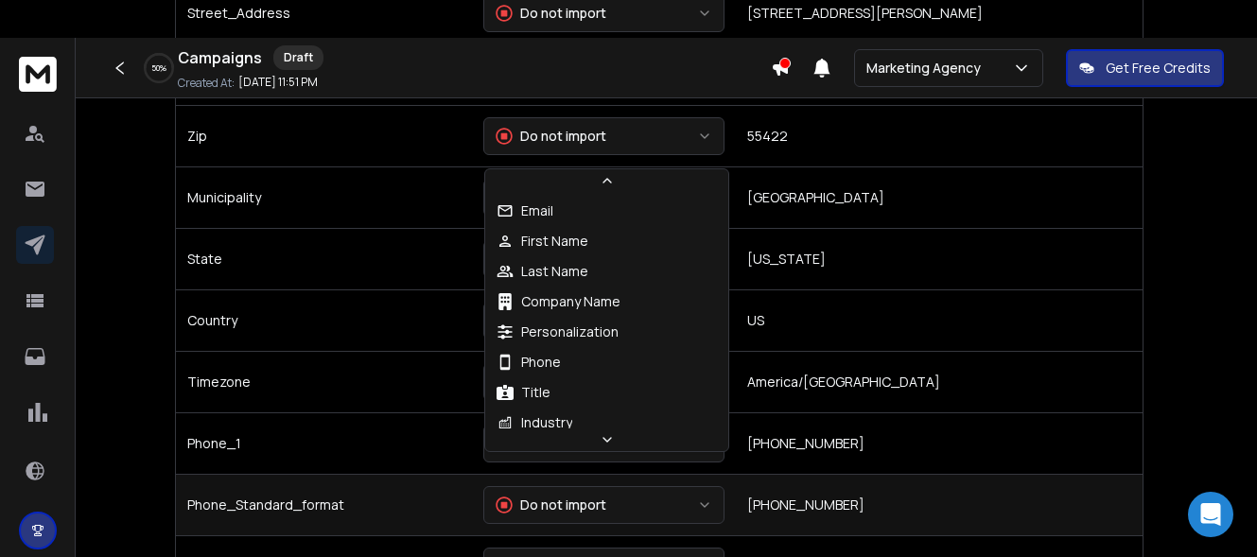
click at [682, 486] on button "Do not import" at bounding box center [603, 505] width 241 height 38
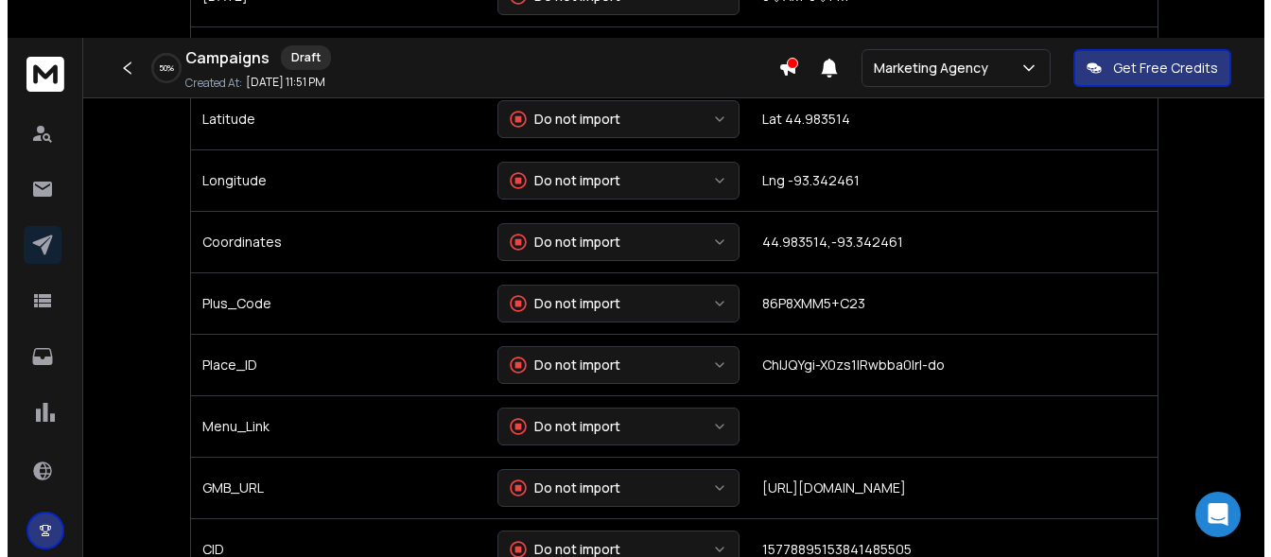
scroll to position [2743, 0]
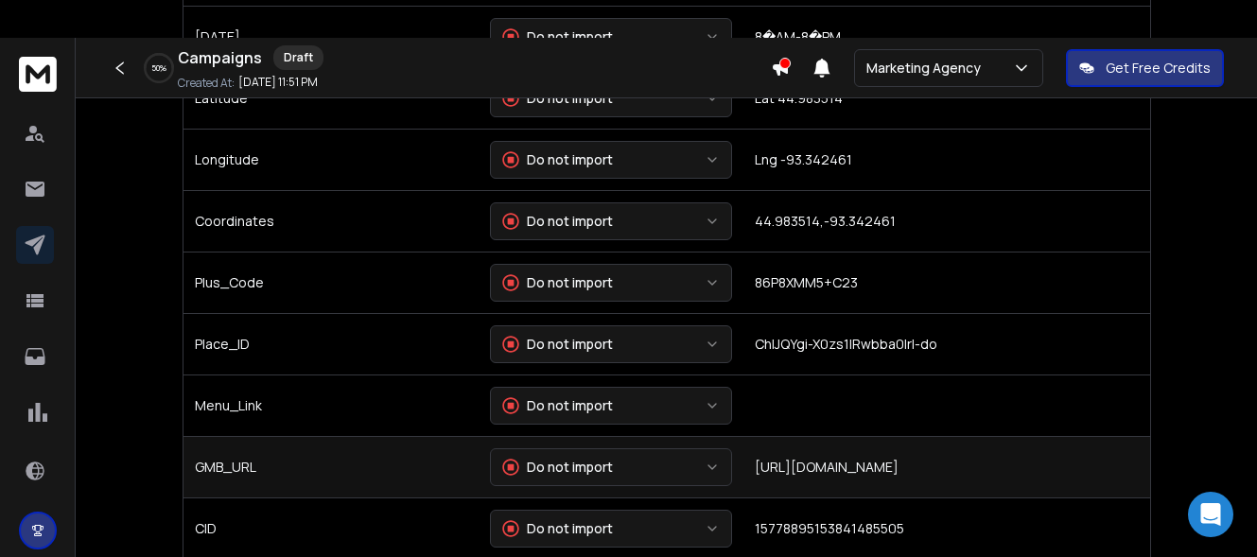
click at [675, 448] on button "Do not import" at bounding box center [610, 467] width 241 height 38
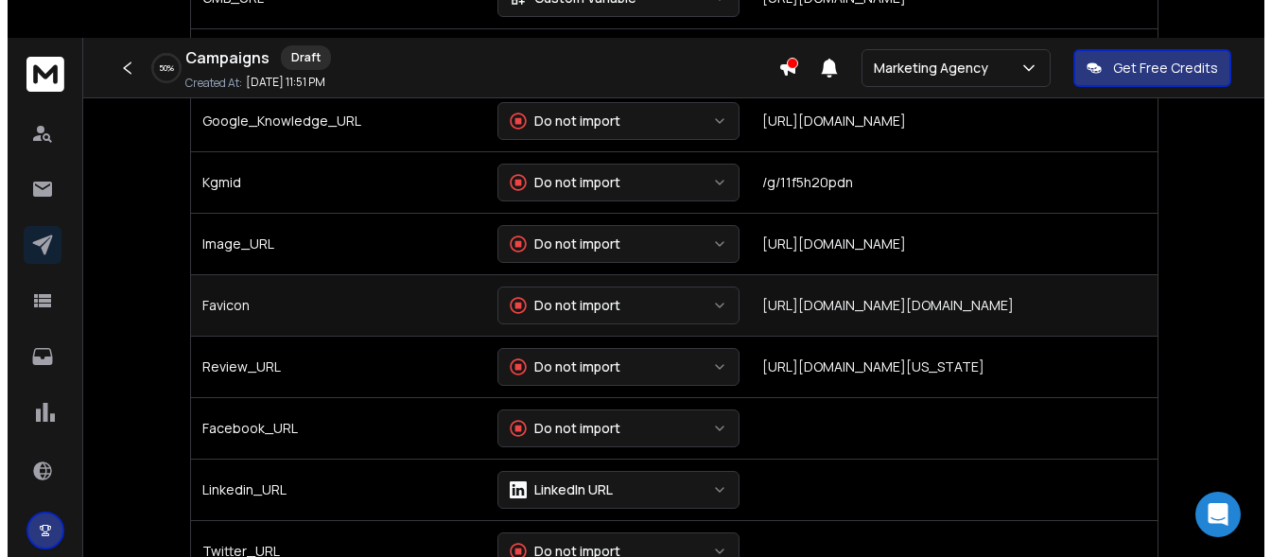
scroll to position [3216, 0]
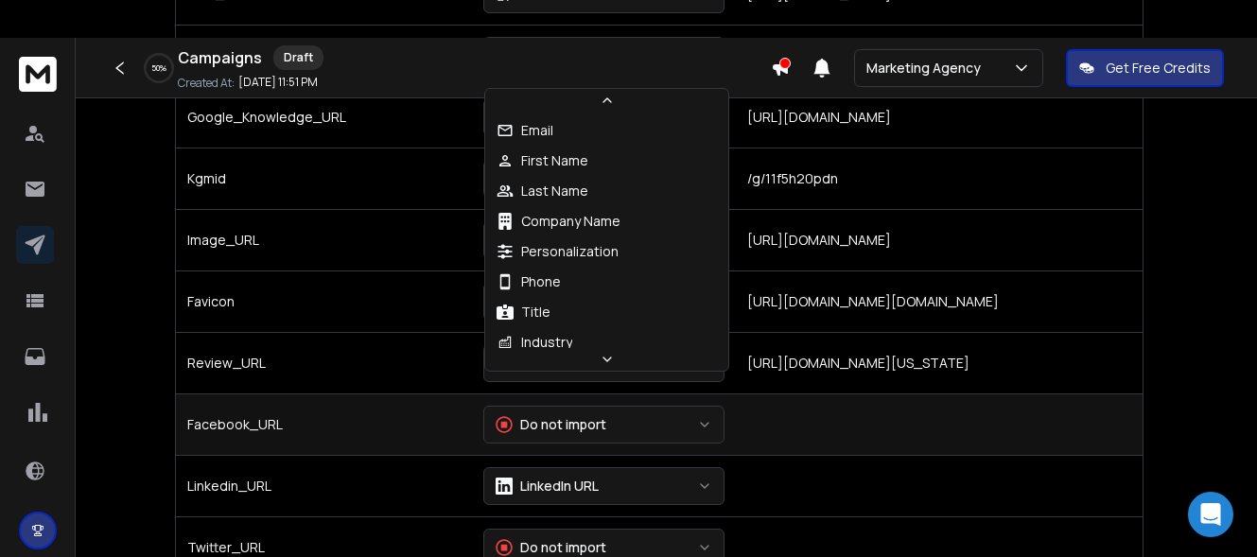
click at [627, 406] on button "Do not import" at bounding box center [603, 425] width 241 height 38
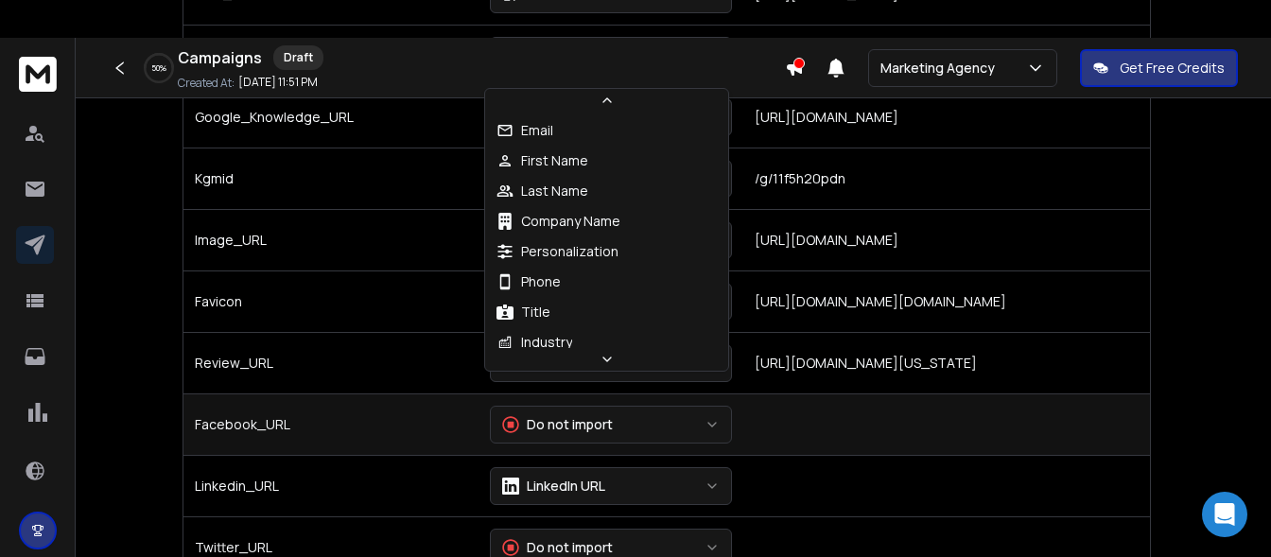
scroll to position [191, 0]
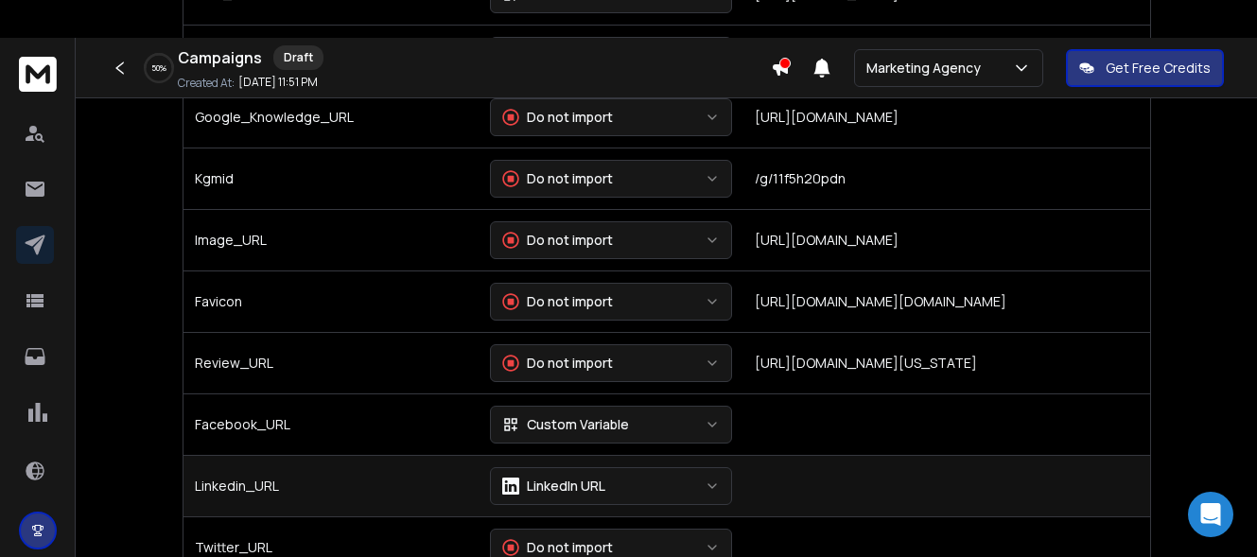
click at [597, 477] on div "LinkedIn URL" at bounding box center [553, 486] width 103 height 19
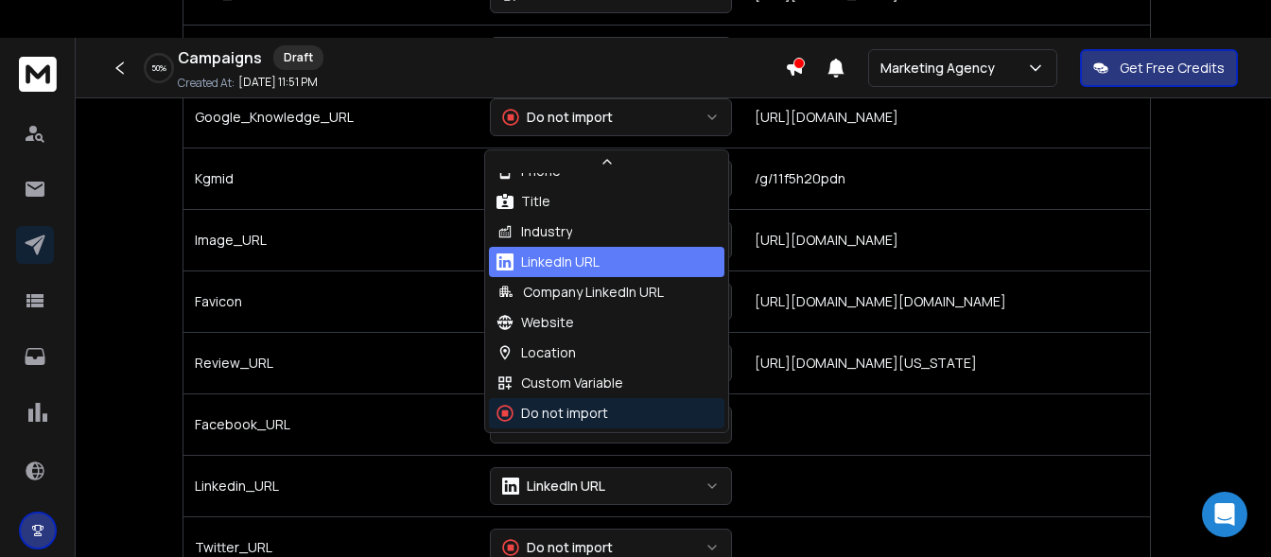
scroll to position [172, 0]
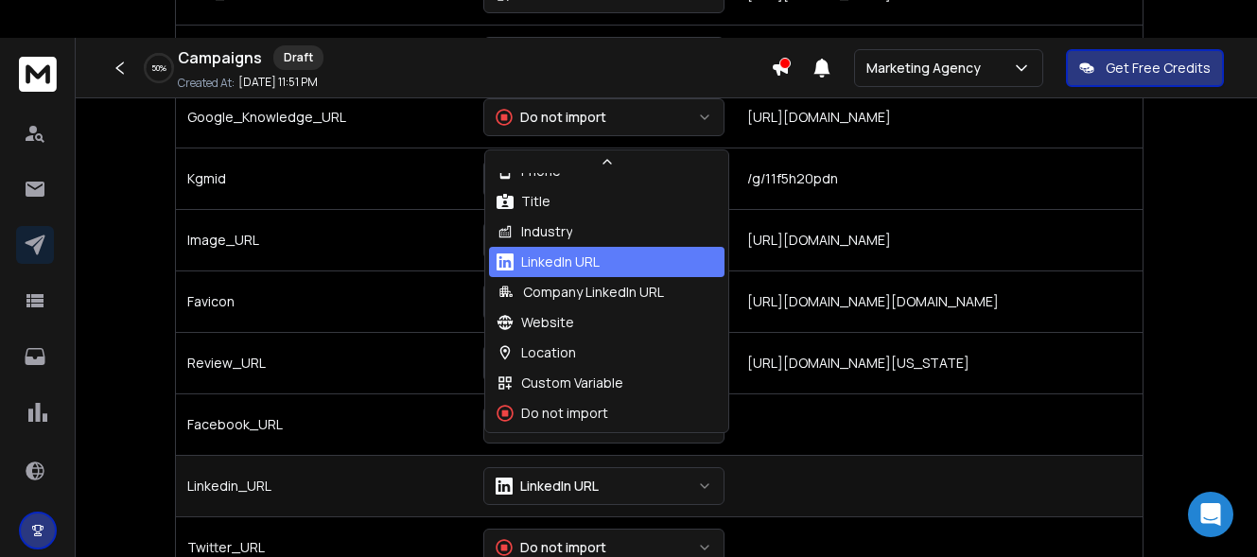
click at [817, 455] on td at bounding box center [939, 485] width 407 height 61
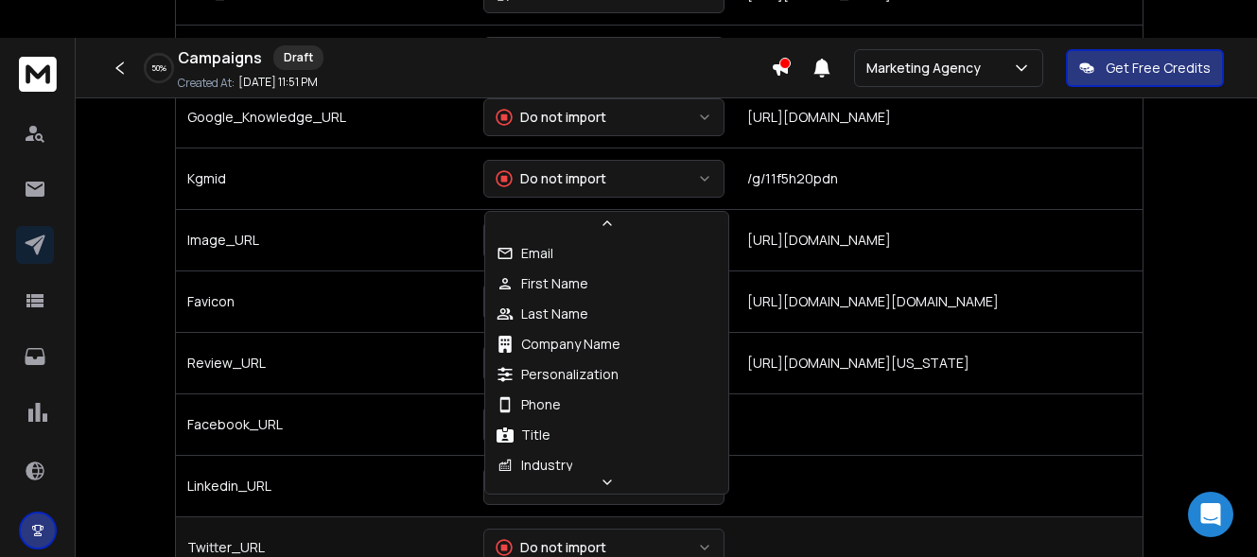
click at [613, 529] on button "Do not import" at bounding box center [603, 548] width 241 height 38
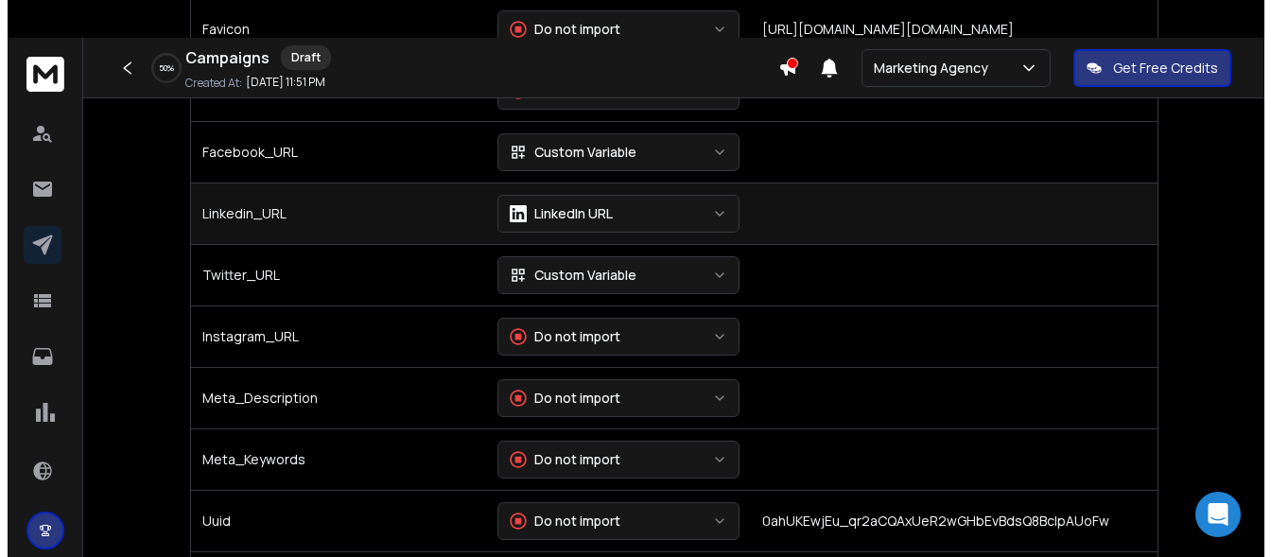
scroll to position [3500, 0]
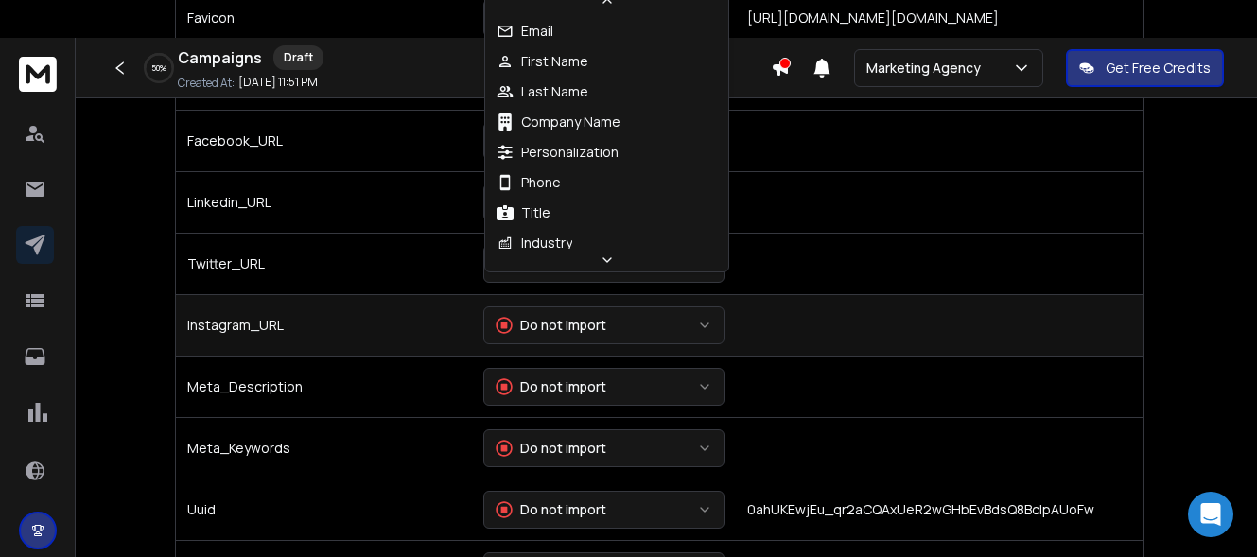
click at [653, 306] on button "Do not import" at bounding box center [603, 325] width 241 height 38
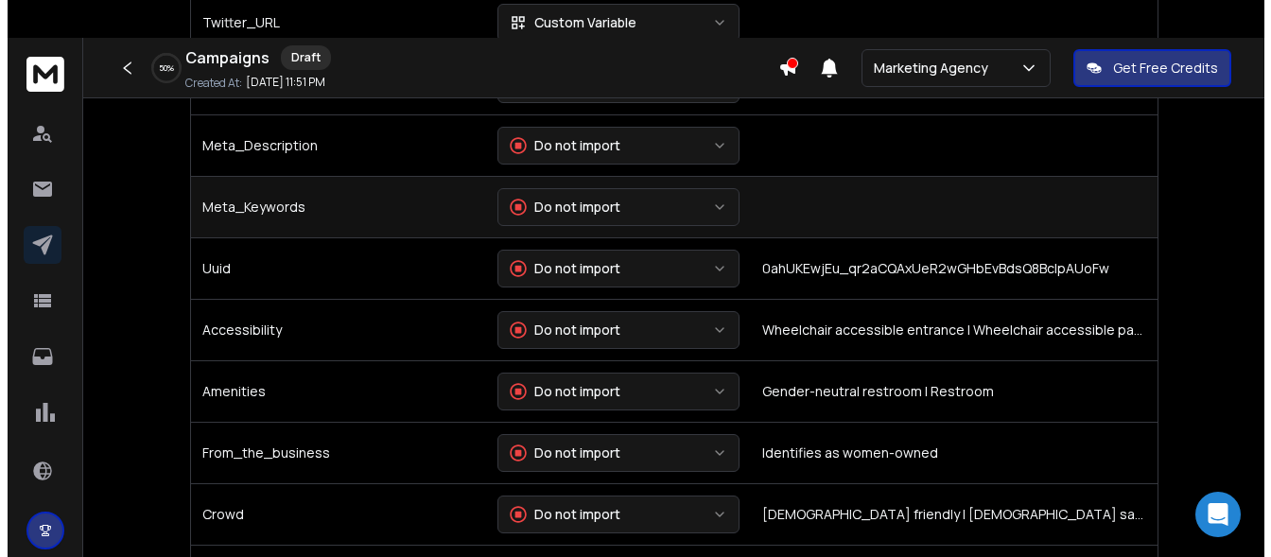
scroll to position [4108, 0]
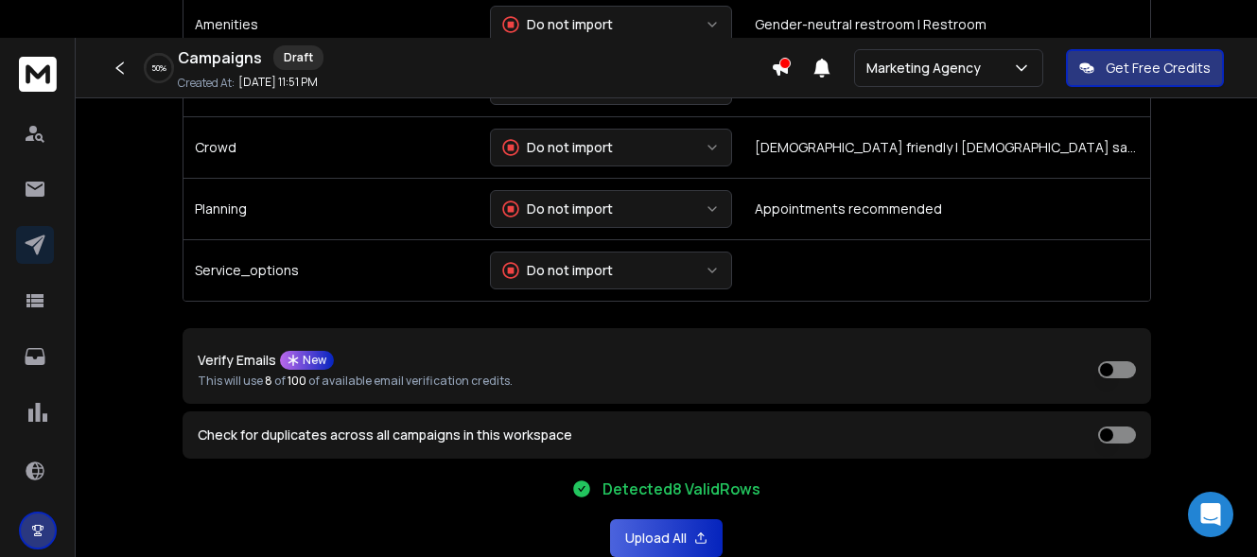
click at [1131, 427] on button "Check for duplicates across all campaigns in this workspace" at bounding box center [1117, 435] width 38 height 17
click at [690, 519] on button "Upload All" at bounding box center [666, 538] width 113 height 38
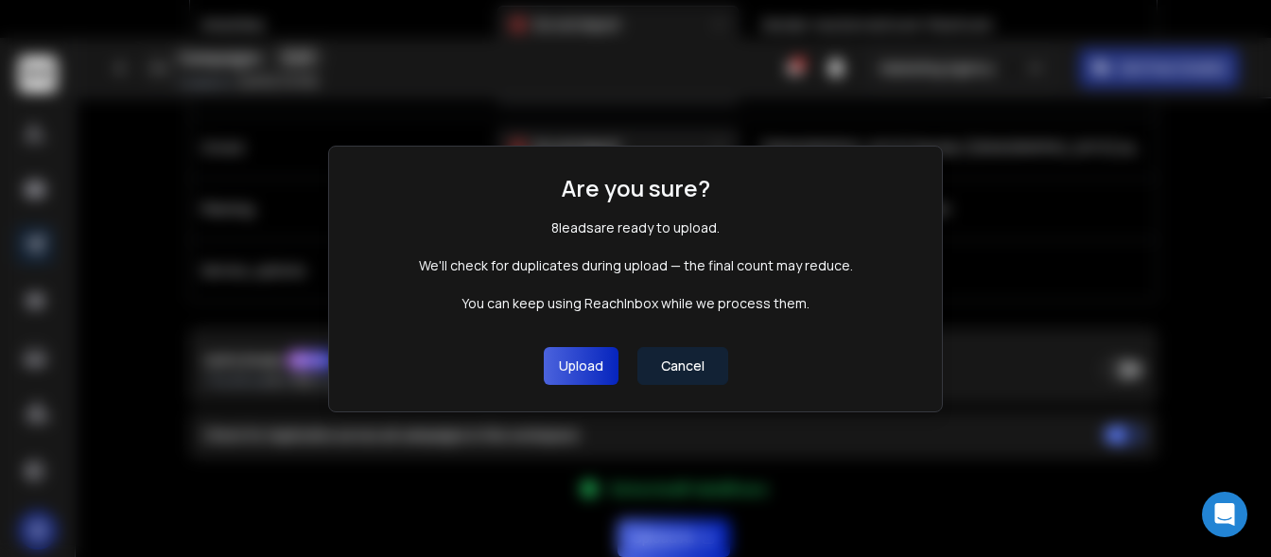
click at [583, 368] on button "Upload" at bounding box center [581, 366] width 75 height 38
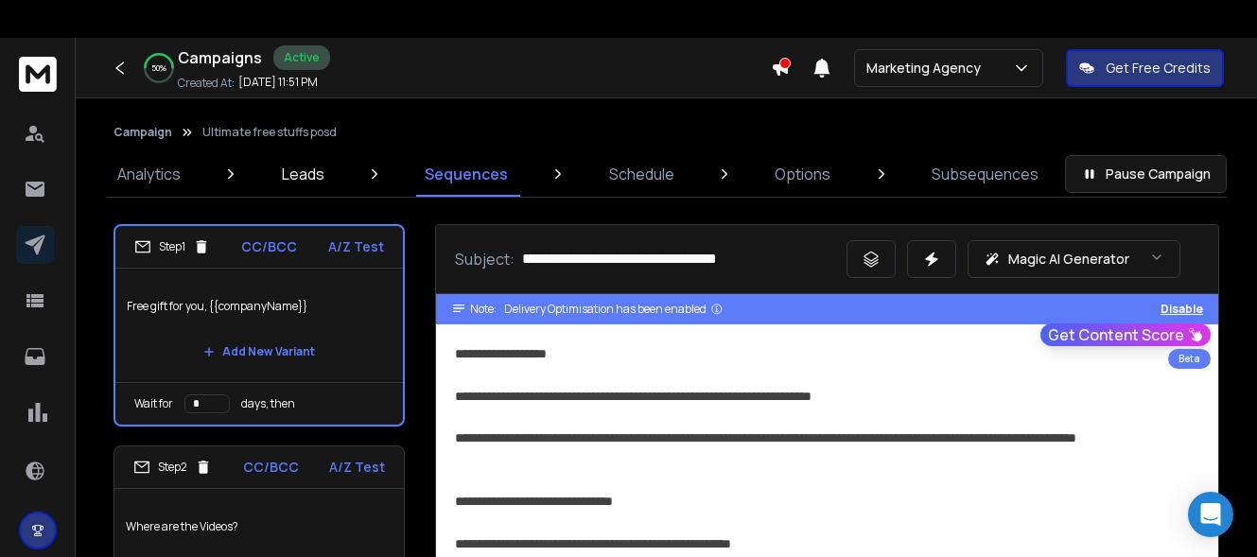
click at [300, 170] on p "Leads" at bounding box center [303, 174] width 43 height 23
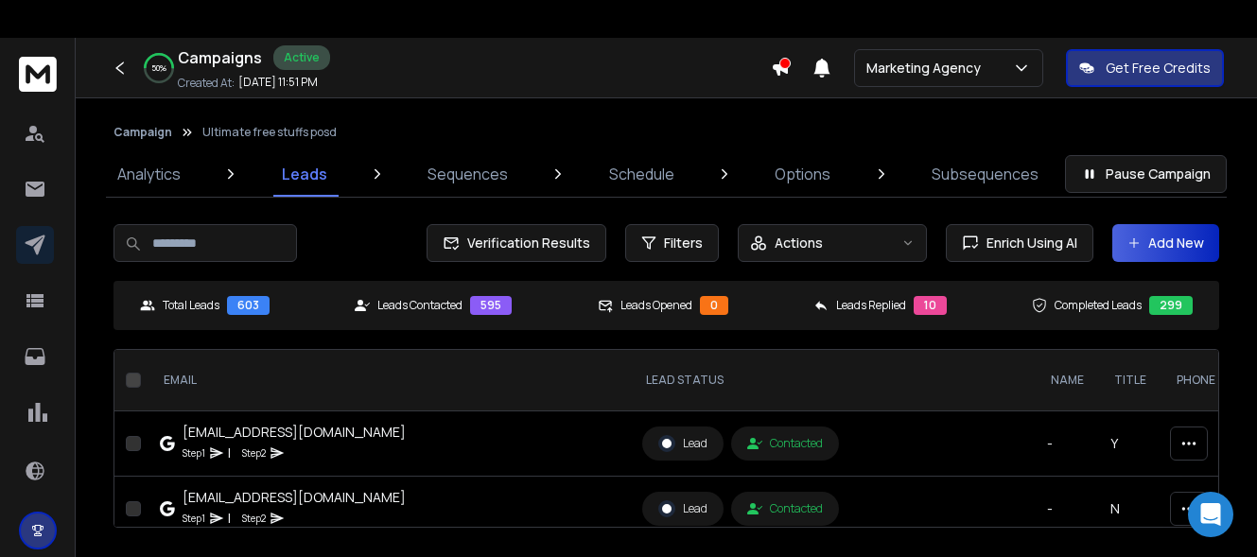
click at [1196, 234] on button "Add New" at bounding box center [1165, 243] width 107 height 38
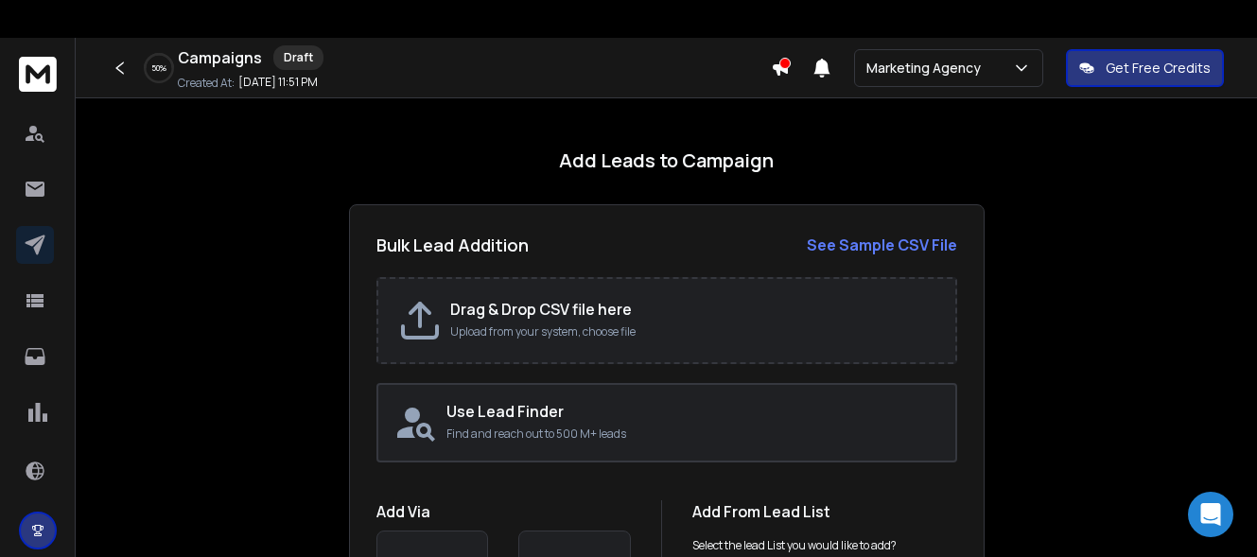
click at [847, 302] on h2 "Drag & Drop CSV file here" at bounding box center [693, 309] width 486 height 23
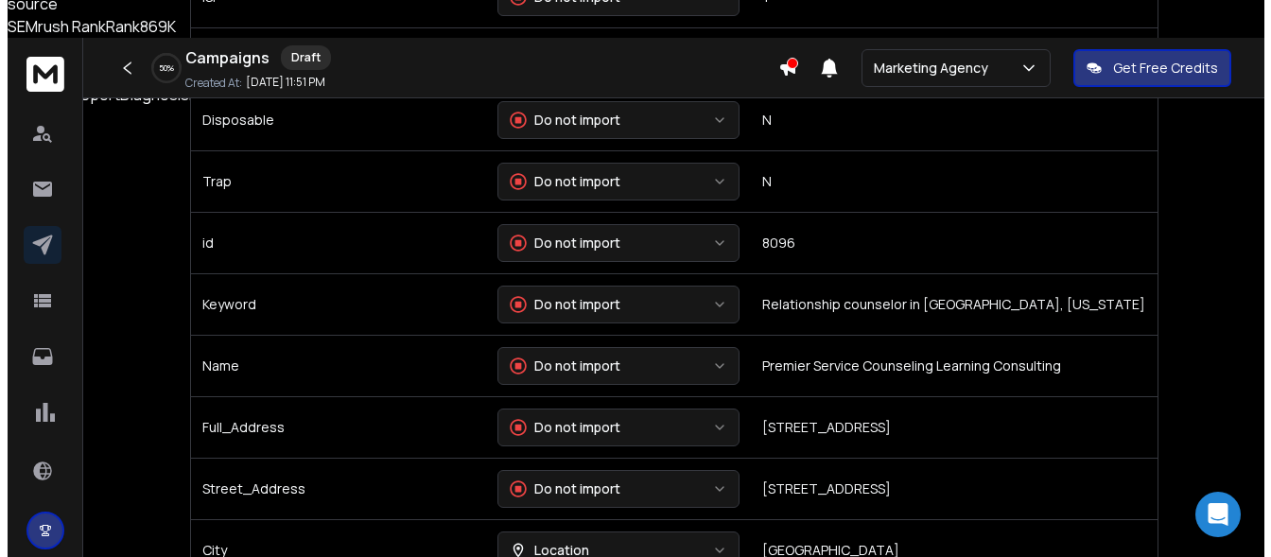
scroll to position [757, 0]
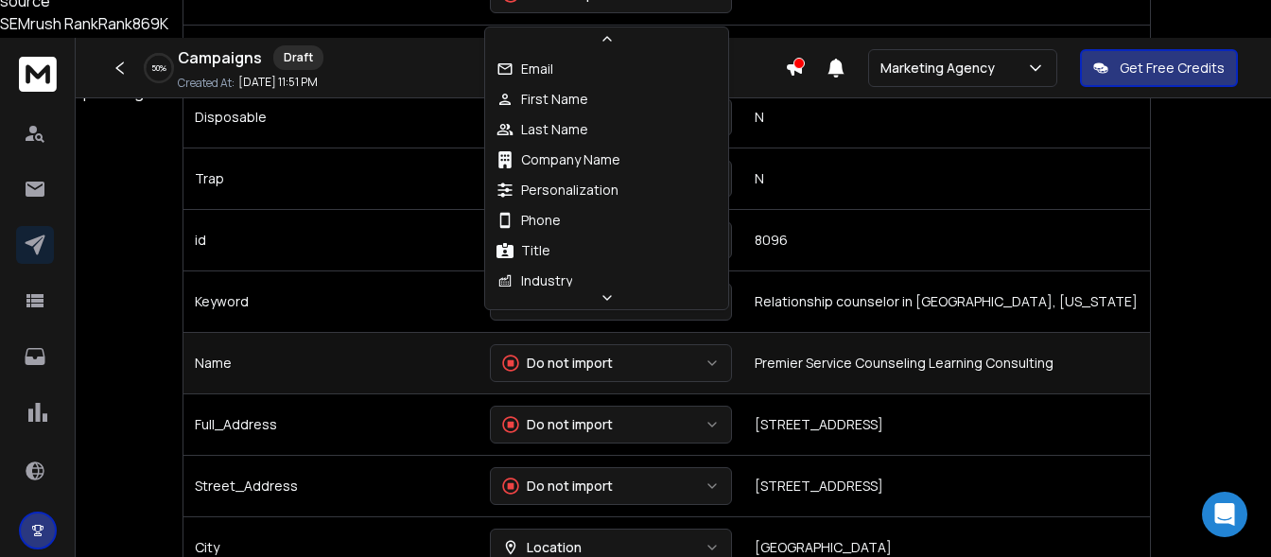
click at [690, 344] on button "Do not import" at bounding box center [610, 363] width 241 height 38
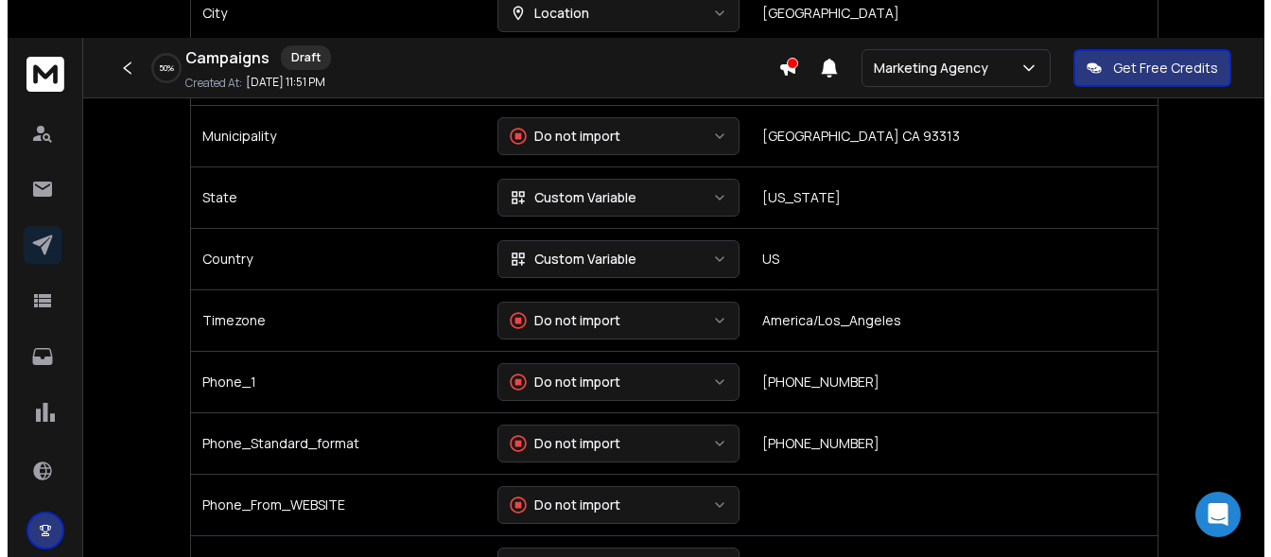
scroll to position [1324, 0]
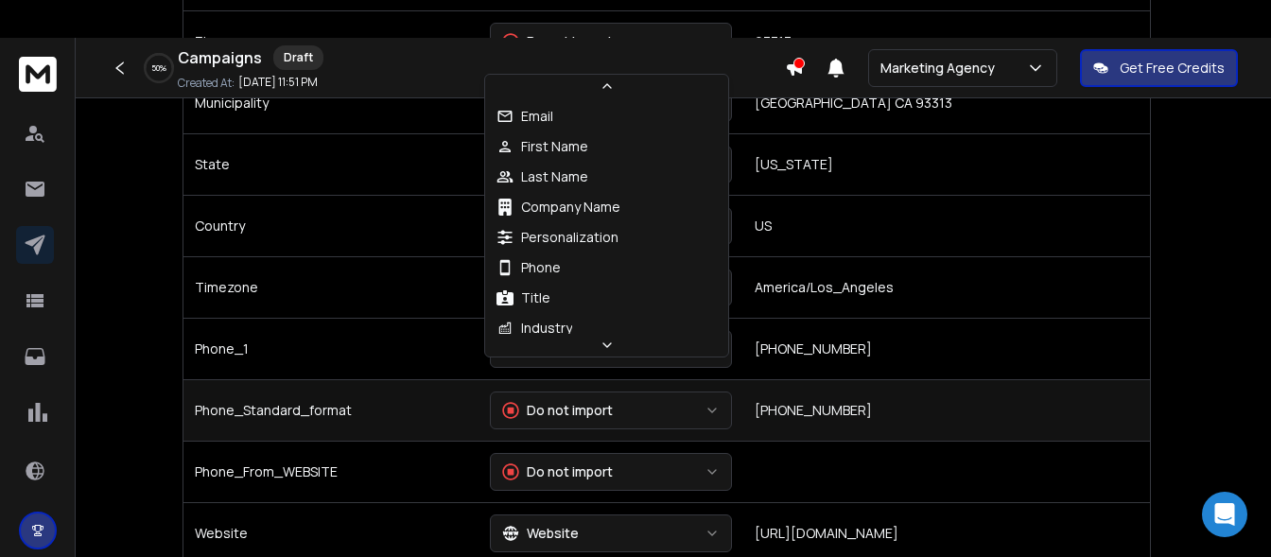
click at [693, 392] on button "Do not import" at bounding box center [610, 411] width 241 height 38
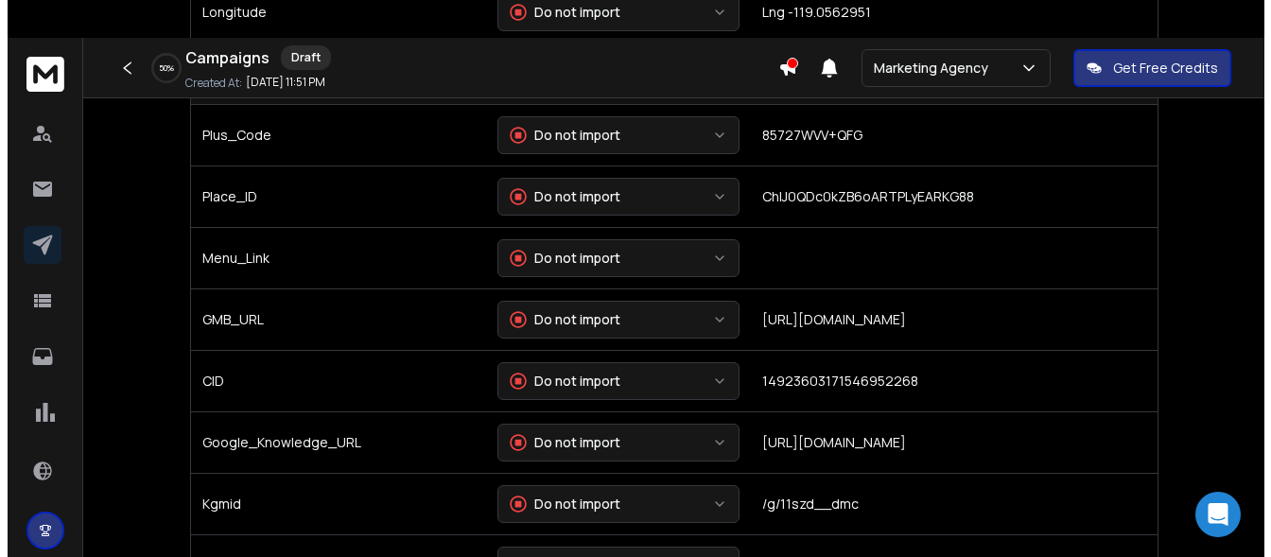
scroll to position [2932, 0]
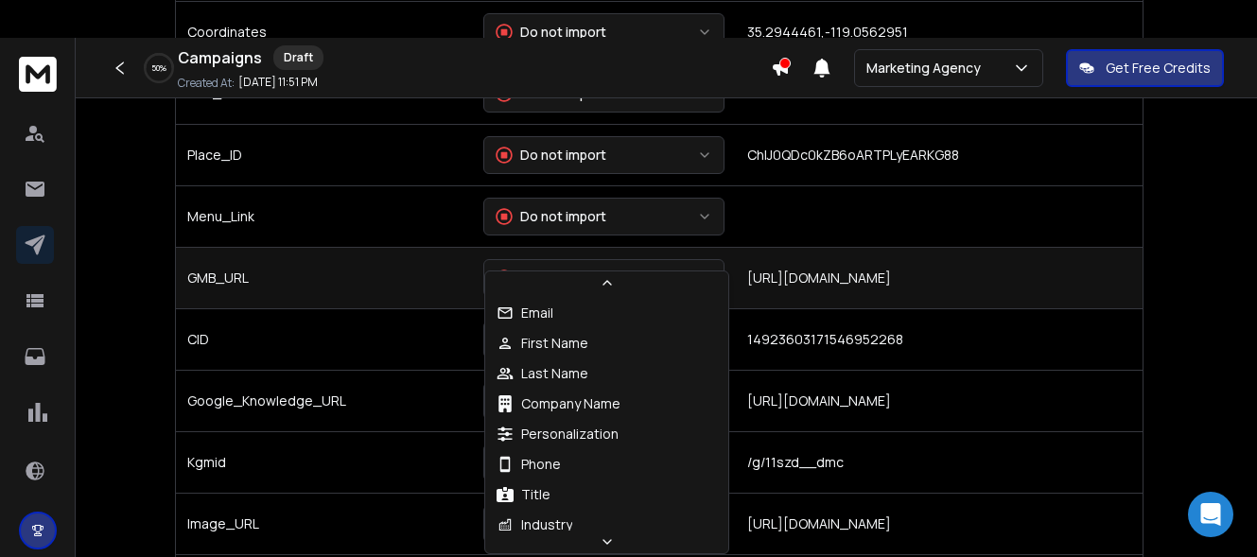
click at [655, 259] on button "Do not import" at bounding box center [603, 278] width 241 height 38
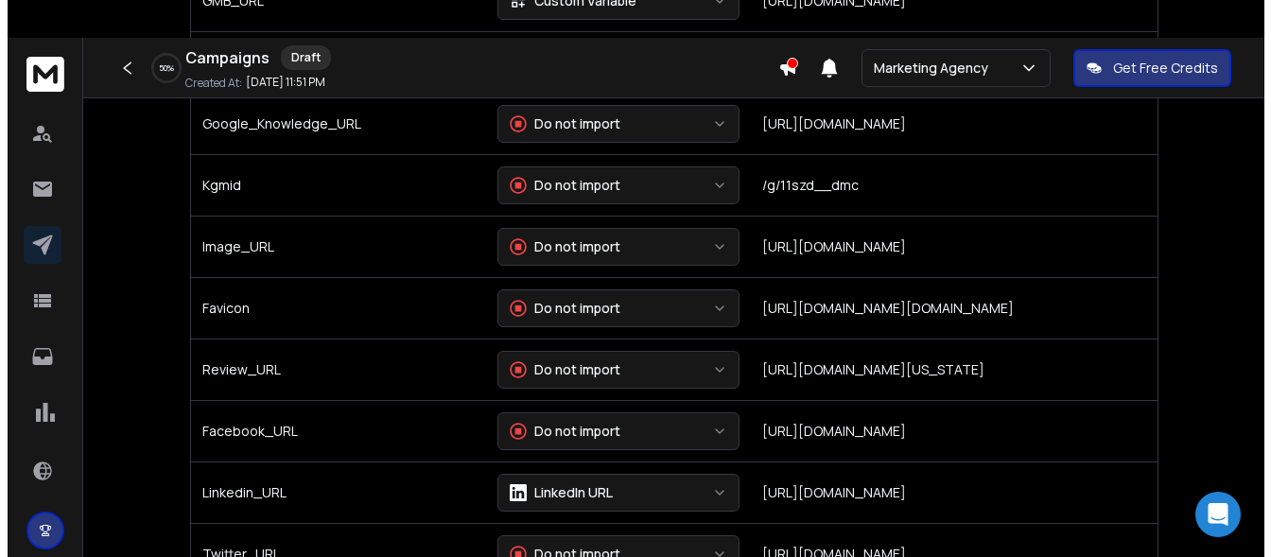
scroll to position [3216, 0]
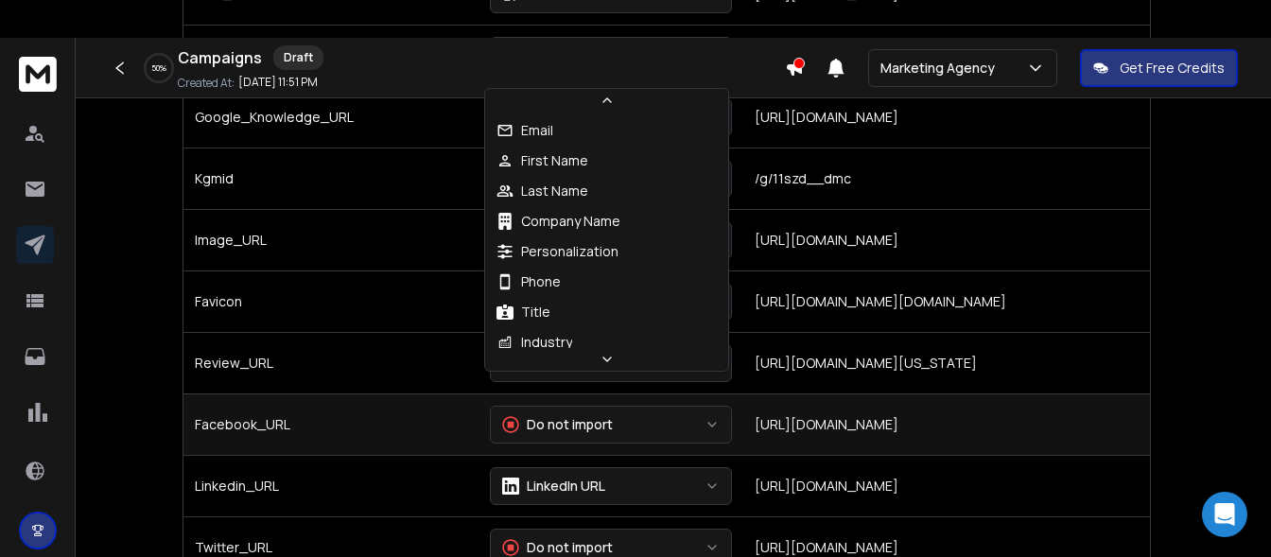
click at [603, 415] on div "Do not import" at bounding box center [557, 424] width 111 height 19
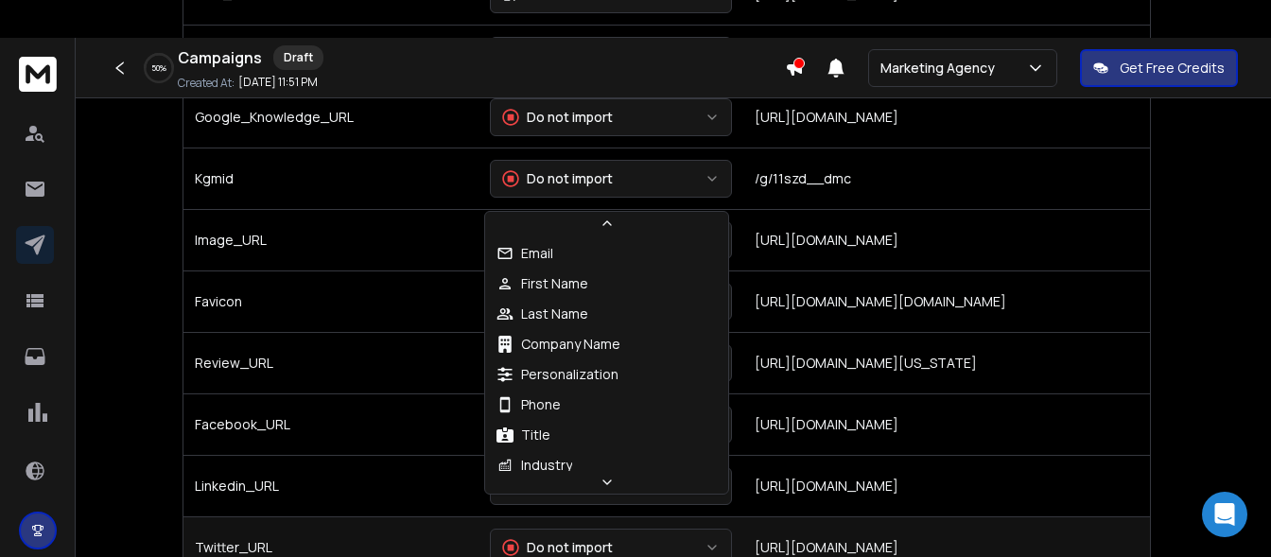
click at [607, 529] on button "Do not import" at bounding box center [610, 548] width 241 height 38
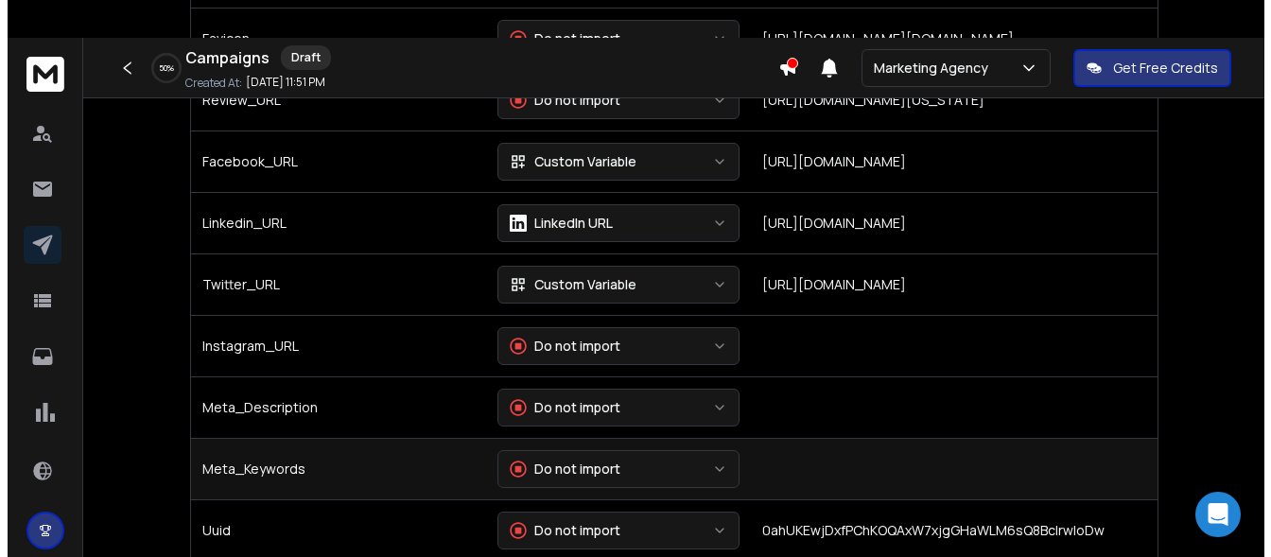
scroll to position [3500, 0]
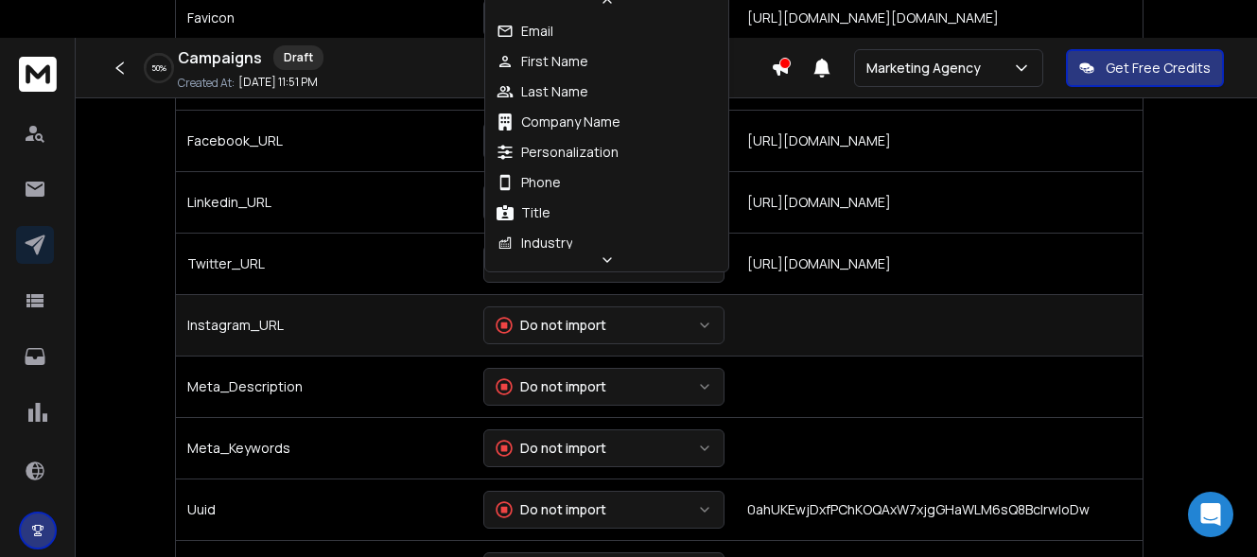
click at [645, 306] on button "Do not import" at bounding box center [603, 325] width 241 height 38
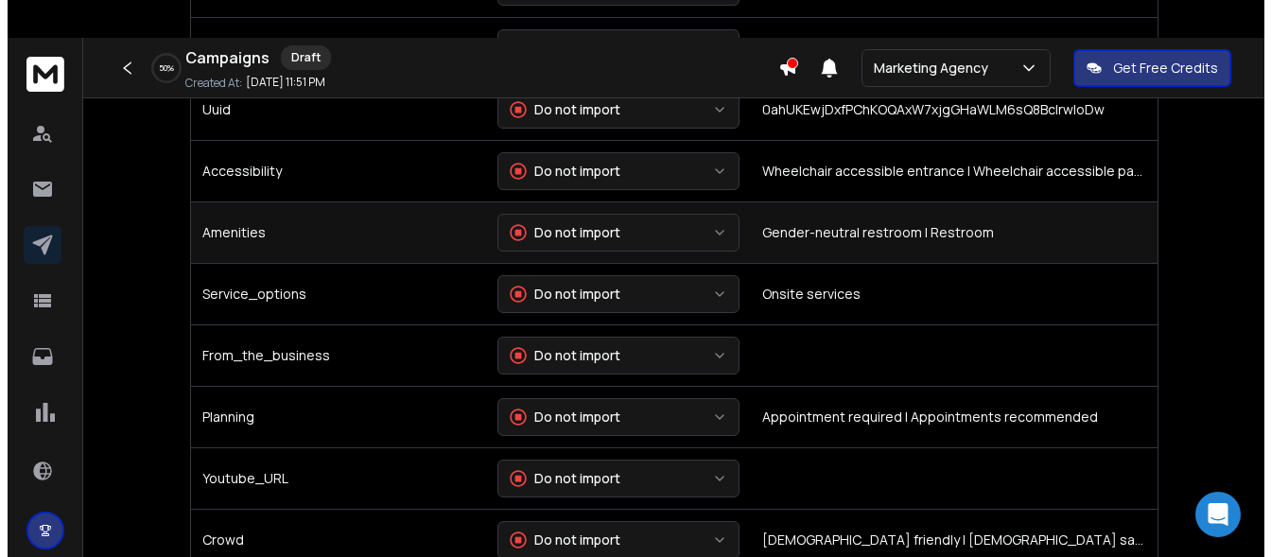
scroll to position [3972, 0]
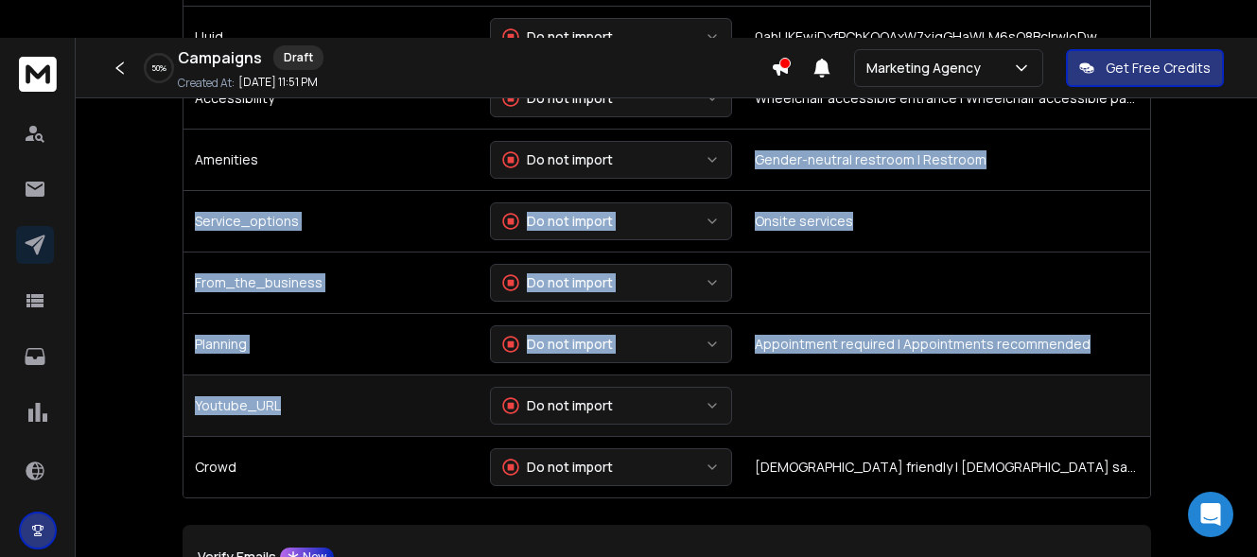
drag, startPoint x: 671, startPoint y: 156, endPoint x: 644, endPoint y: 367, distance: 212.6
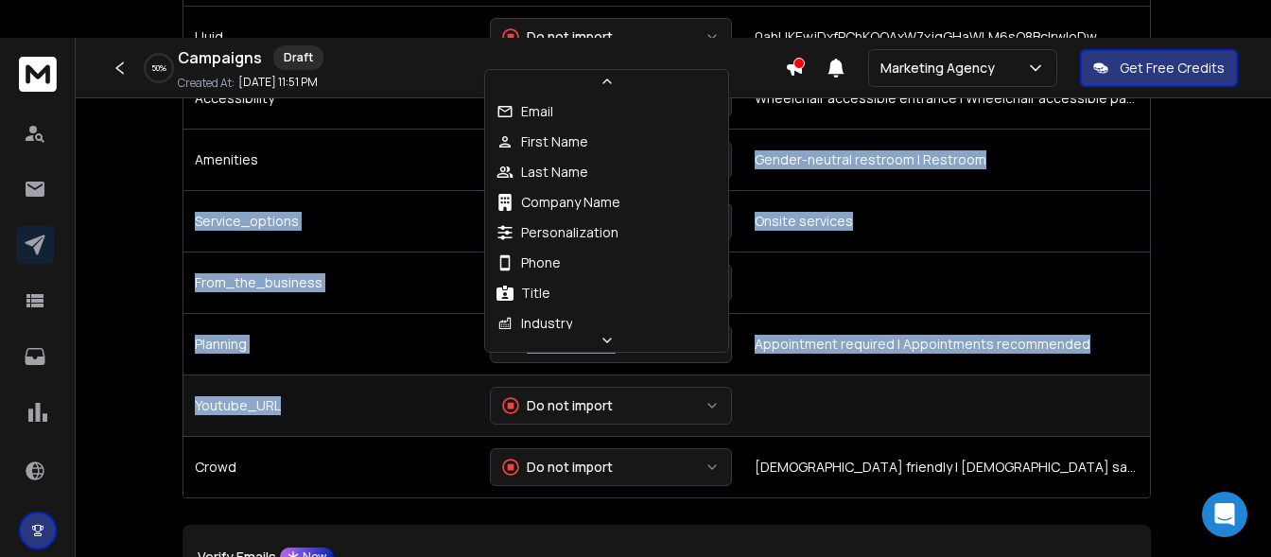
click at [644, 387] on button "Do not import" at bounding box center [610, 406] width 241 height 38
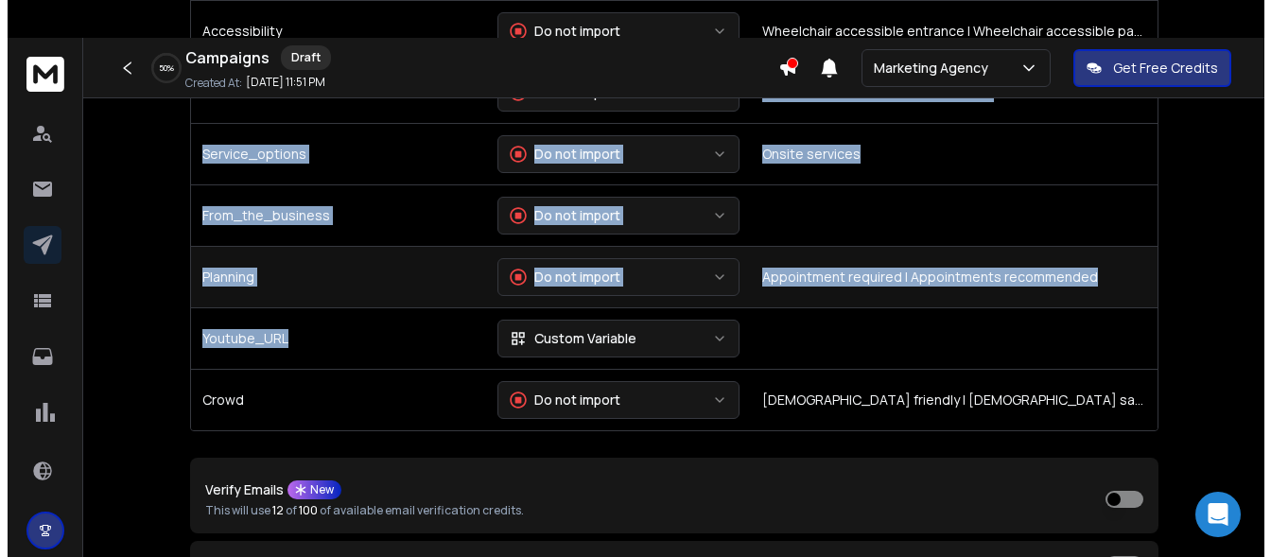
scroll to position [4169, 0]
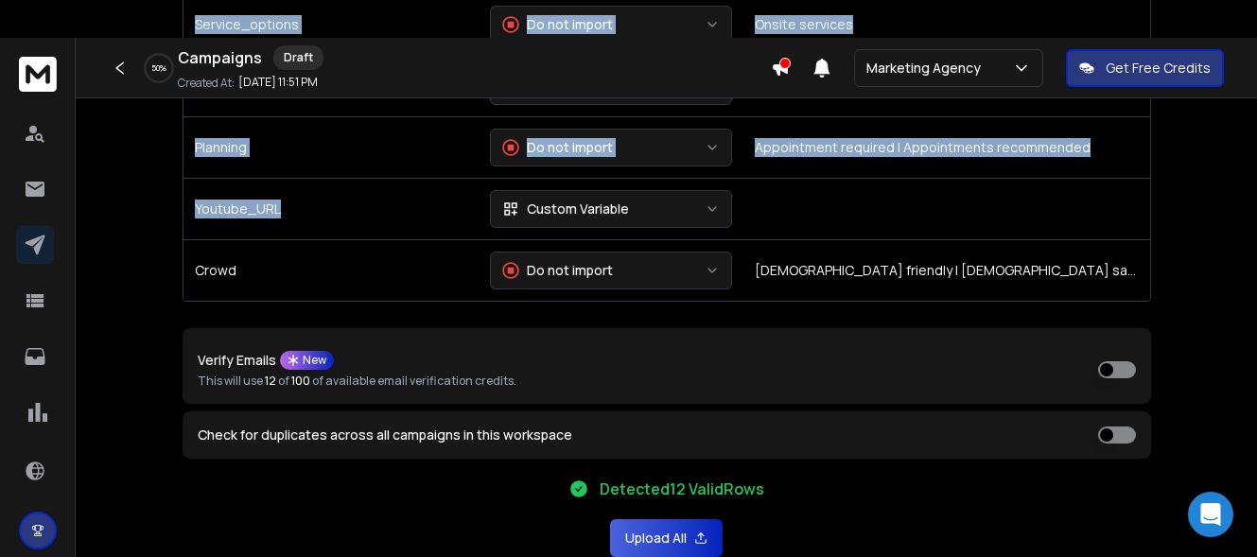
click at [1122, 427] on button "Check for duplicates across all campaigns in this workspace" at bounding box center [1117, 435] width 38 height 17
click at [659, 519] on button "Upload All" at bounding box center [666, 538] width 113 height 38
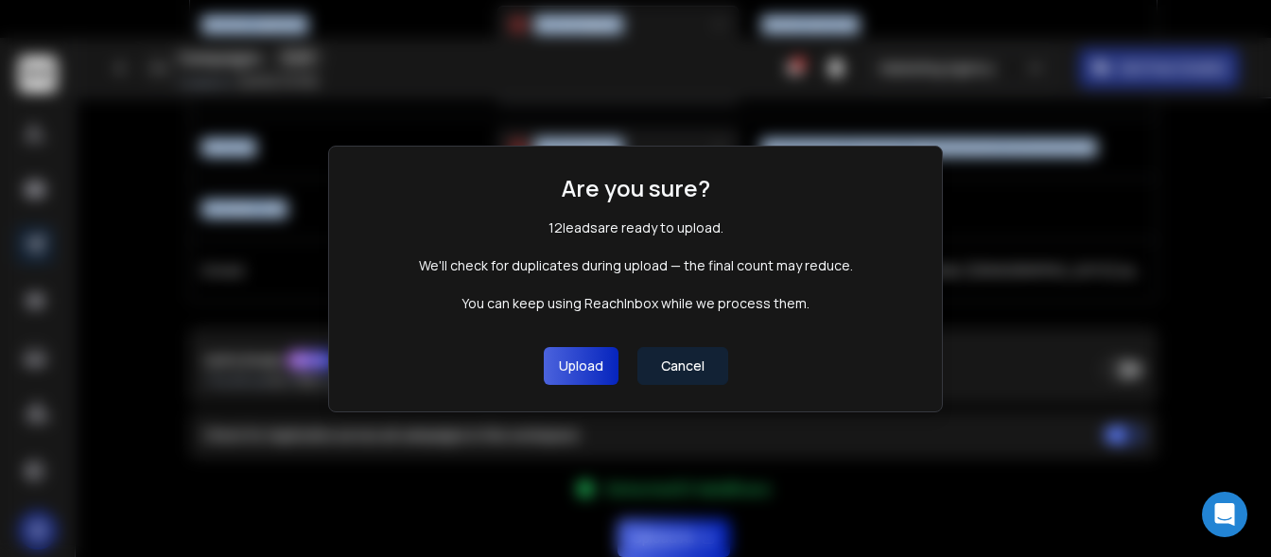
click at [589, 367] on button "Upload" at bounding box center [581, 366] width 75 height 38
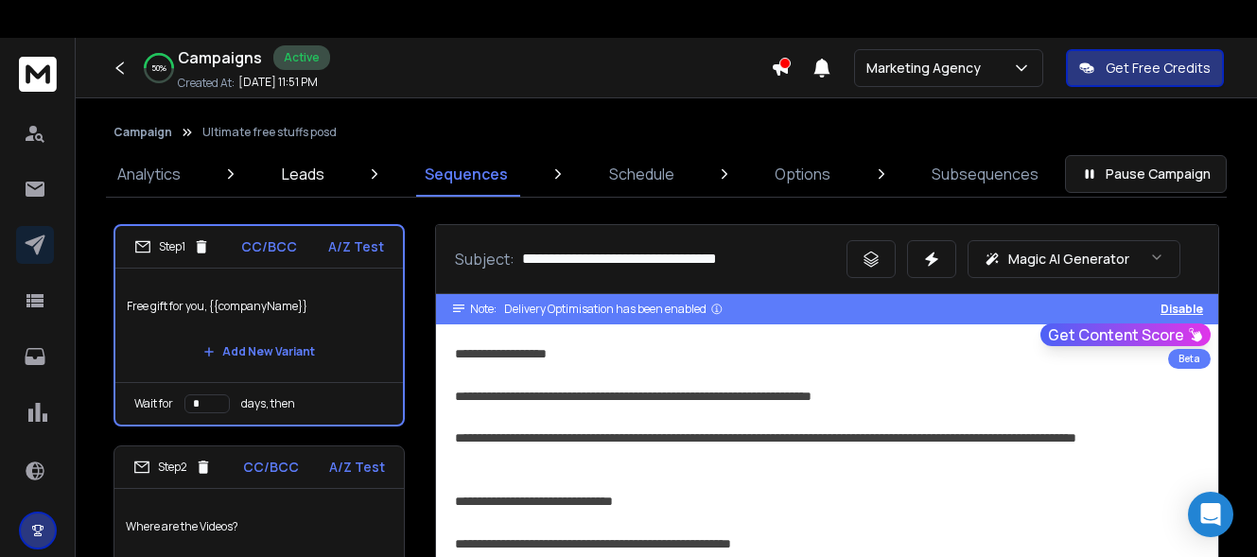
click at [312, 178] on p "Leads" at bounding box center [303, 174] width 43 height 23
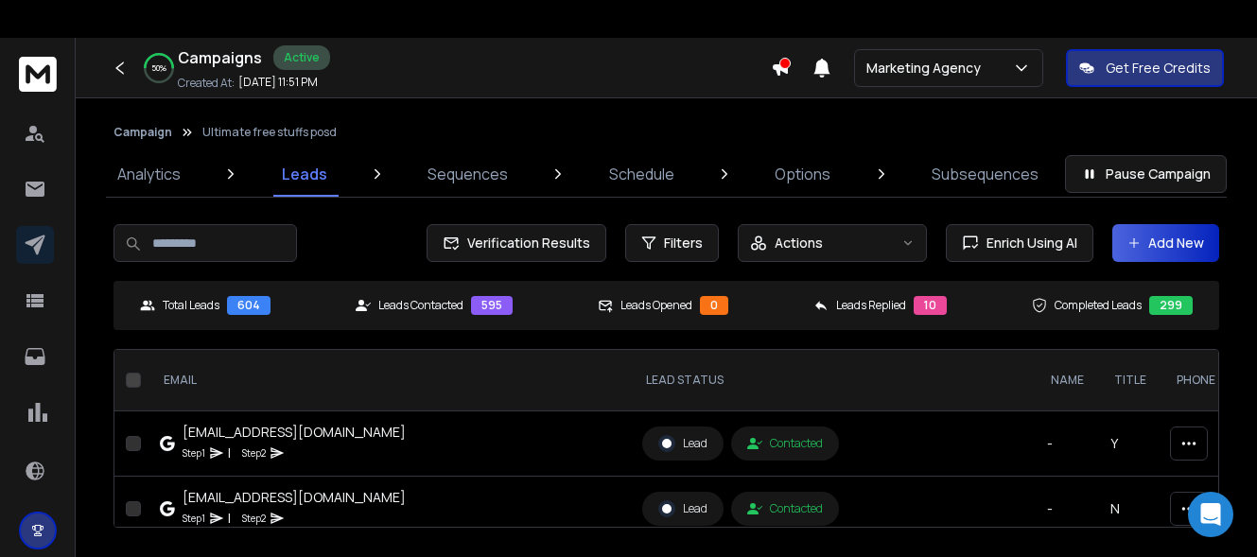
click at [1207, 231] on button "Add New" at bounding box center [1165, 243] width 107 height 38
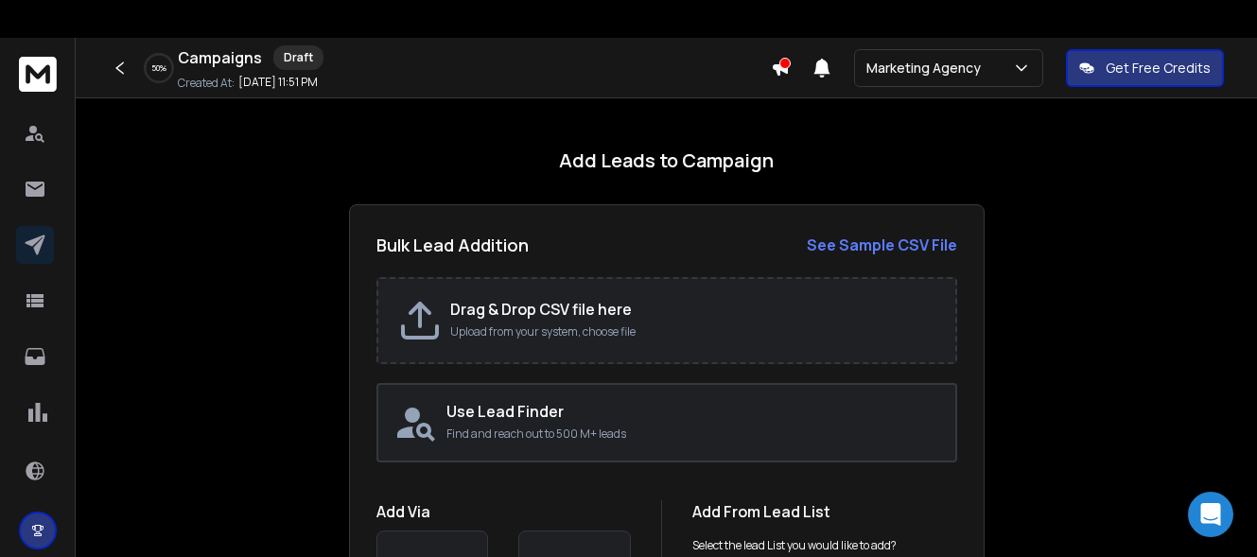
click at [822, 302] on h2 "Drag & Drop CSV file here" at bounding box center [693, 309] width 486 height 23
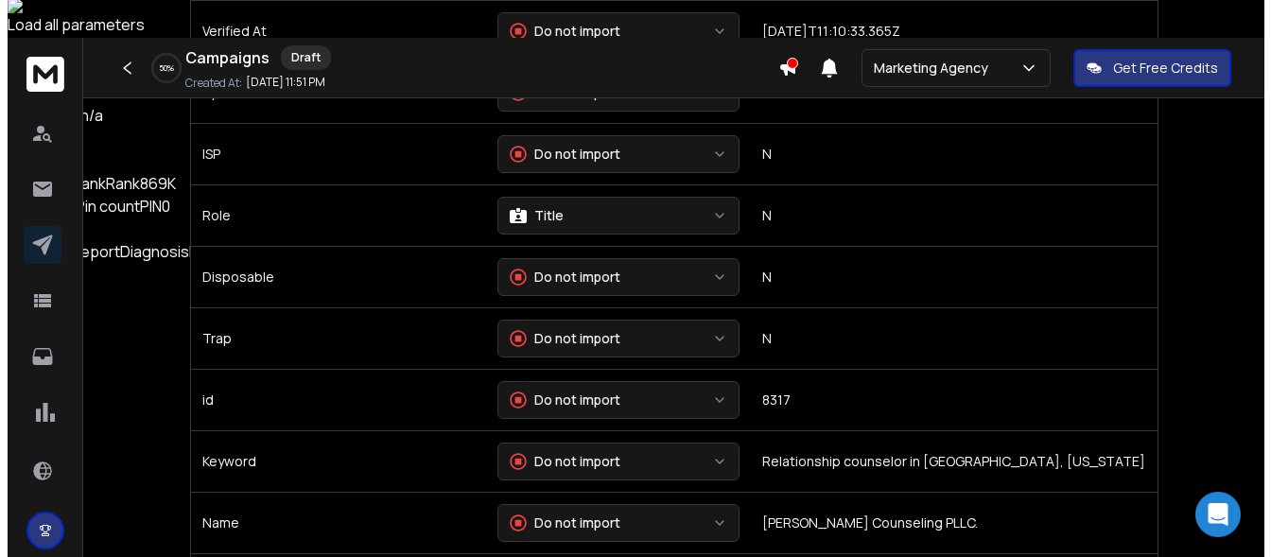
scroll to position [662, 0]
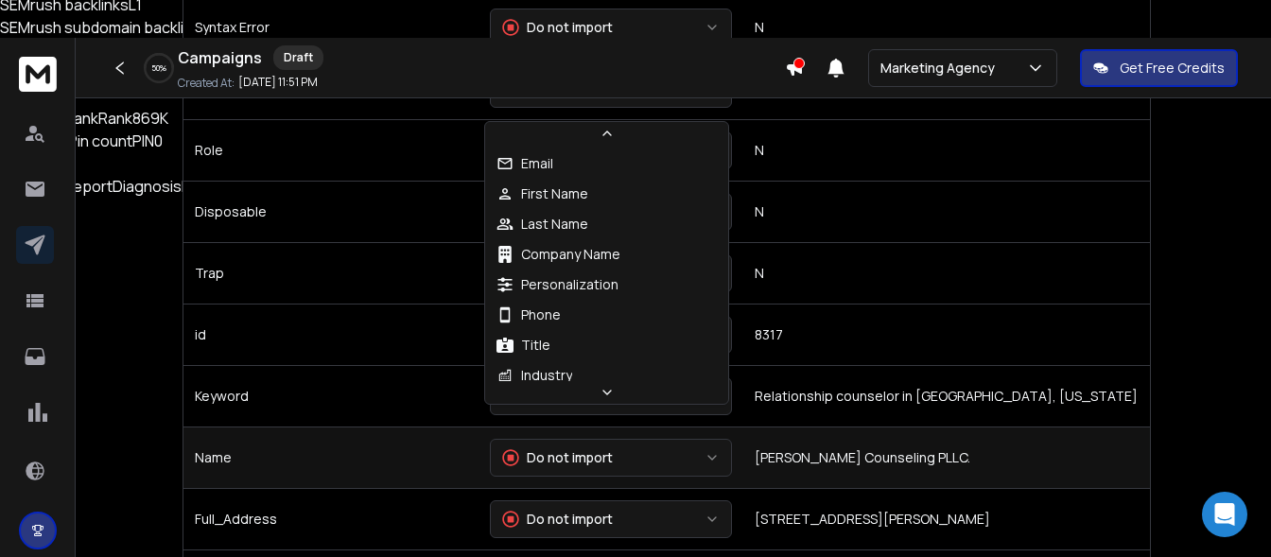
click at [705, 441] on button "Do not import" at bounding box center [610, 458] width 241 height 38
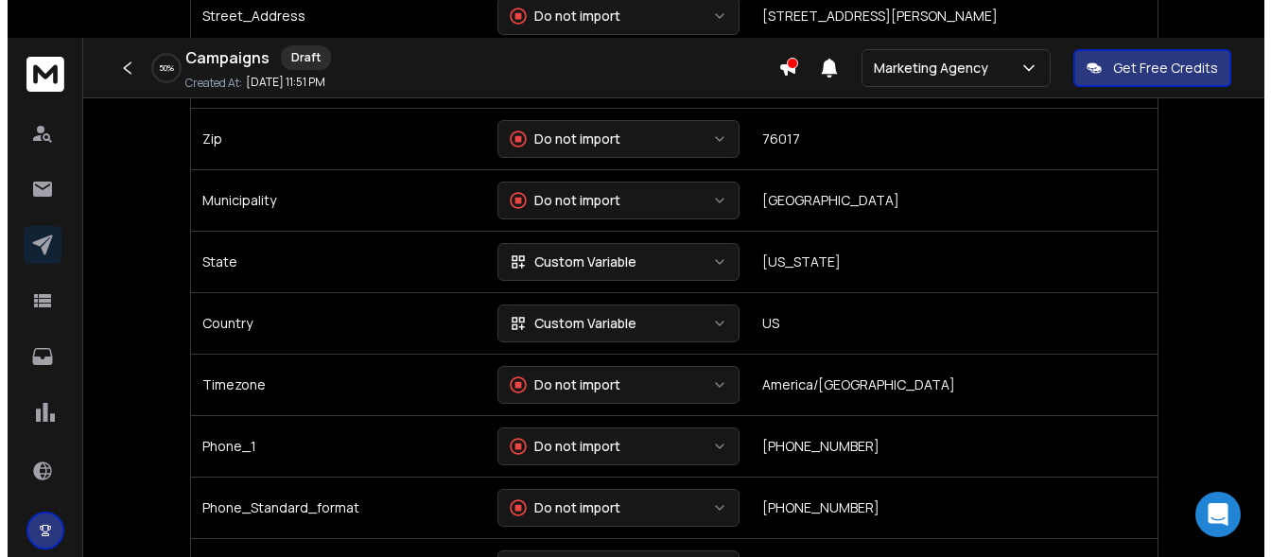
scroll to position [1230, 0]
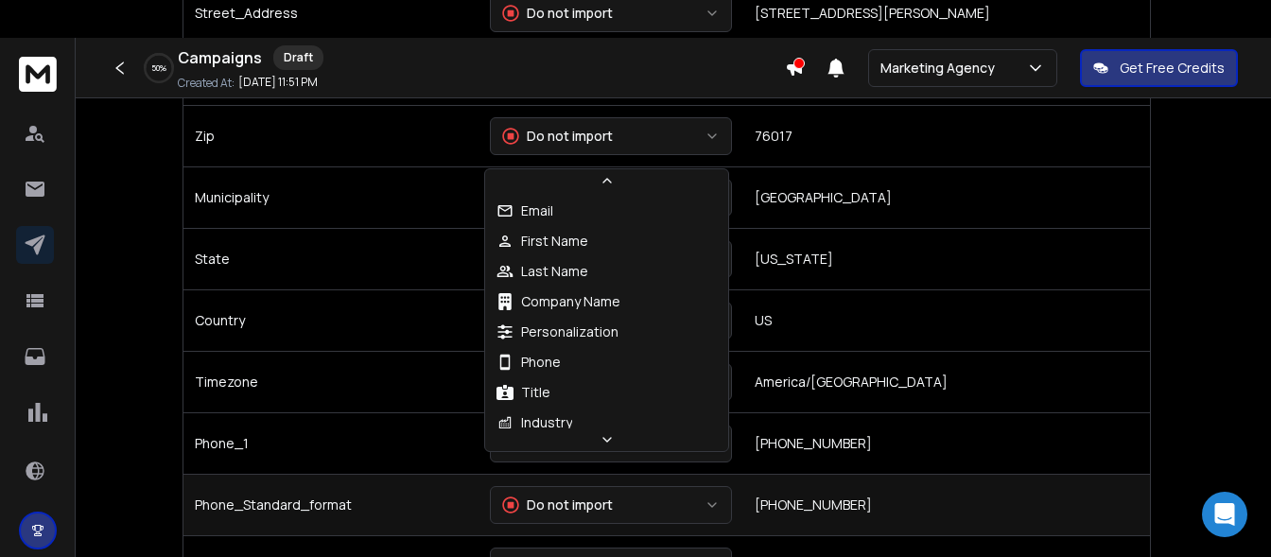
click at [678, 486] on button "Do not import" at bounding box center [610, 505] width 241 height 38
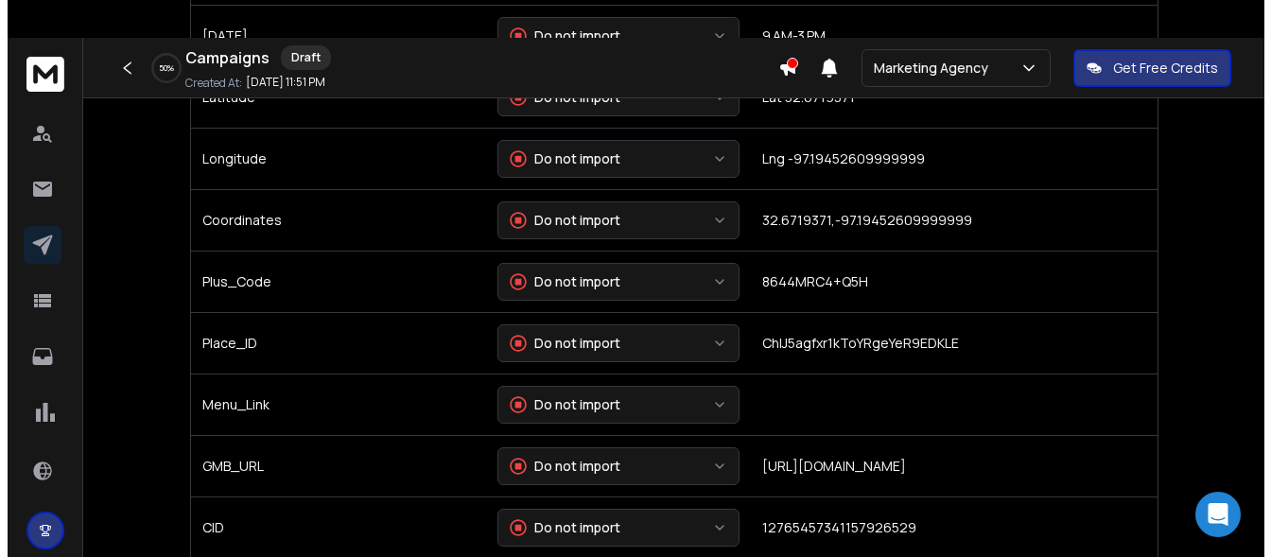
scroll to position [2837, 0]
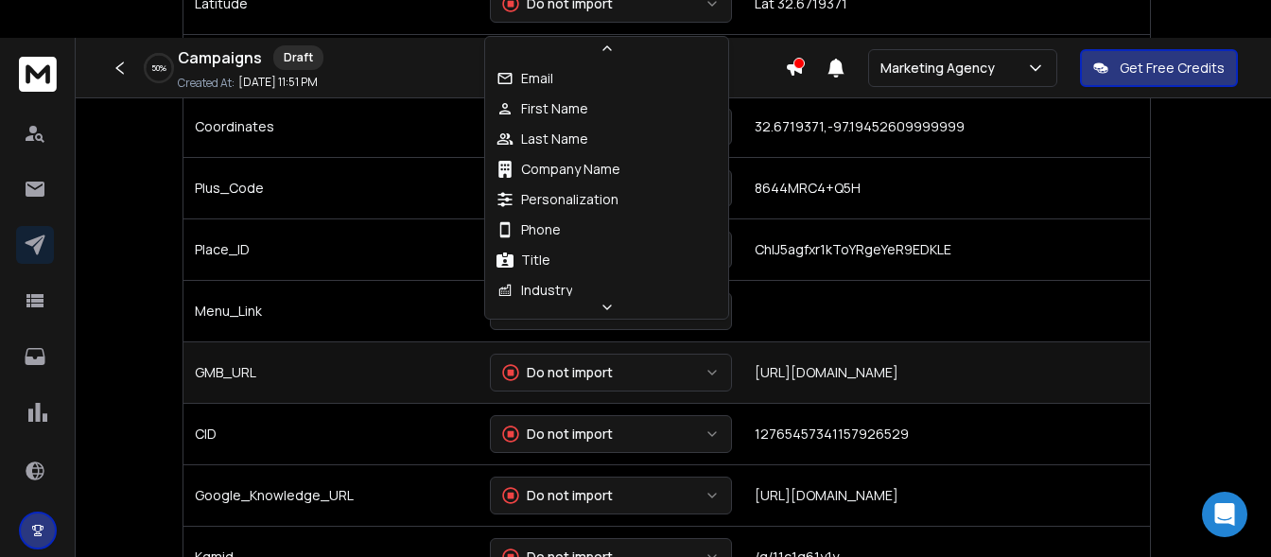
click at [672, 354] on button "Do not import" at bounding box center [610, 373] width 241 height 38
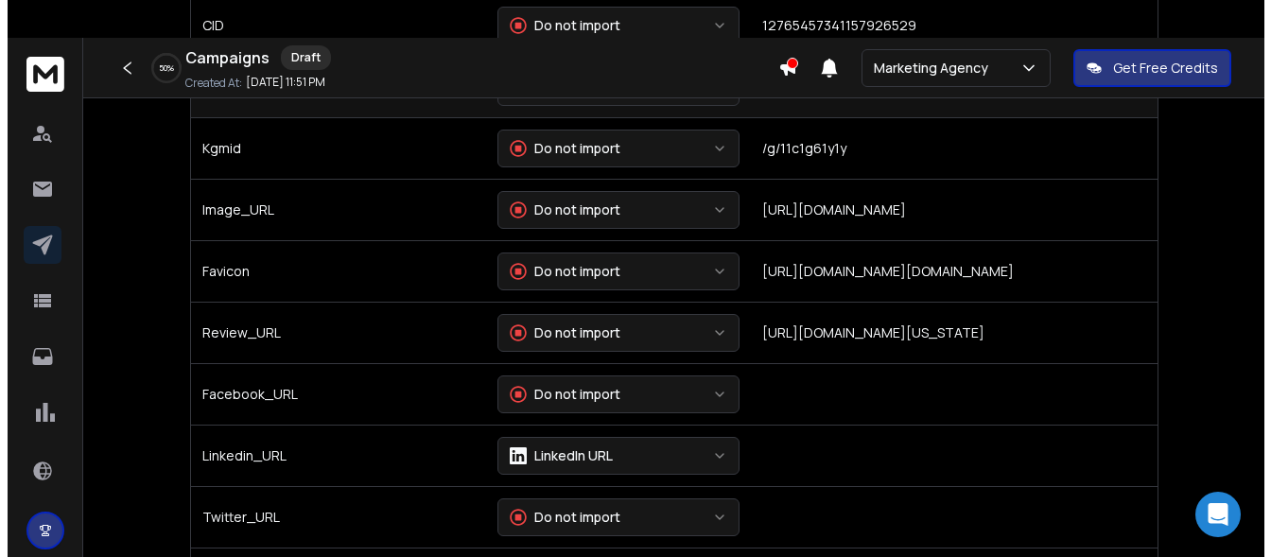
scroll to position [3310, 0]
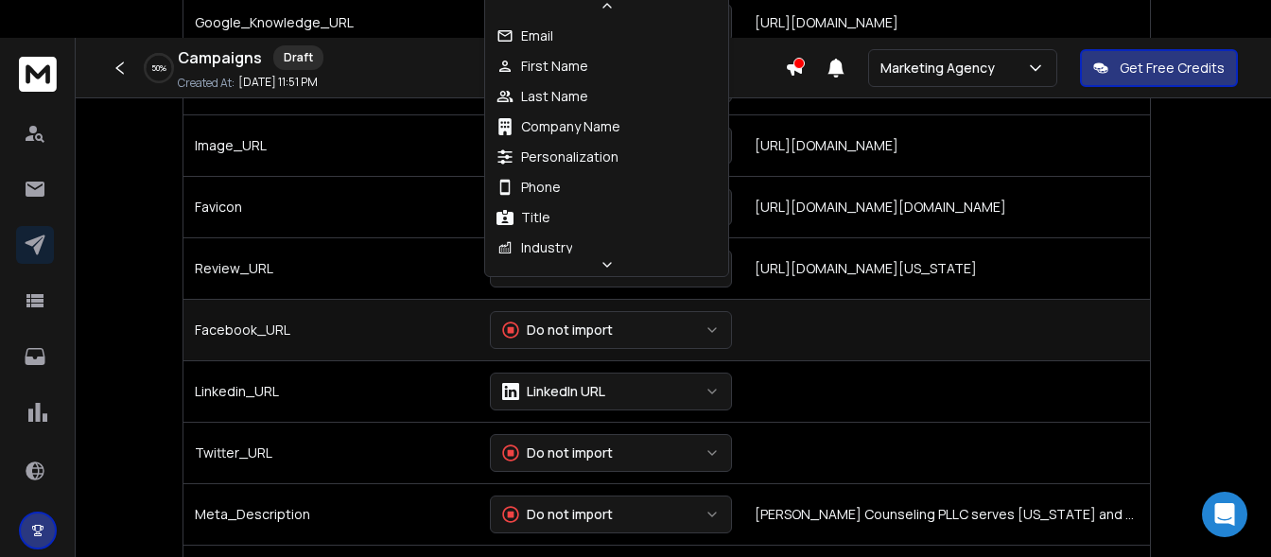
click at [654, 311] on button "Do not import" at bounding box center [610, 330] width 241 height 38
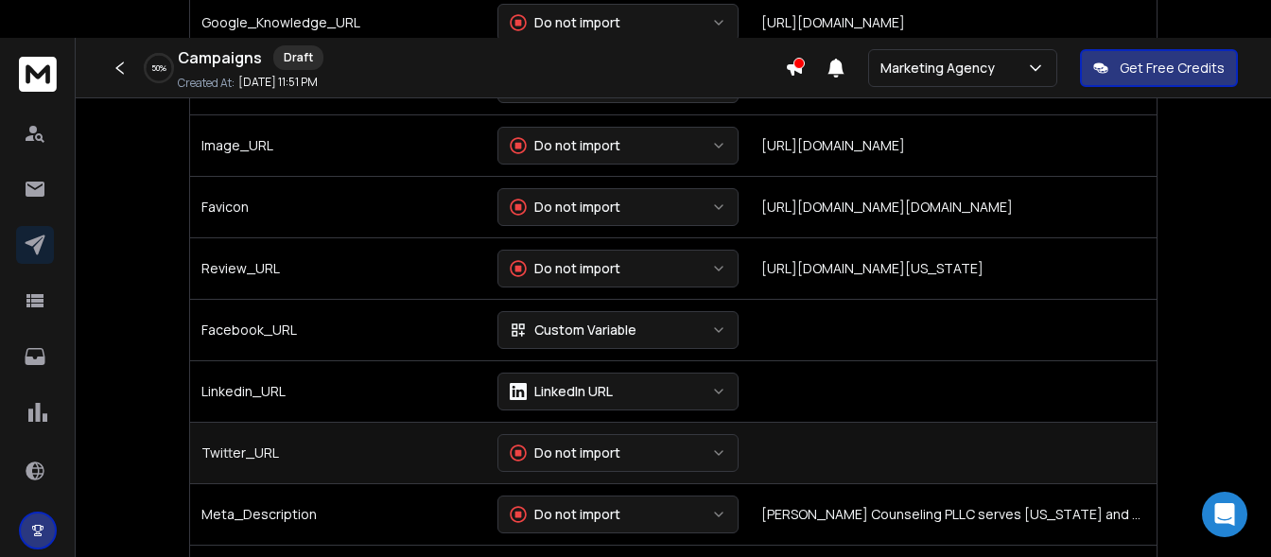
click at [620, 434] on button "Do not import" at bounding box center [618, 453] width 241 height 38
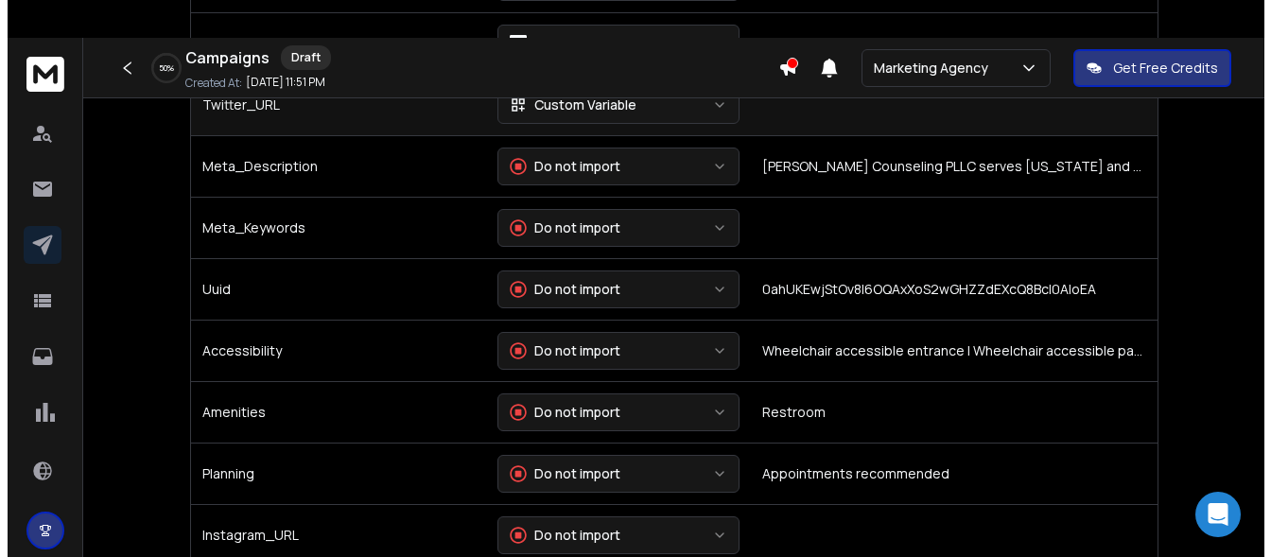
scroll to position [3689, 0]
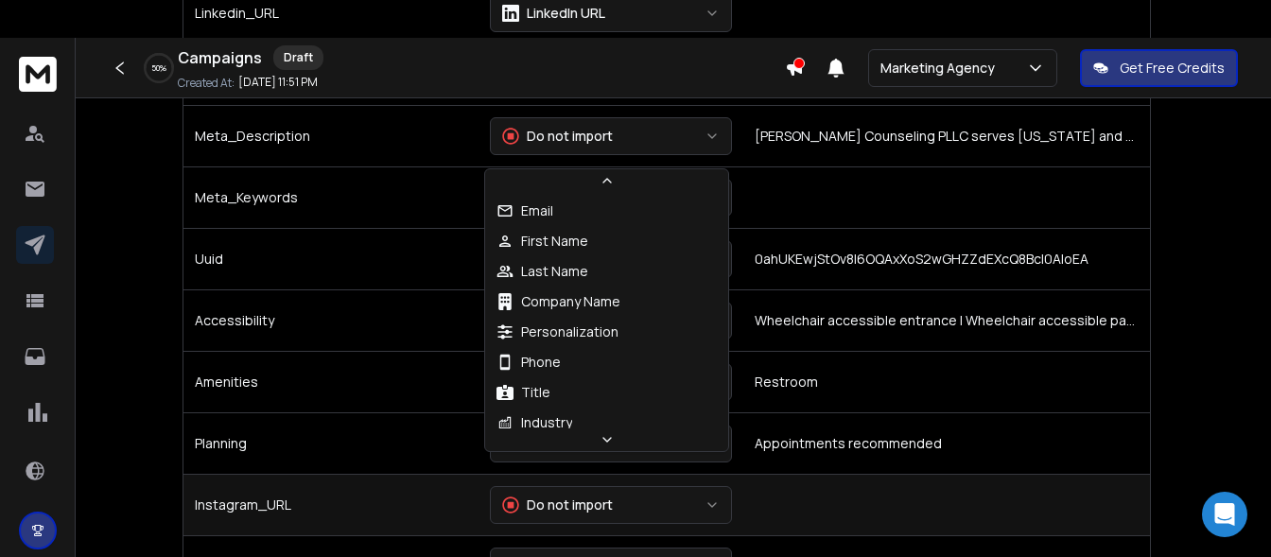
click at [595, 486] on button "Do not import" at bounding box center [610, 505] width 241 height 38
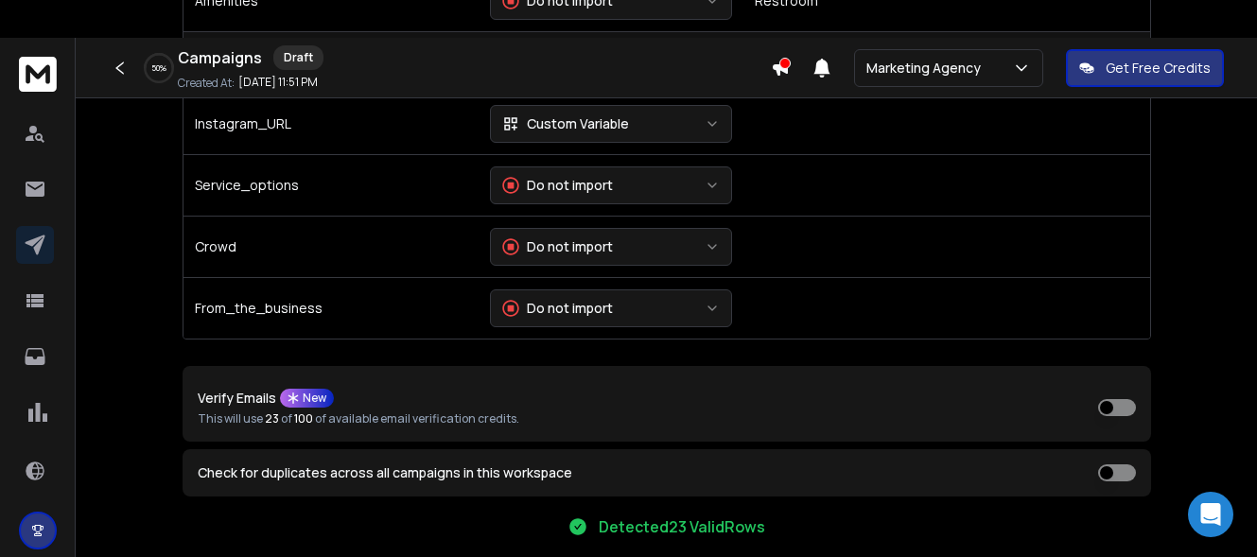
scroll to position [4108, 0]
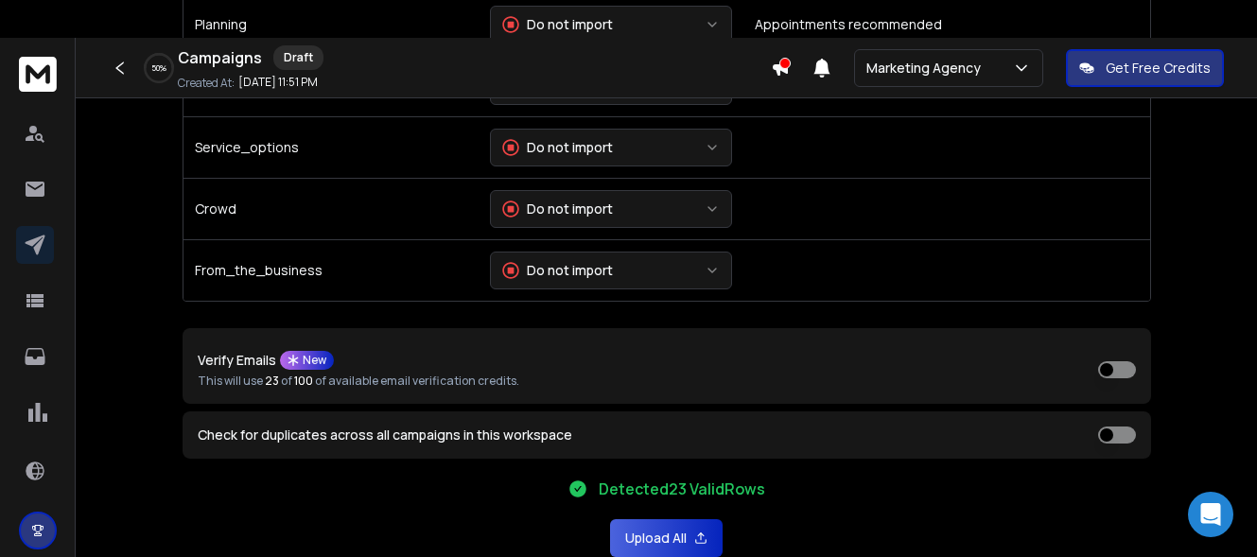
click at [1125, 427] on button "Check for duplicates across all campaigns in this workspace" at bounding box center [1117, 435] width 38 height 17
click at [698, 532] on icon at bounding box center [700, 538] width 13 height 13
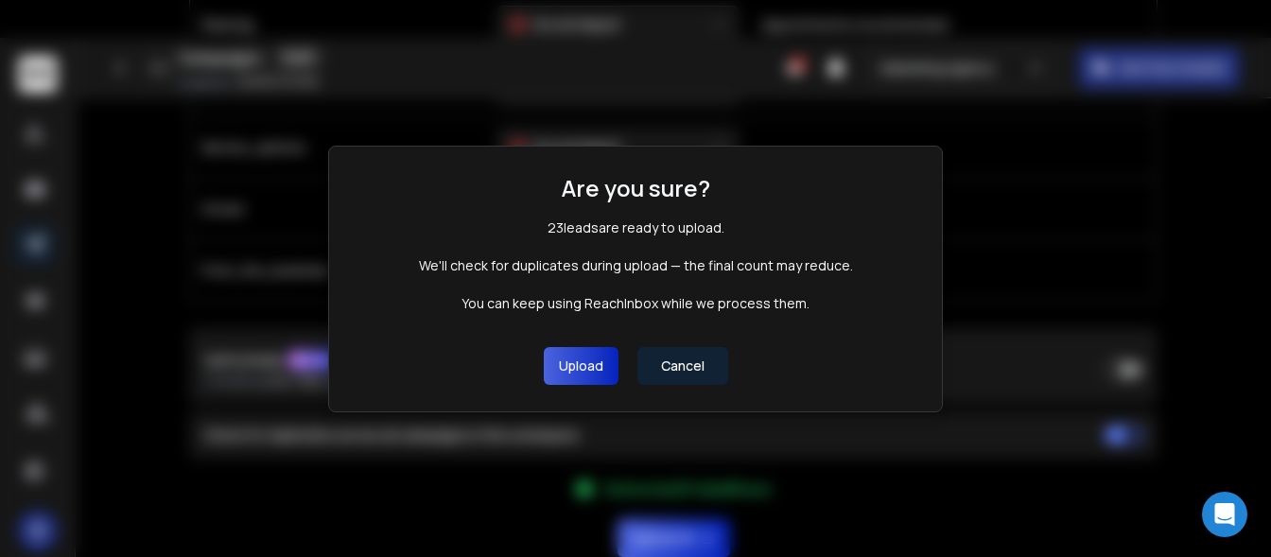
click at [588, 360] on button "Upload" at bounding box center [581, 366] width 75 height 38
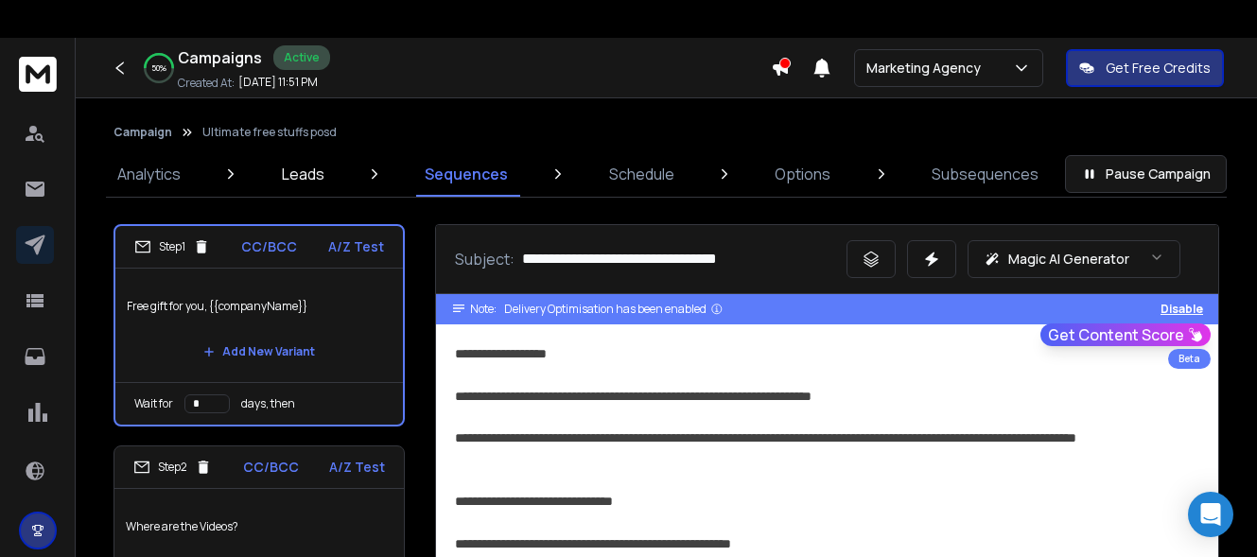
click at [306, 174] on p "Leads" at bounding box center [303, 174] width 43 height 23
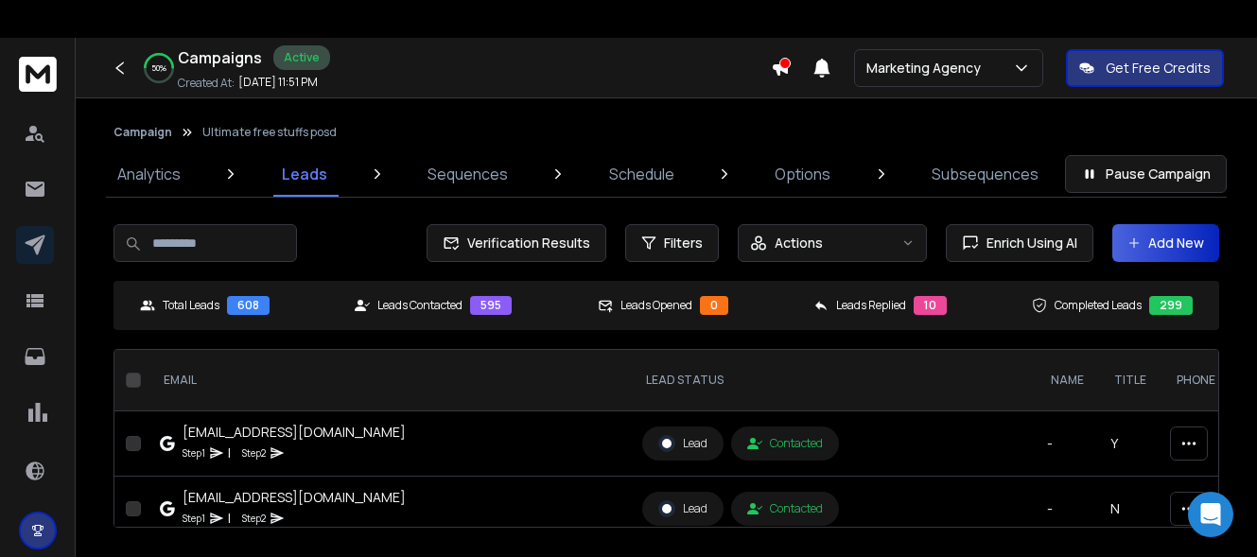
click at [1200, 239] on button "Add New" at bounding box center [1165, 243] width 107 height 38
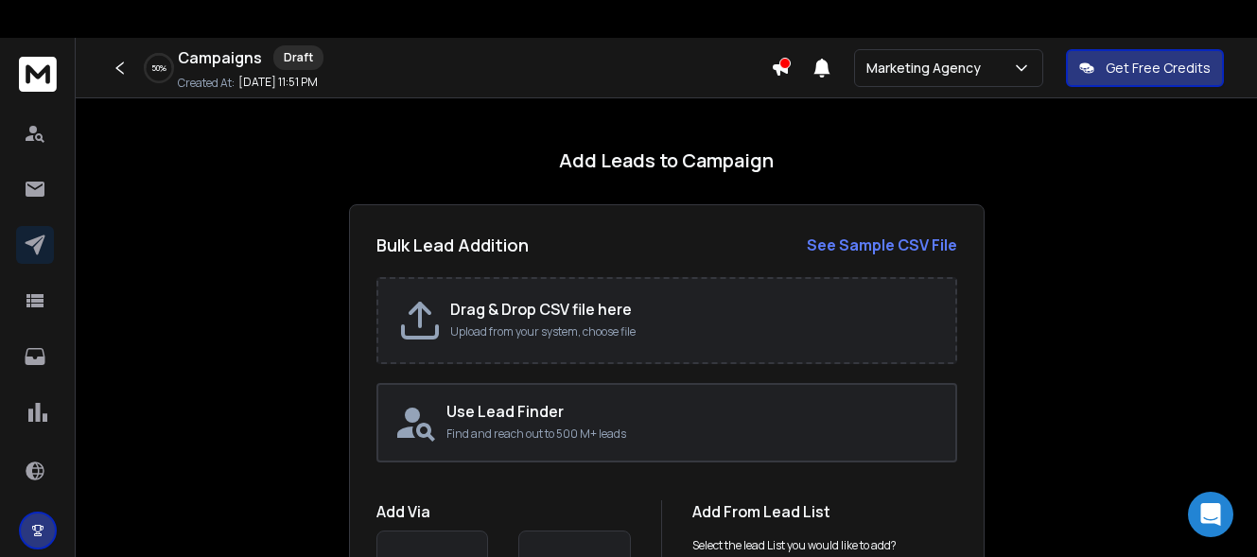
click at [825, 319] on h2 "Drag & Drop CSV file here" at bounding box center [693, 309] width 486 height 23
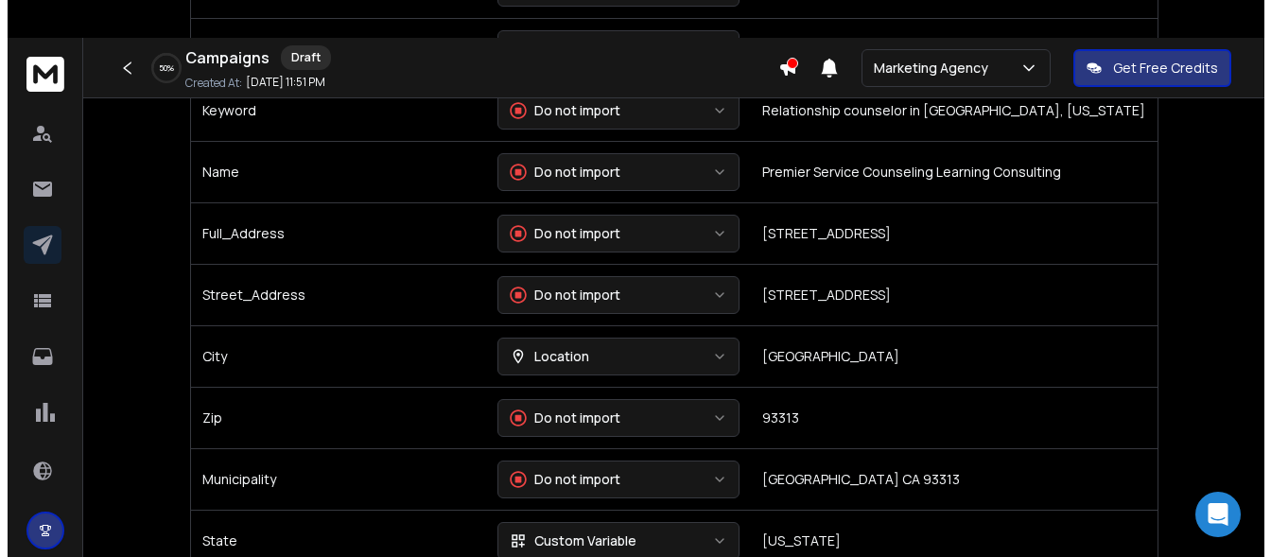
scroll to position [946, 0]
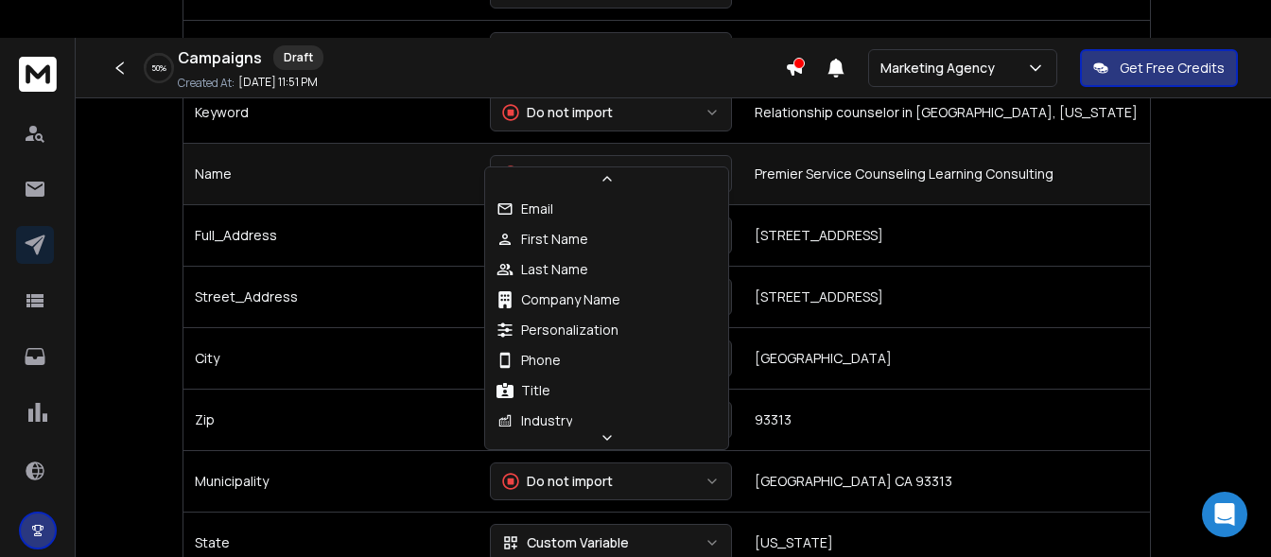
click at [638, 155] on button "Do not import" at bounding box center [610, 174] width 241 height 38
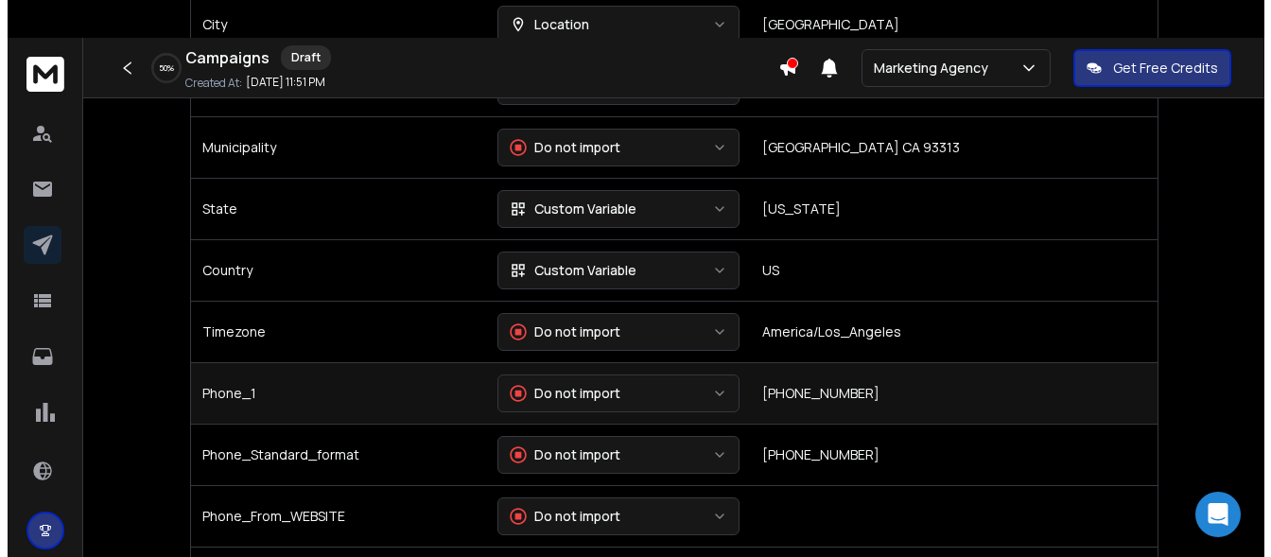
scroll to position [1324, 0]
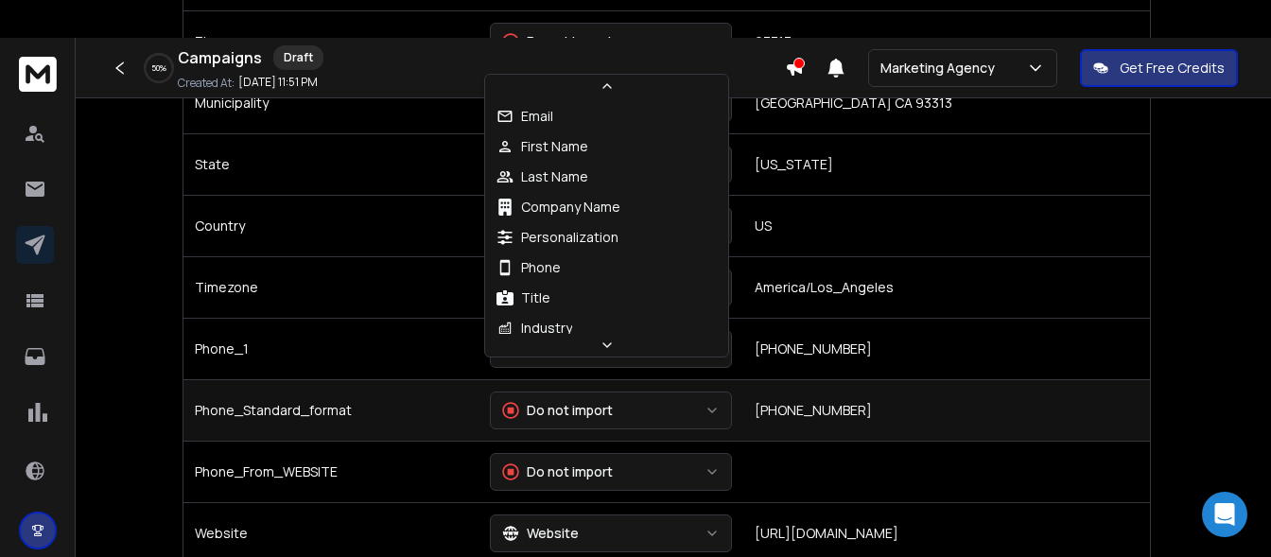
click at [651, 392] on button "Do not import" at bounding box center [610, 411] width 241 height 38
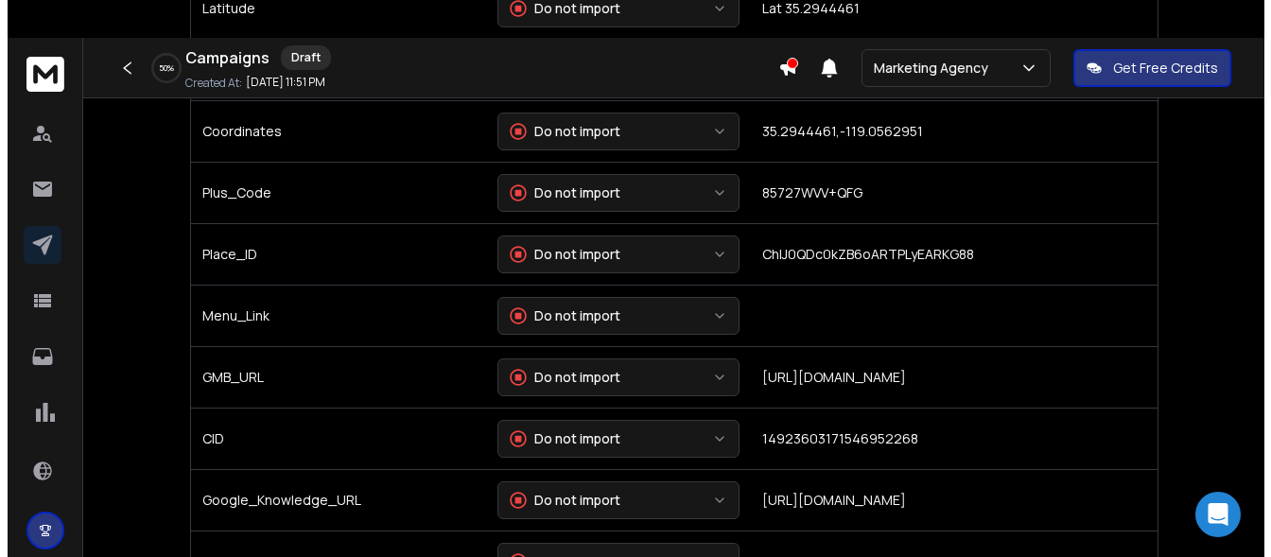
scroll to position [2837, 0]
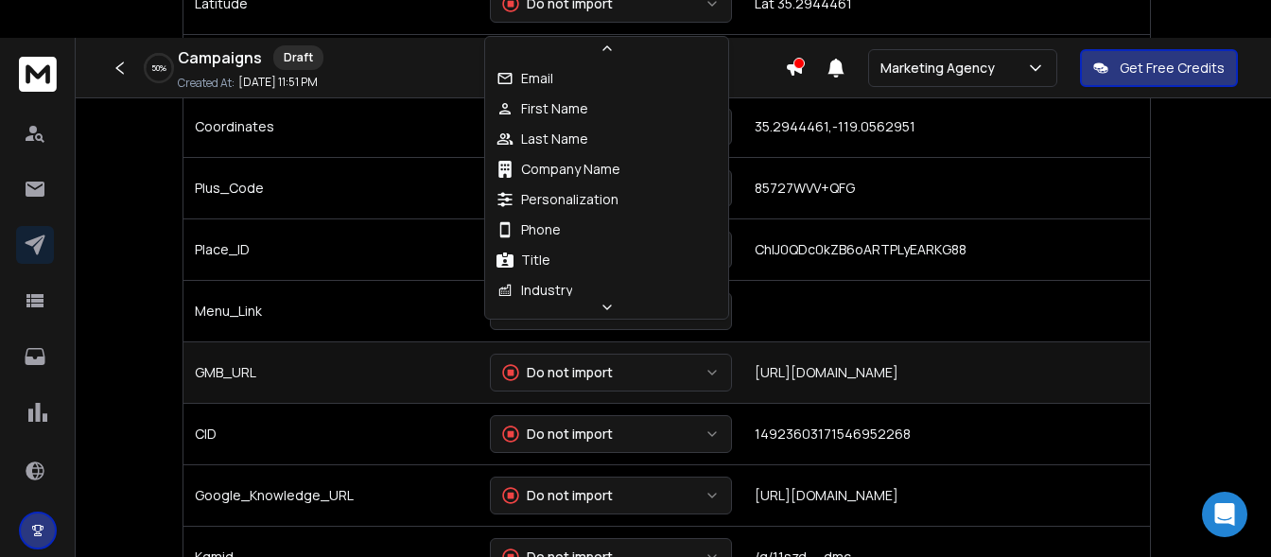
click at [665, 354] on button "Do not import" at bounding box center [610, 373] width 241 height 38
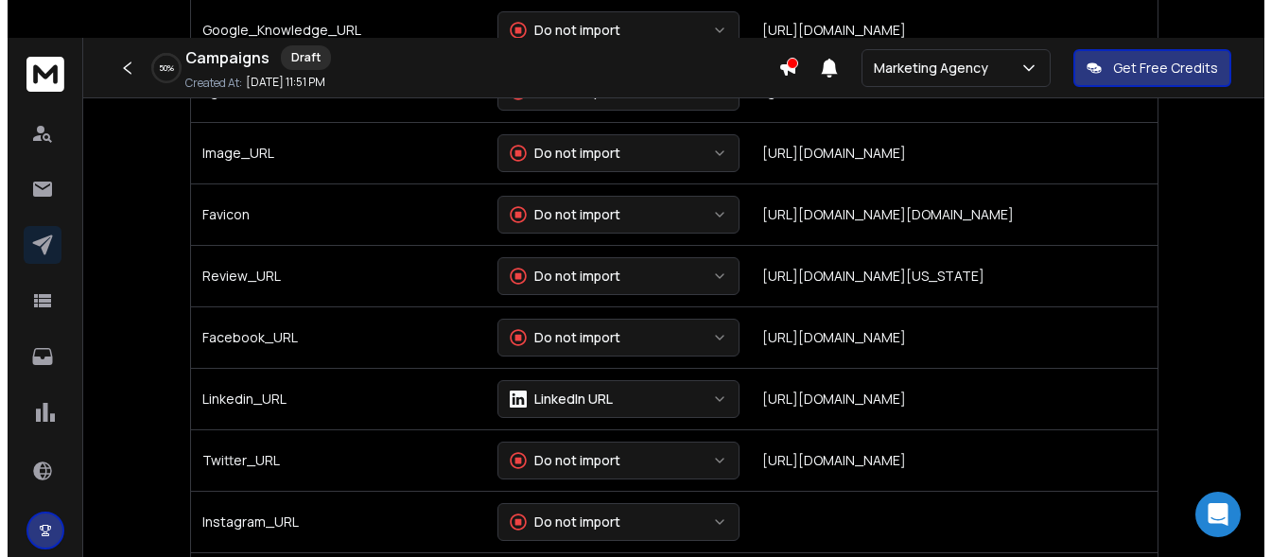
scroll to position [3310, 0]
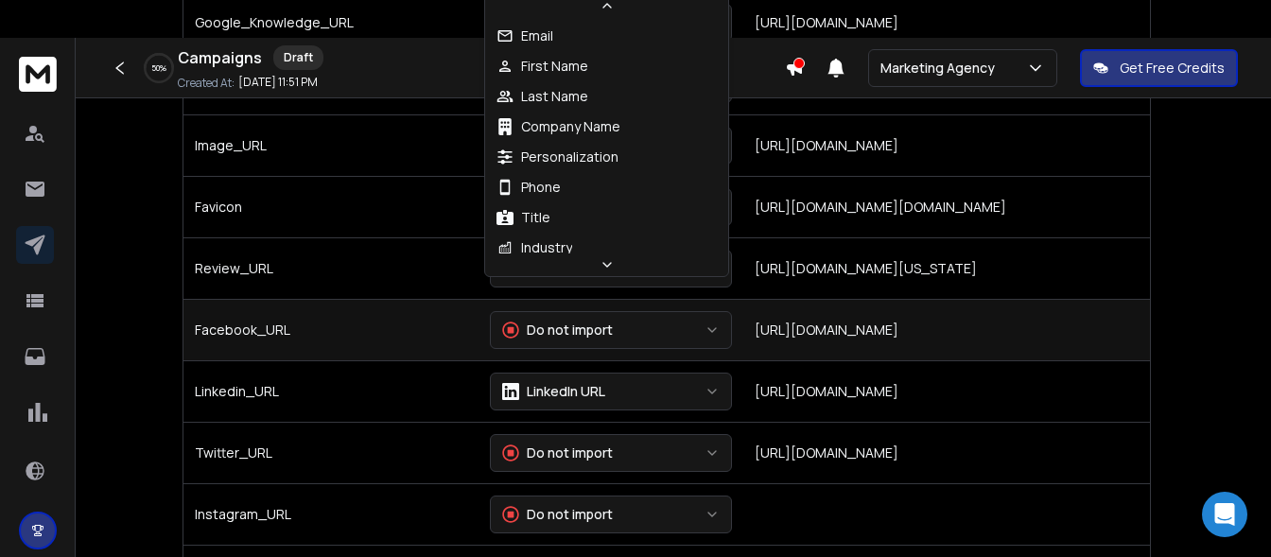
click at [613, 311] on button "Do not import" at bounding box center [610, 330] width 241 height 38
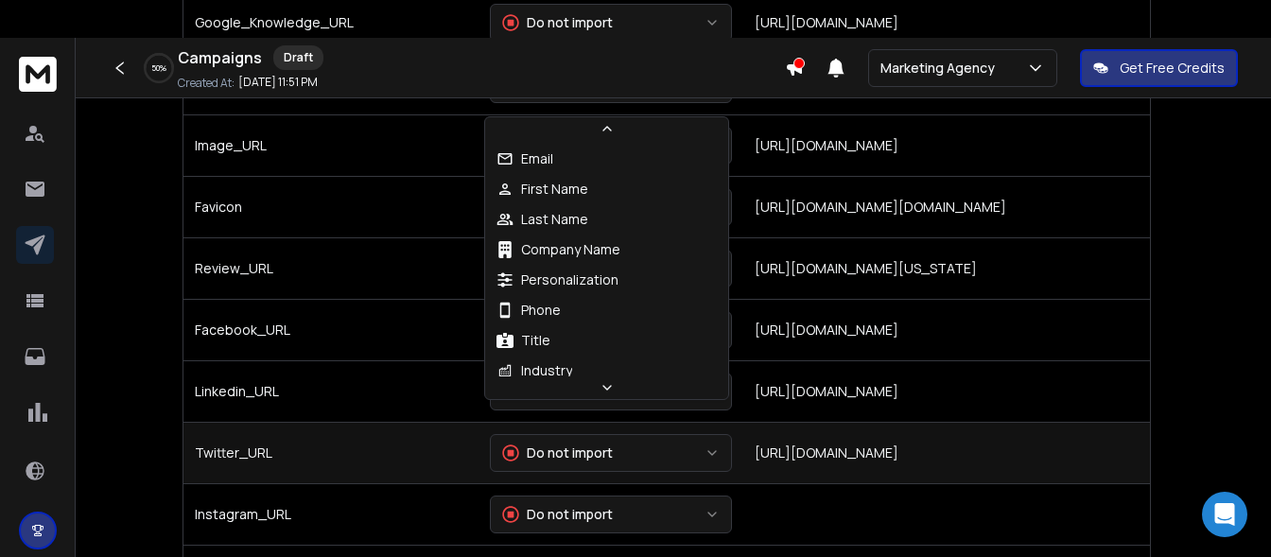
click at [612, 434] on button "Do not import" at bounding box center [610, 453] width 241 height 38
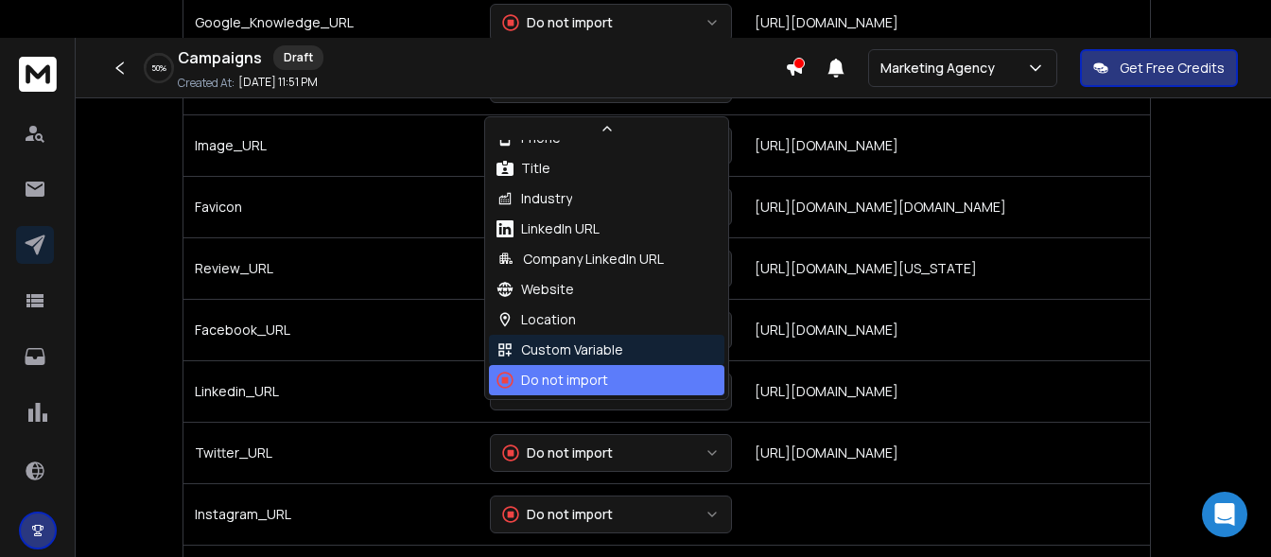
scroll to position [172, 0]
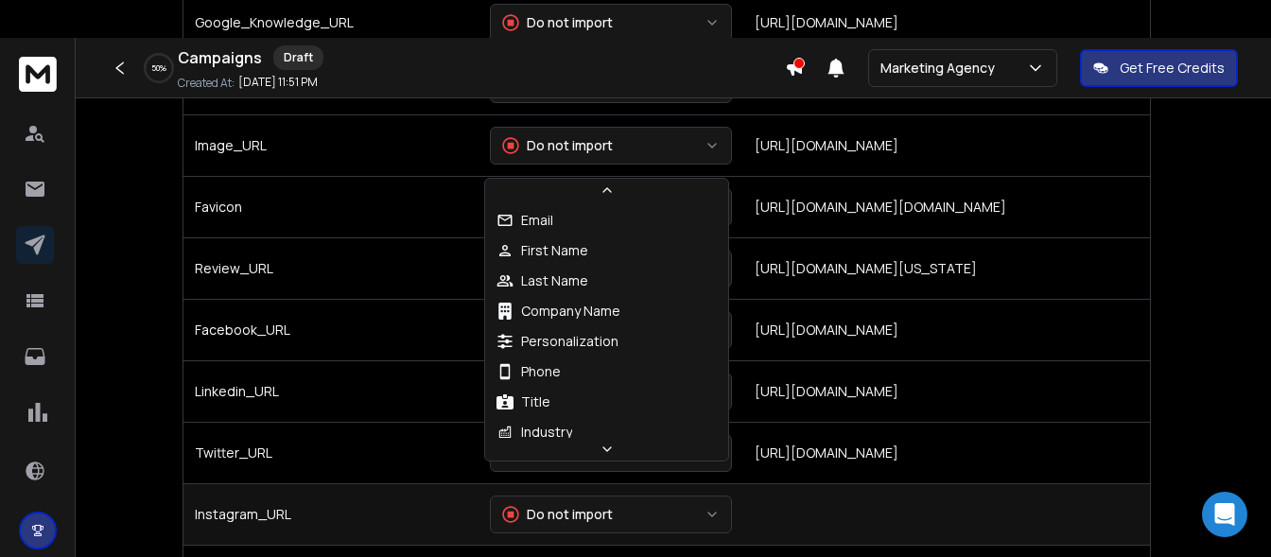
click at [628, 496] on button "Do not import" at bounding box center [610, 515] width 241 height 38
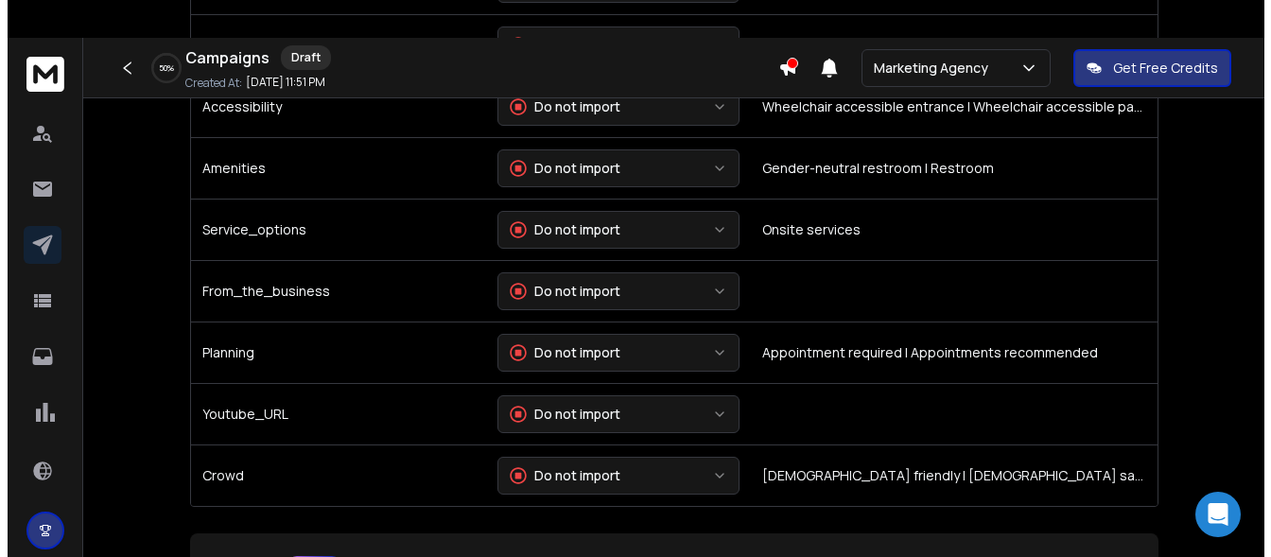
scroll to position [3972, 0]
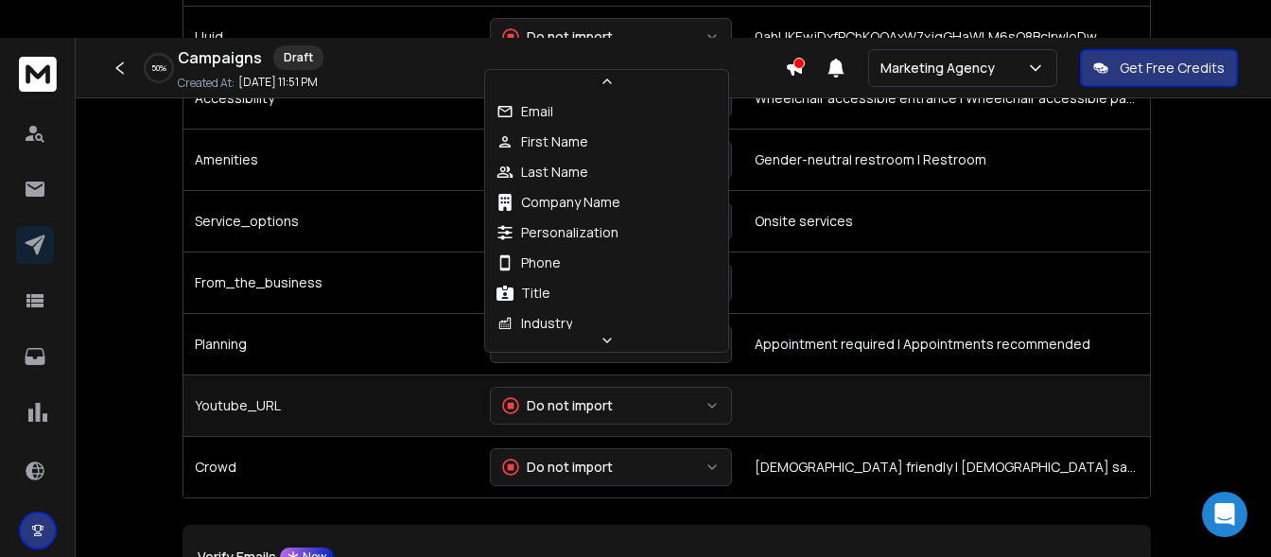
click at [644, 387] on button "Do not import" at bounding box center [610, 406] width 241 height 38
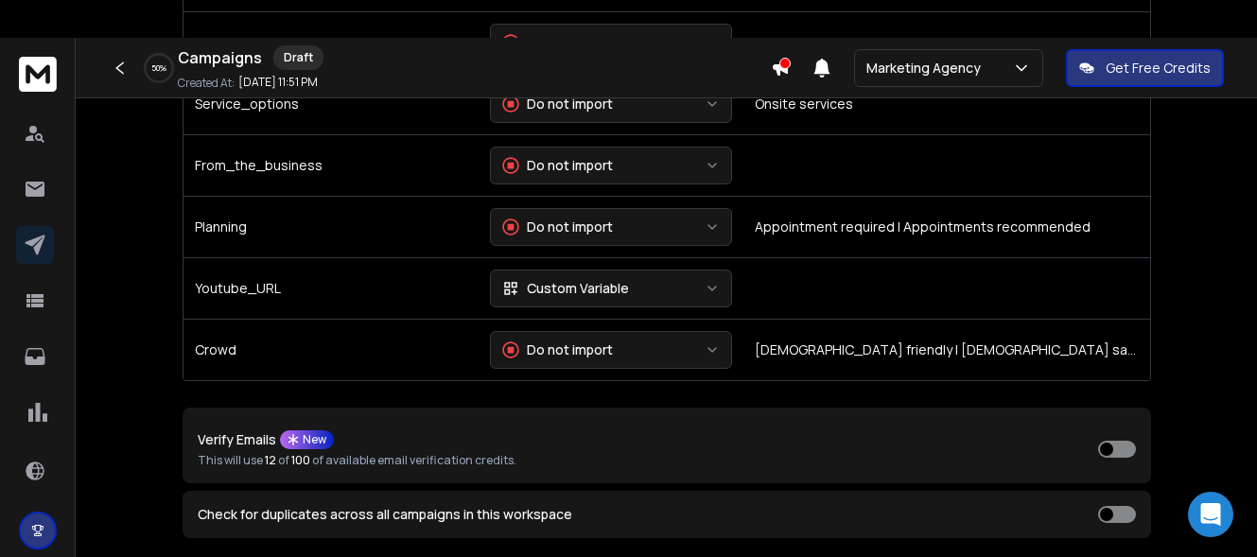
scroll to position [4169, 0]
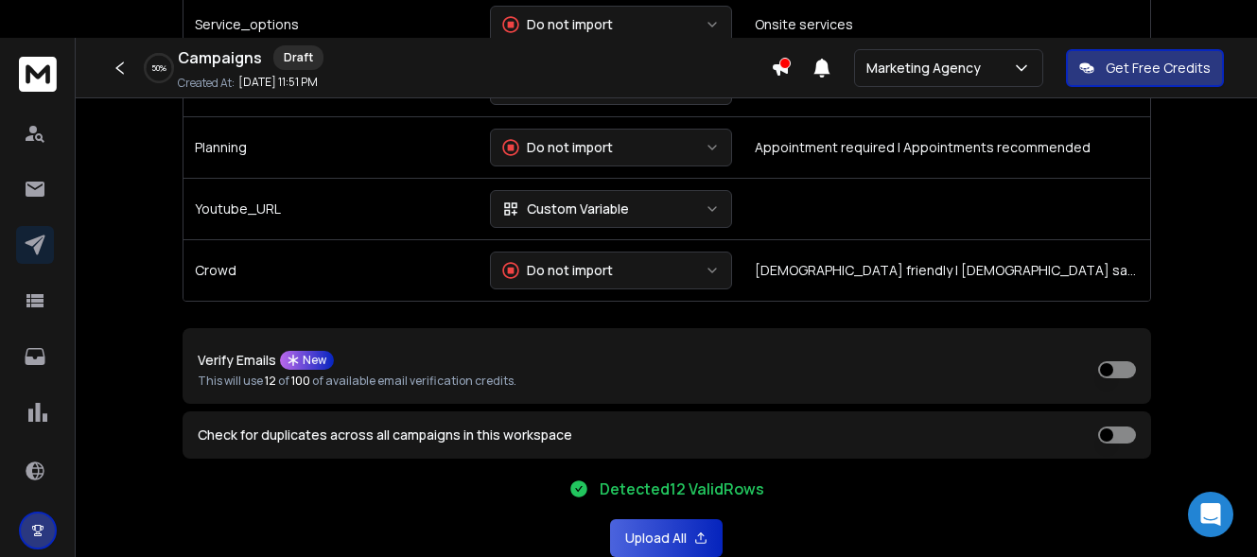
click at [1124, 427] on button "Check for duplicates across all campaigns in this workspace" at bounding box center [1117, 435] width 38 height 17
click at [688, 519] on button "Upload All" at bounding box center [666, 538] width 113 height 38
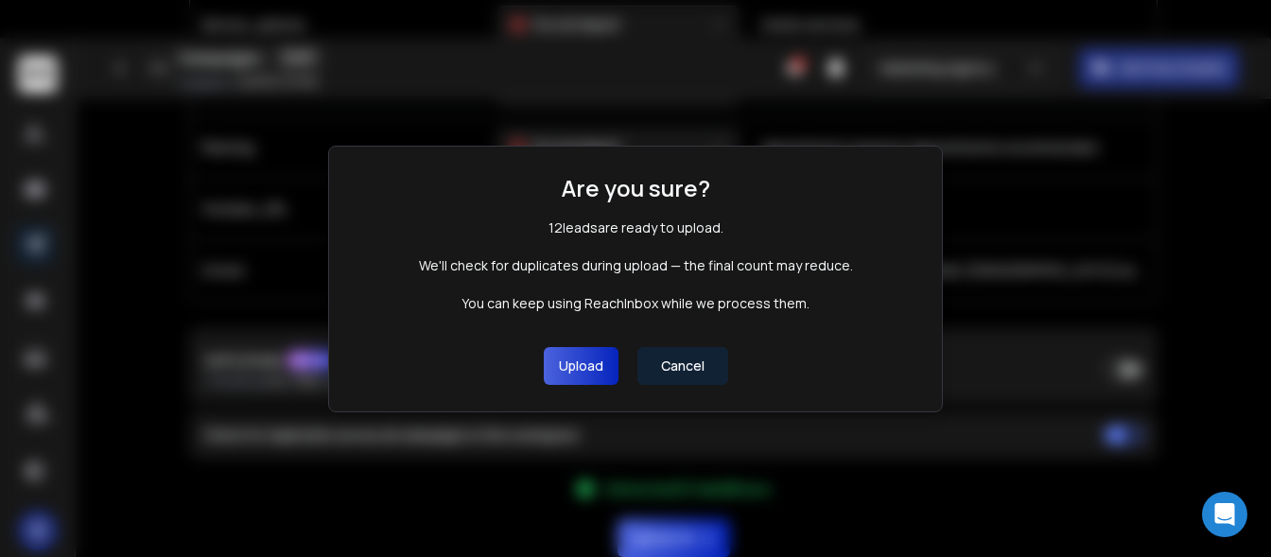
click at [605, 359] on button "Upload" at bounding box center [581, 366] width 75 height 38
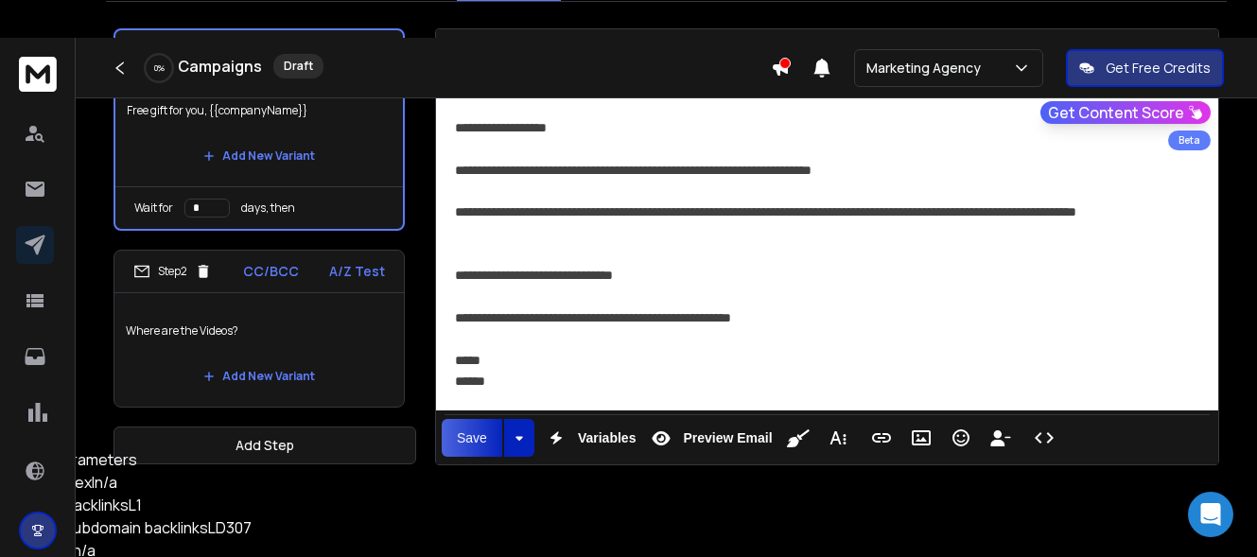
scroll to position [97, 0]
